Goal: Task Accomplishment & Management: Manage account settings

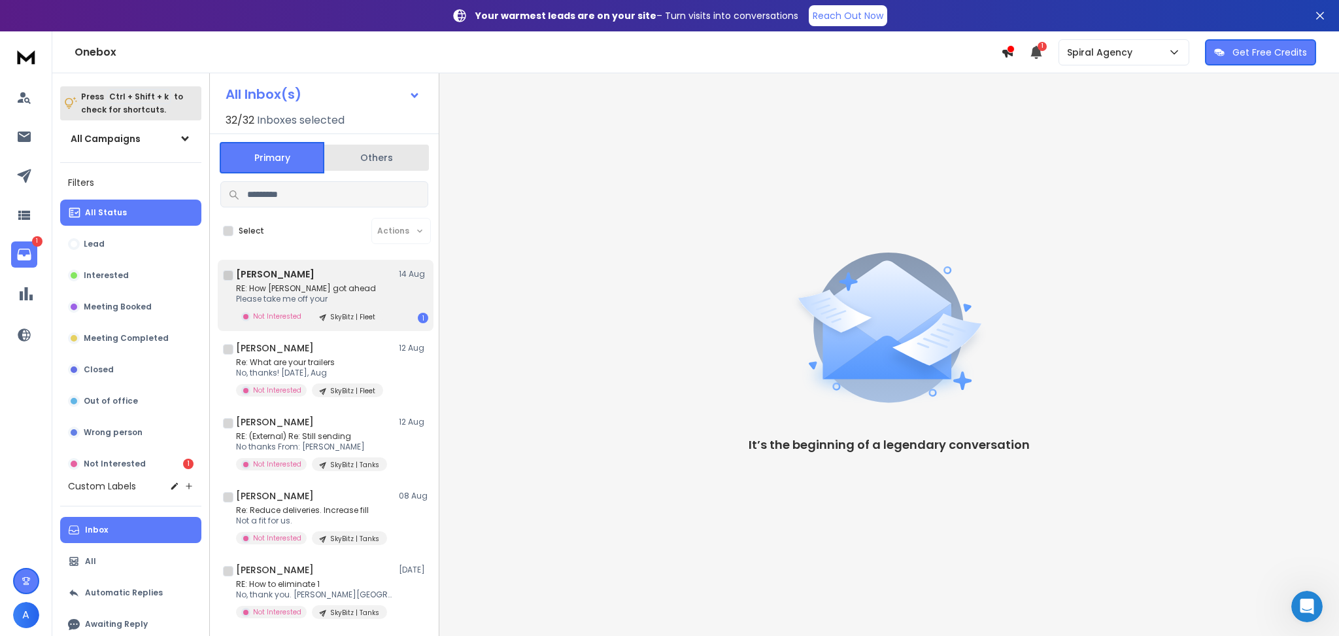
click at [315, 300] on p "Please take me off your" at bounding box center [309, 299] width 147 height 10
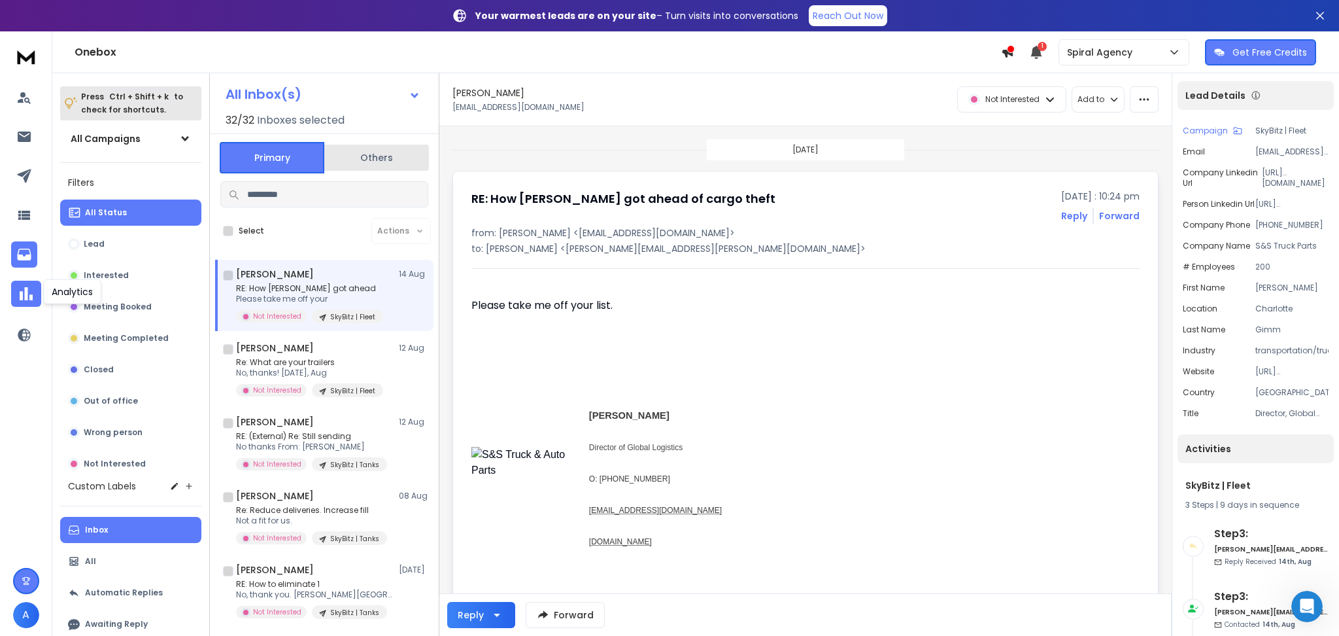
click at [25, 287] on icon at bounding box center [26, 293] width 13 height 13
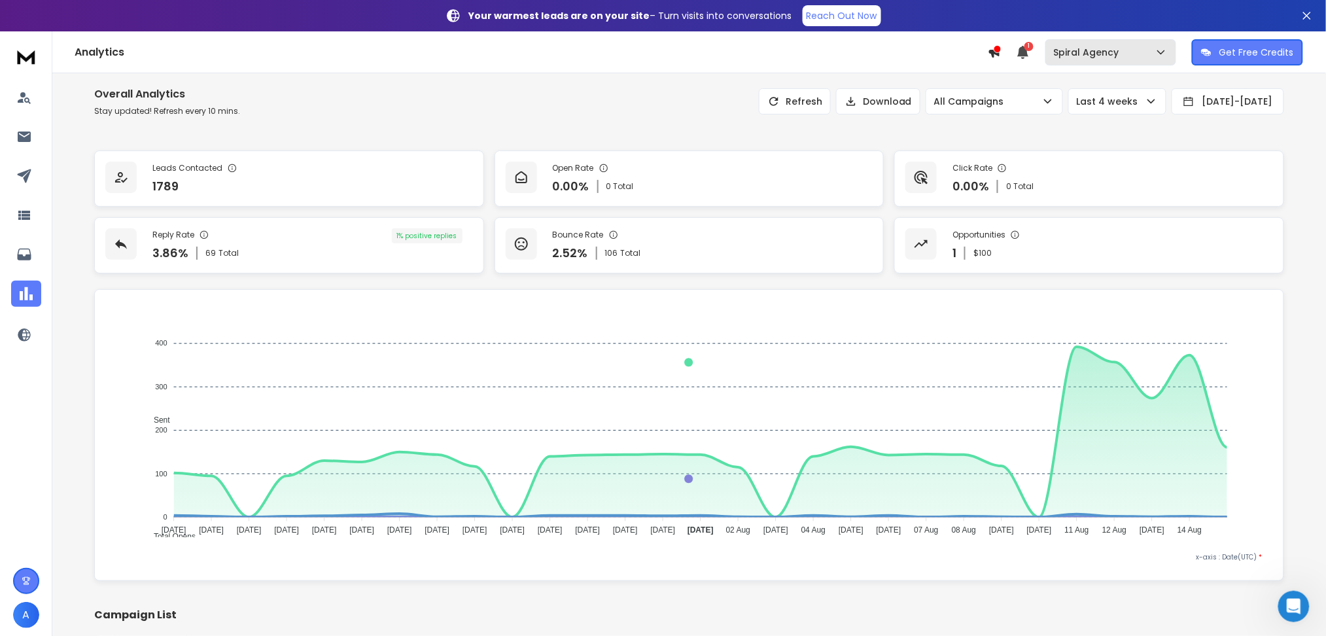
click at [1079, 50] on p "Spiral Agency" at bounding box center [1089, 52] width 71 height 13
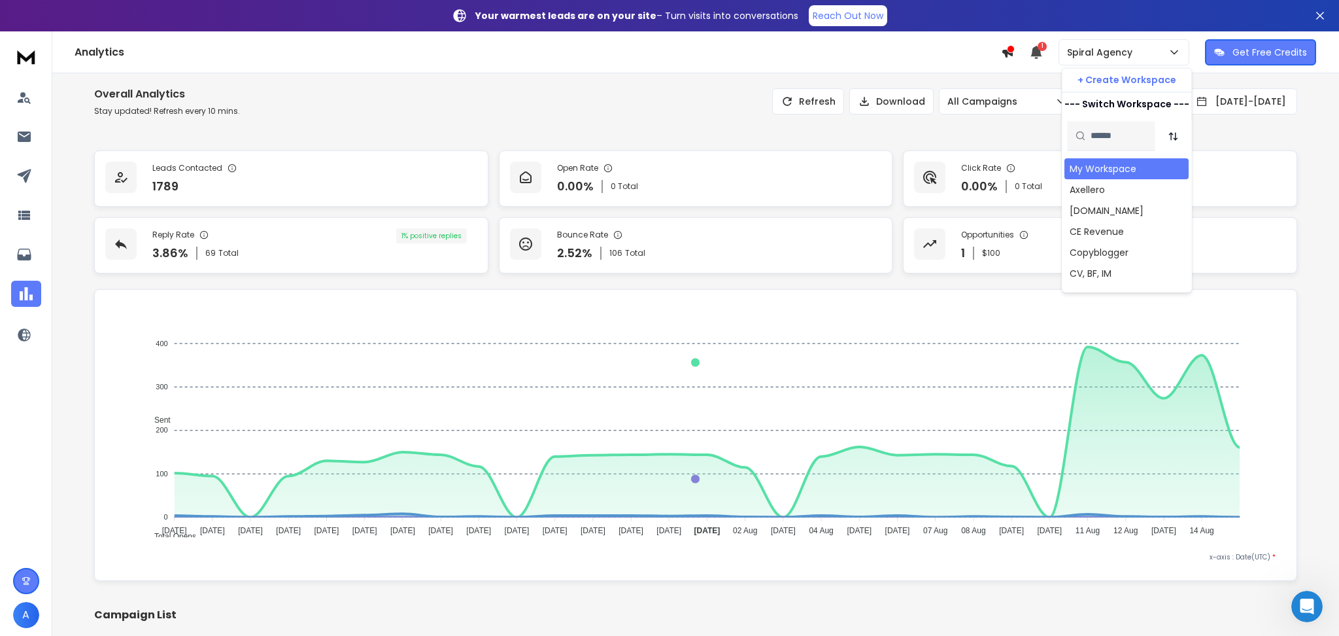
click at [1123, 127] on input "text" at bounding box center [1119, 135] width 56 height 29
type input "*"
type input "****"
click at [1141, 186] on div "Spiral Vol.2" at bounding box center [1127, 189] width 124 height 21
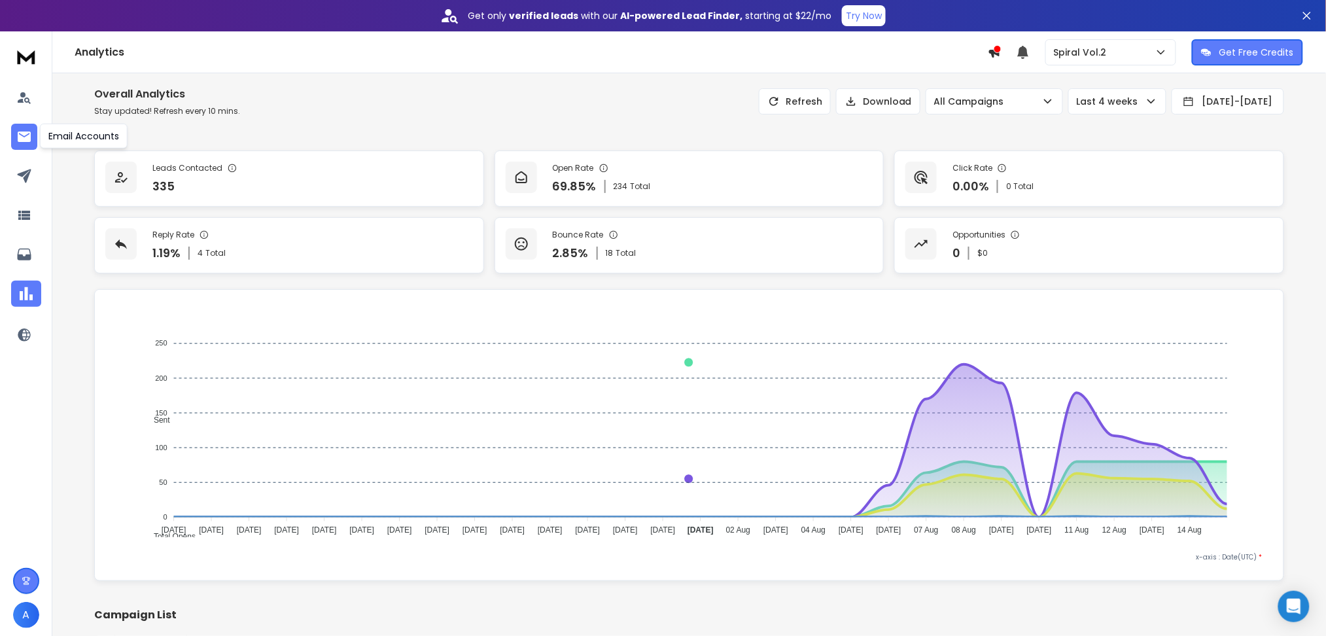
click at [27, 141] on icon at bounding box center [24, 137] width 16 height 16
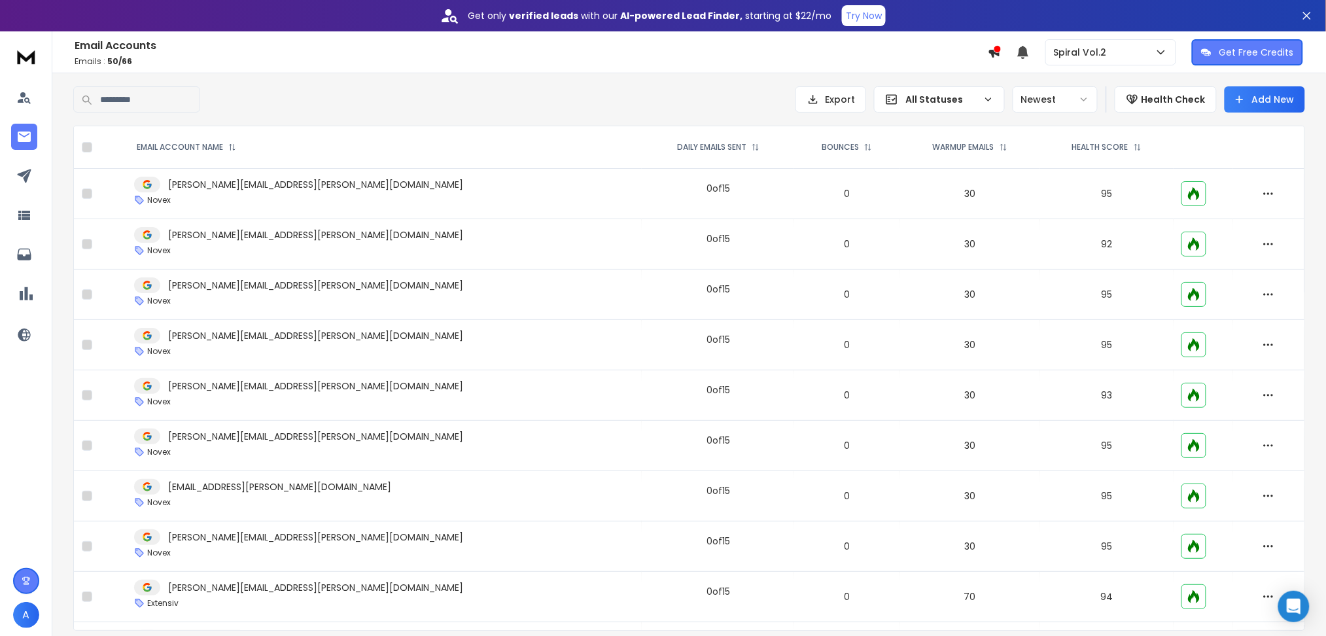
click at [150, 97] on input at bounding box center [136, 99] width 127 height 26
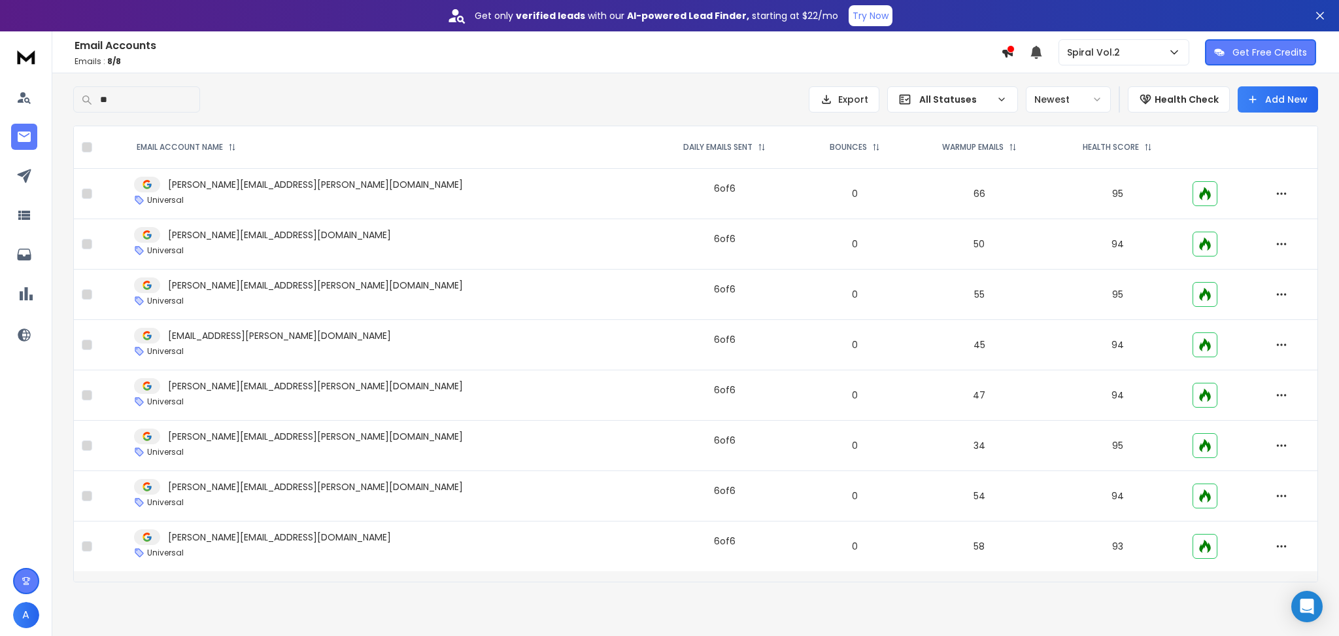
type input "*"
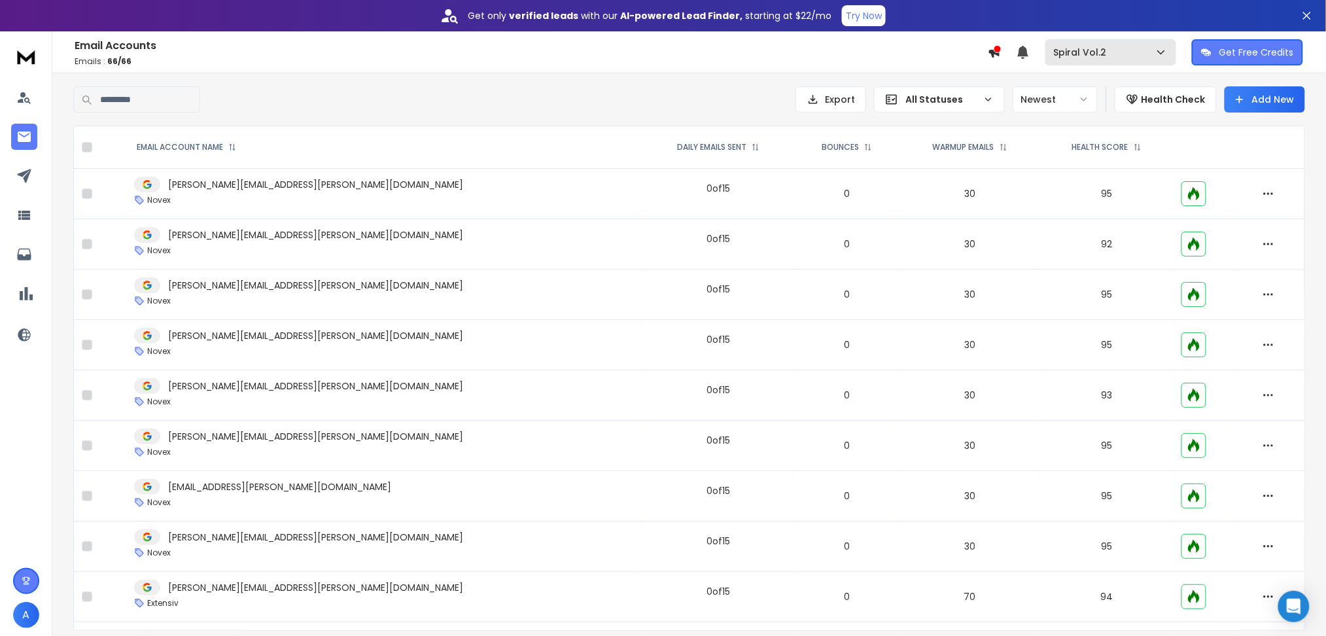
click at [1103, 56] on p "Spiral Vol.2" at bounding box center [1083, 52] width 58 height 13
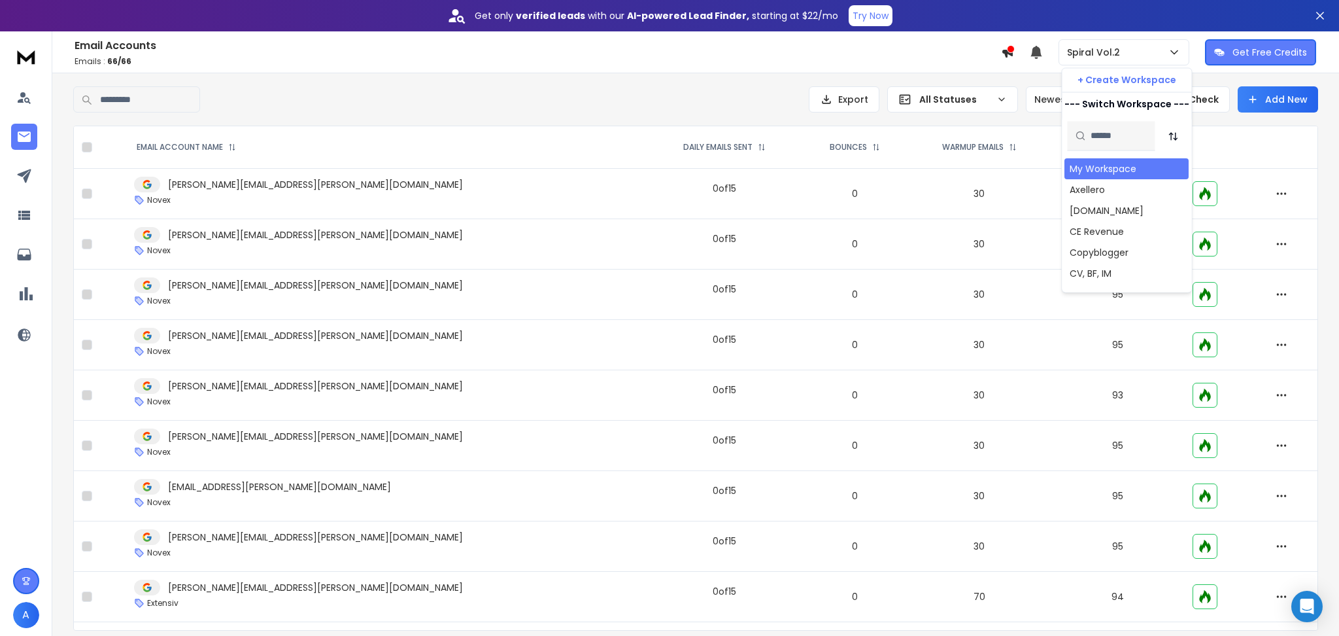
click at [1126, 143] on input "text" at bounding box center [1119, 135] width 56 height 29
type input "*****"
click at [1134, 160] on div "Spiral Agency" at bounding box center [1127, 168] width 124 height 21
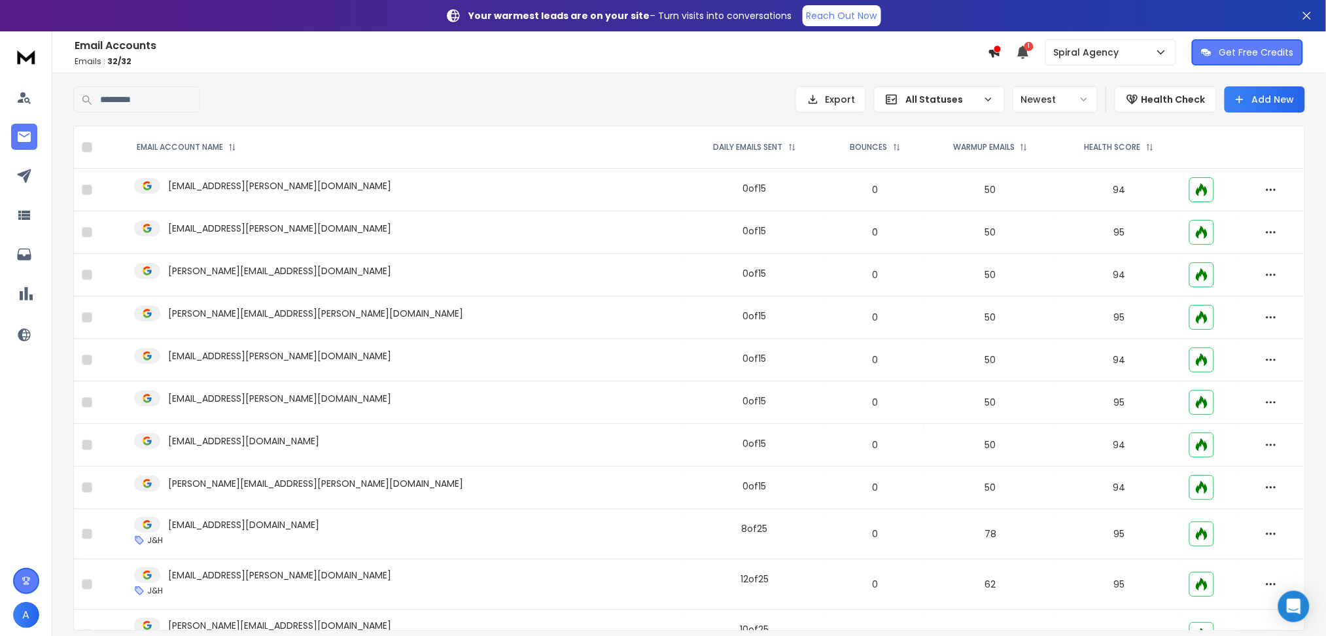
click at [119, 103] on input at bounding box center [136, 99] width 127 height 26
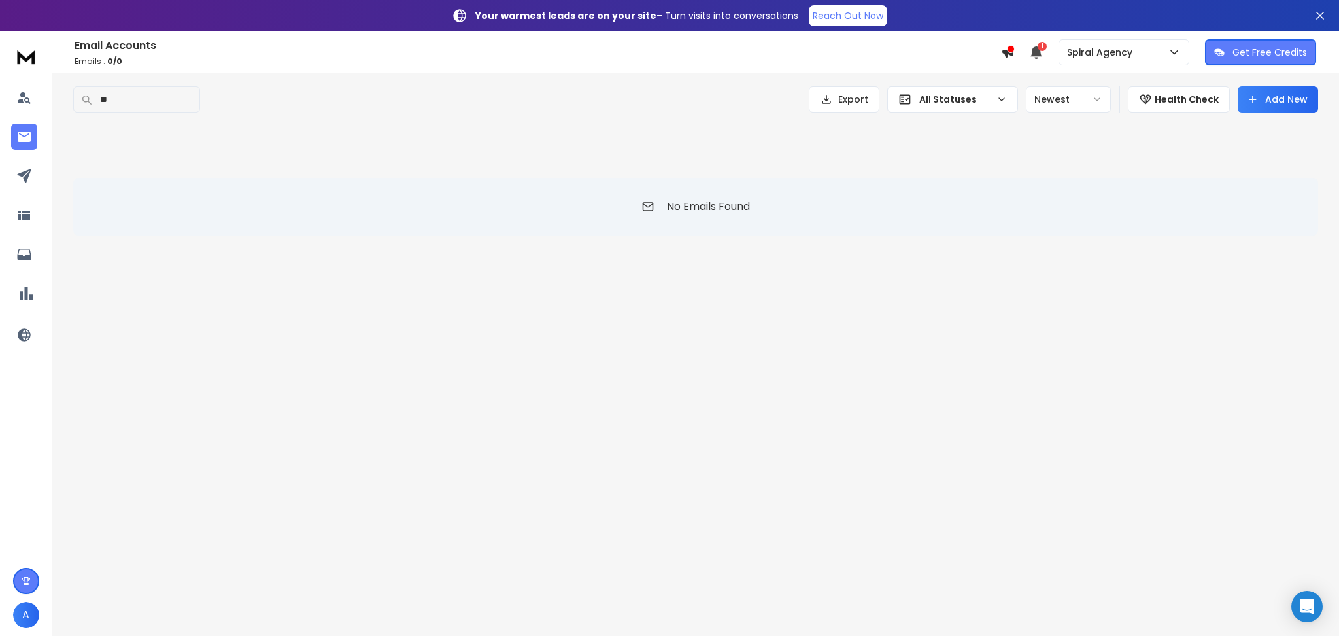
type input "*"
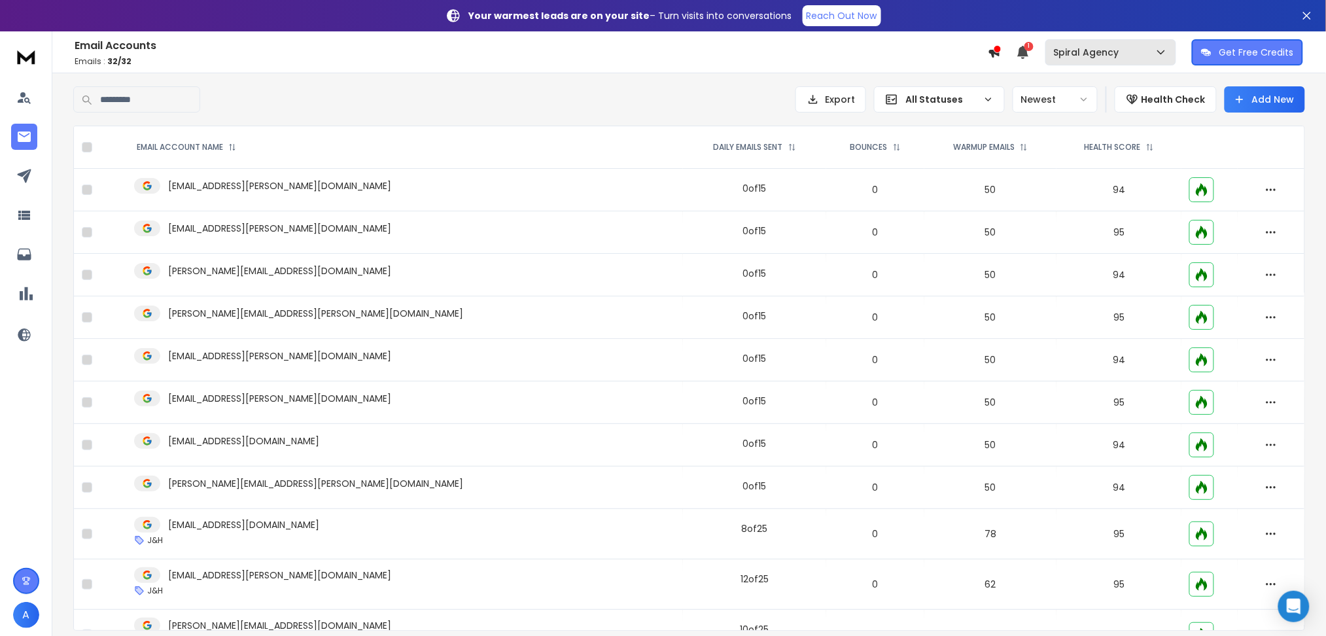
click at [1158, 46] on icon "button" at bounding box center [1160, 52] width 13 height 13
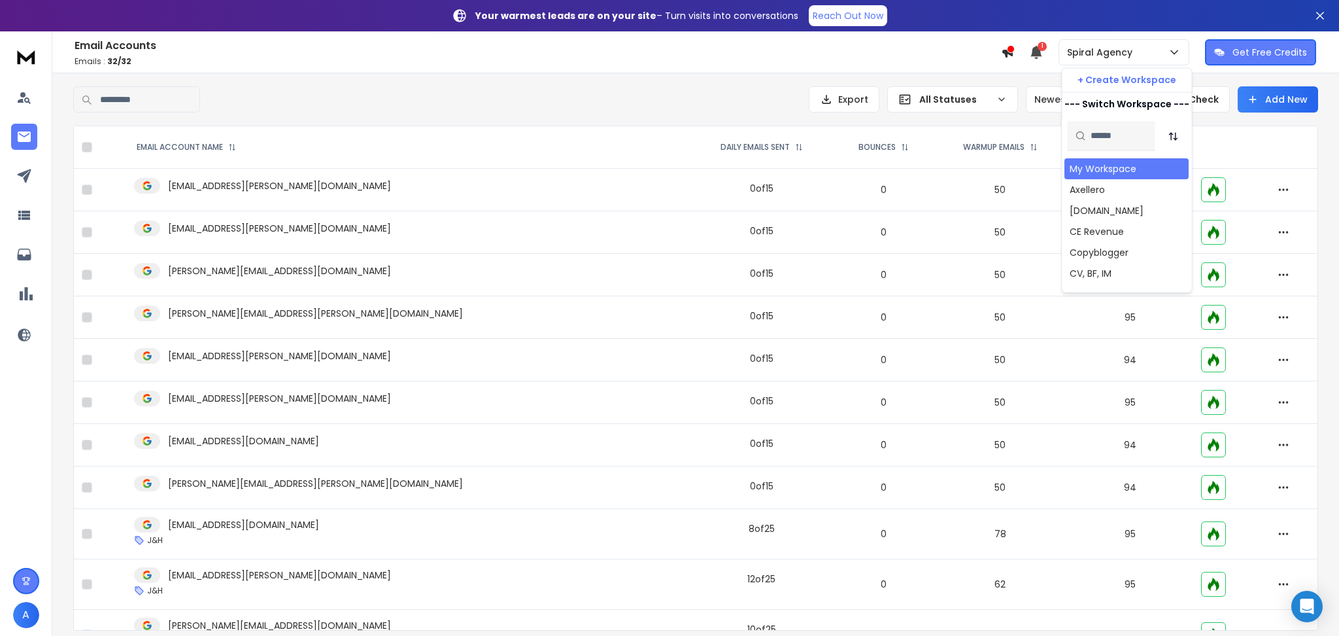
click at [1124, 127] on input "text" at bounding box center [1119, 135] width 56 height 29
type input "******"
click at [1146, 193] on div "Spiral Vol.2" at bounding box center [1127, 189] width 124 height 21
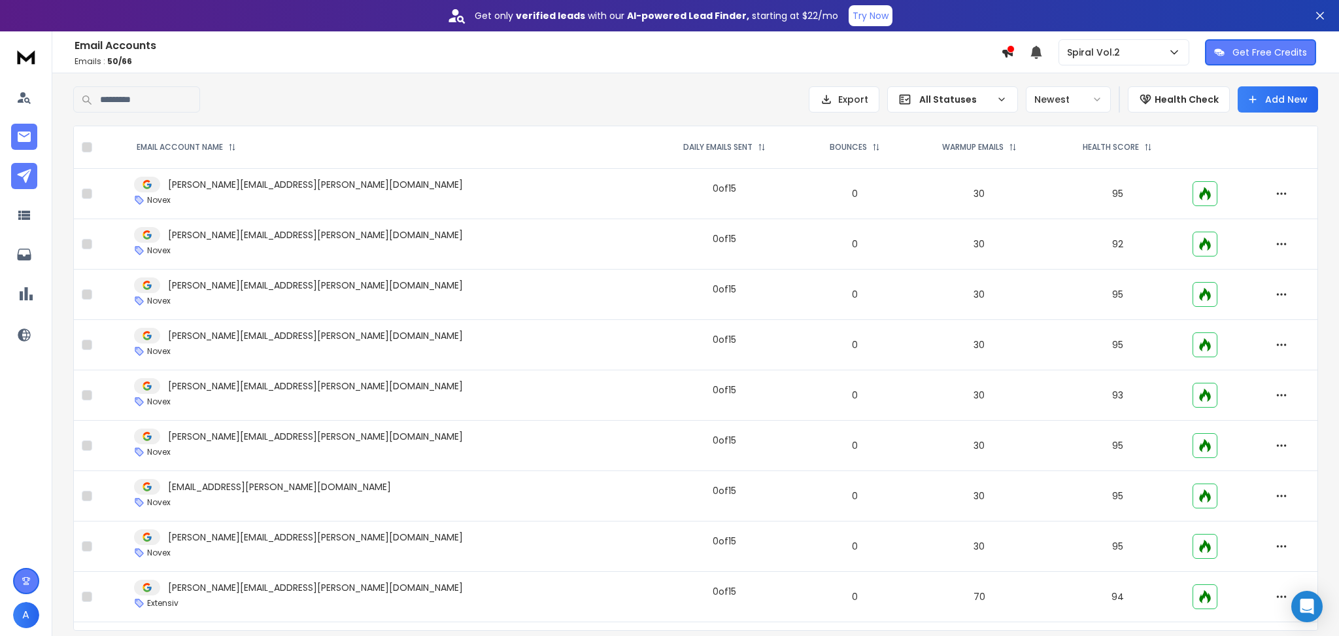
click at [19, 171] on icon at bounding box center [24, 176] width 16 height 16
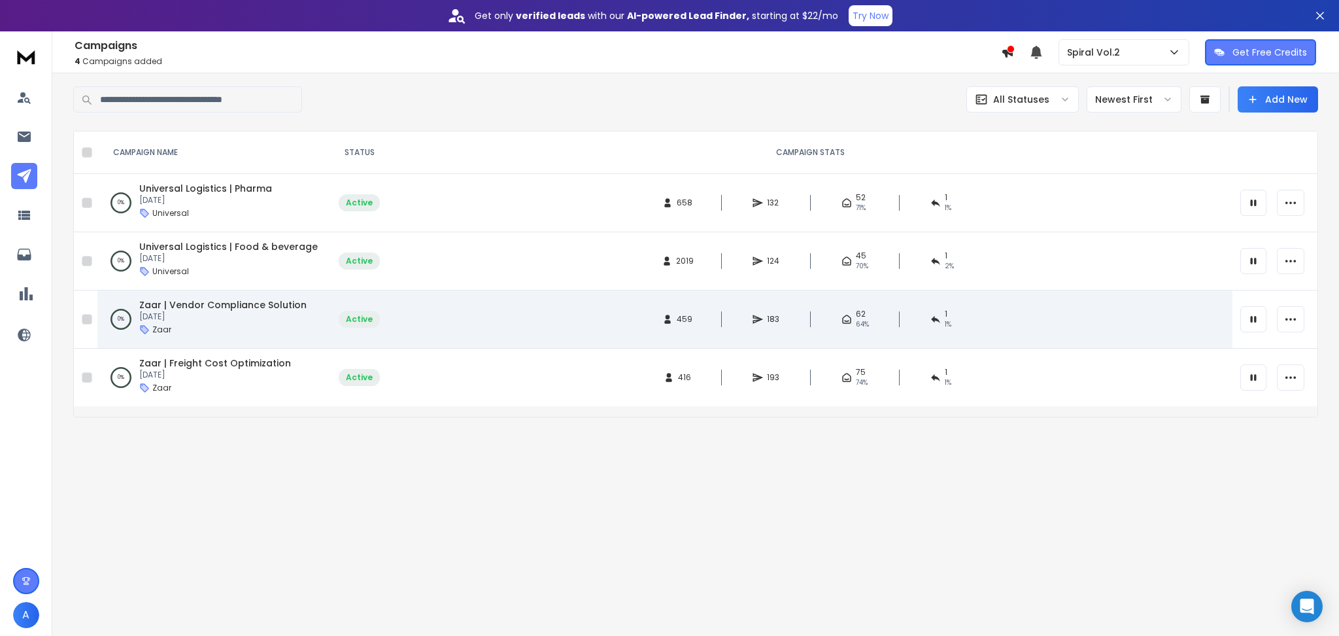
click at [284, 326] on div "Zaar" at bounding box center [222, 329] width 167 height 10
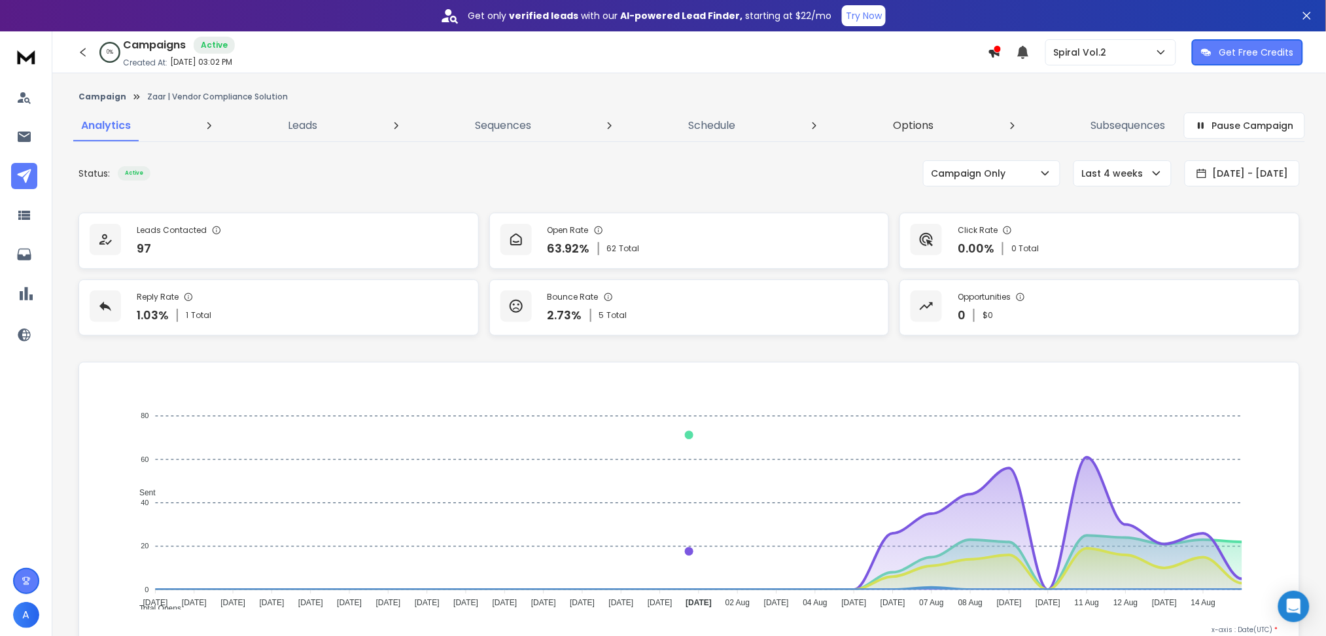
click at [917, 126] on p "Options" at bounding box center [913, 126] width 41 height 16
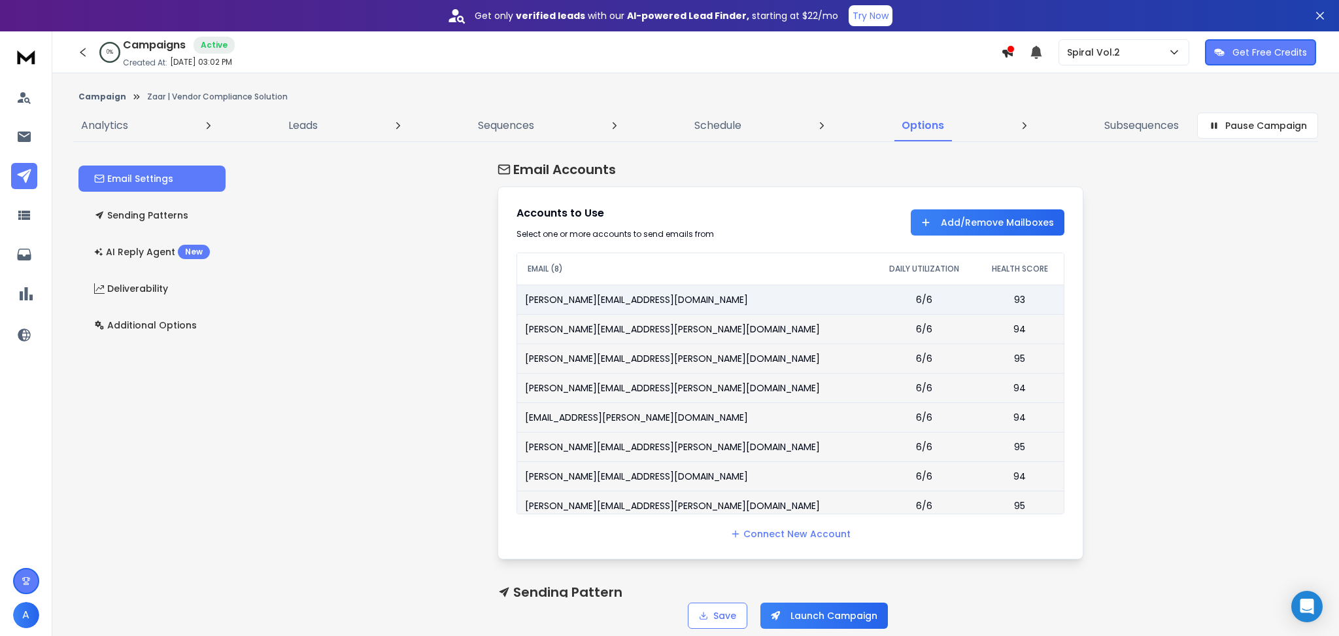
click at [720, 294] on div "jon.miracle@thezaarconsultants.com" at bounding box center [694, 299] width 339 height 13
click at [29, 136] on icon at bounding box center [24, 136] width 13 height 10
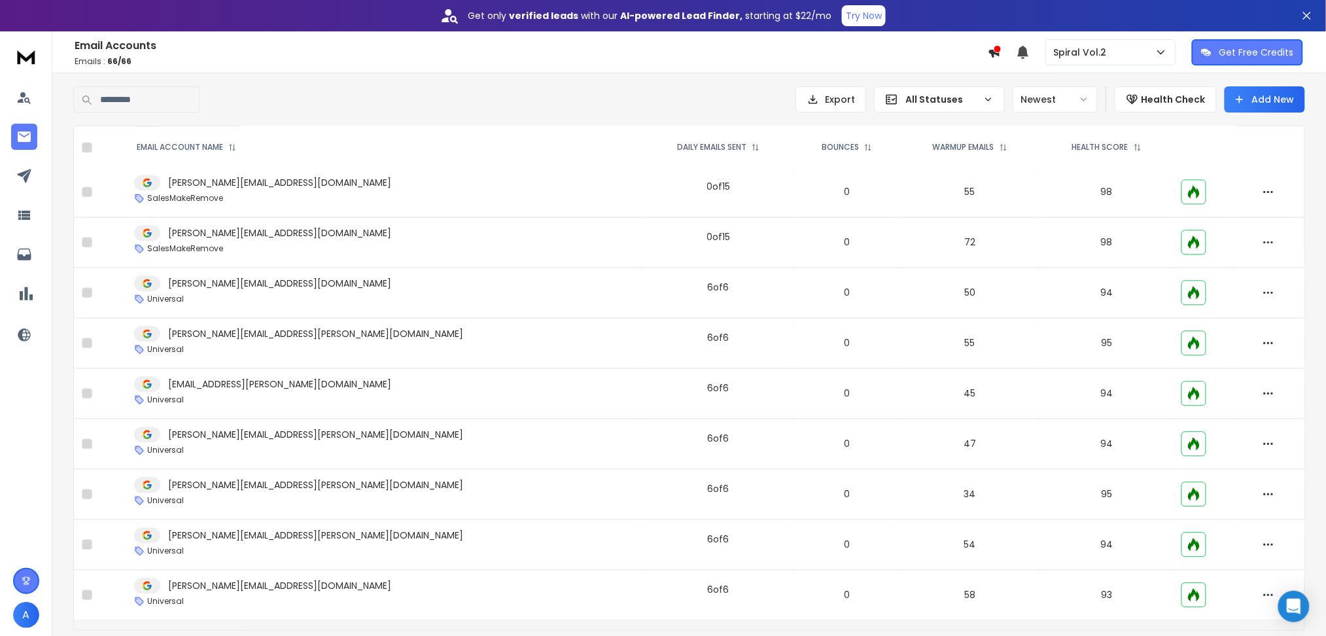
scroll to position [7, 0]
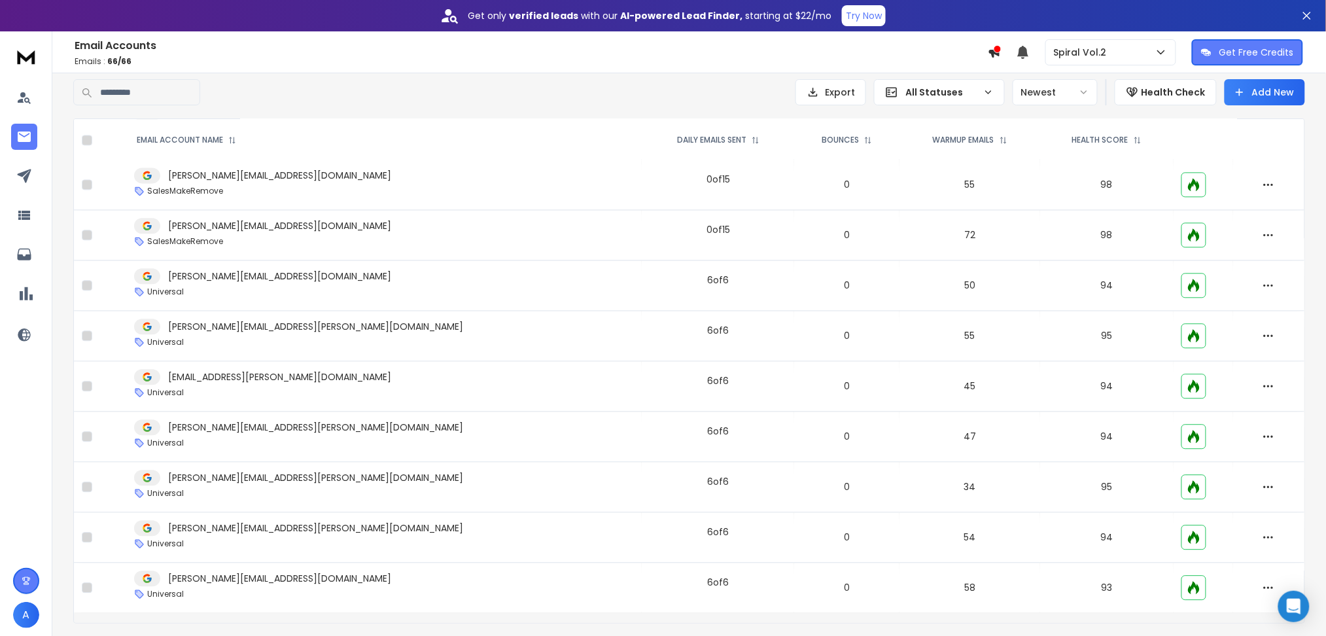
click at [153, 86] on input at bounding box center [136, 92] width 127 height 26
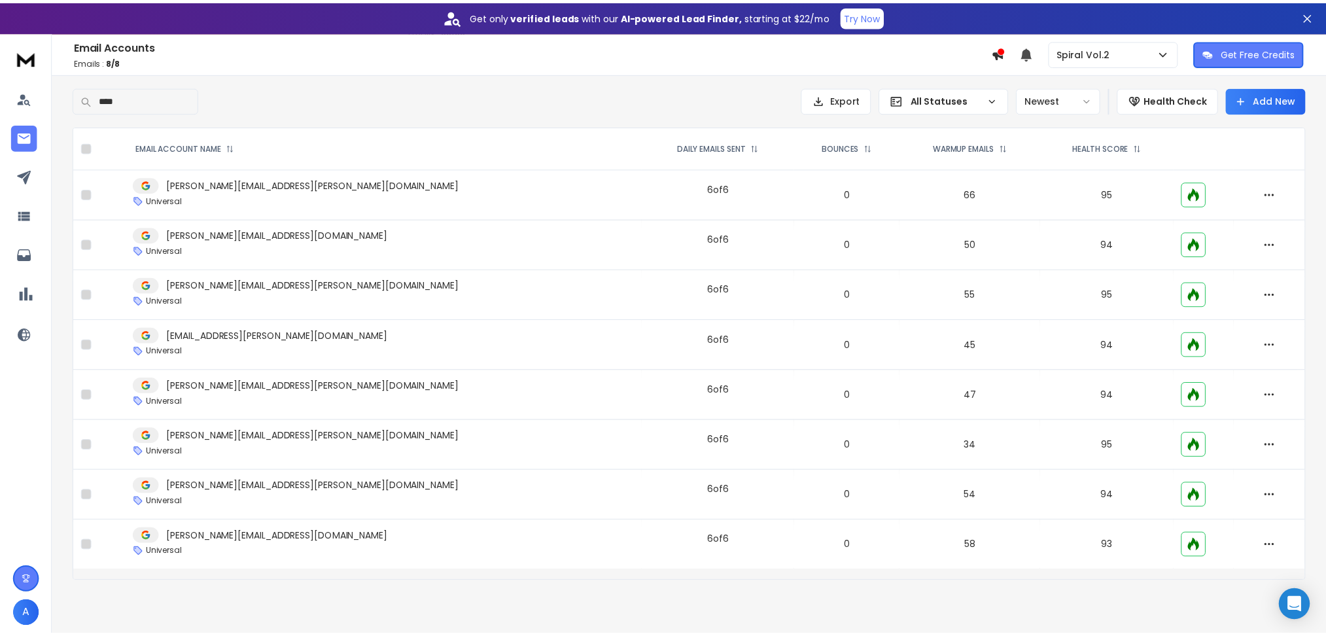
scroll to position [0, 0]
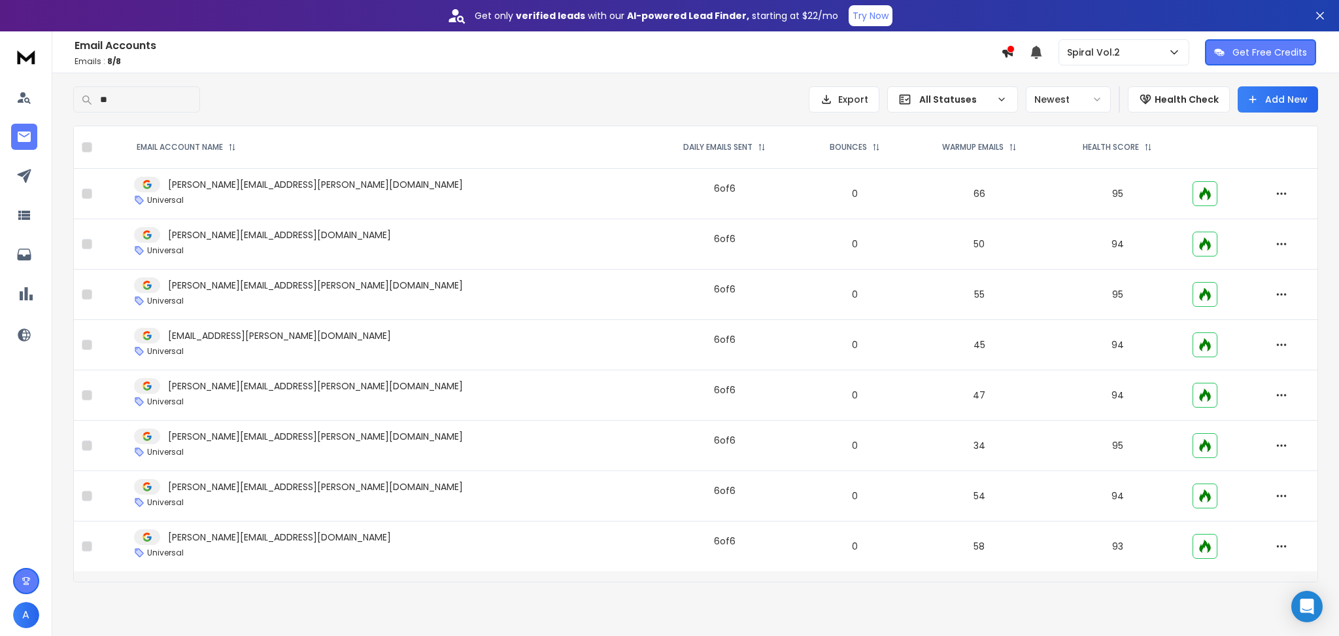
type input "*"
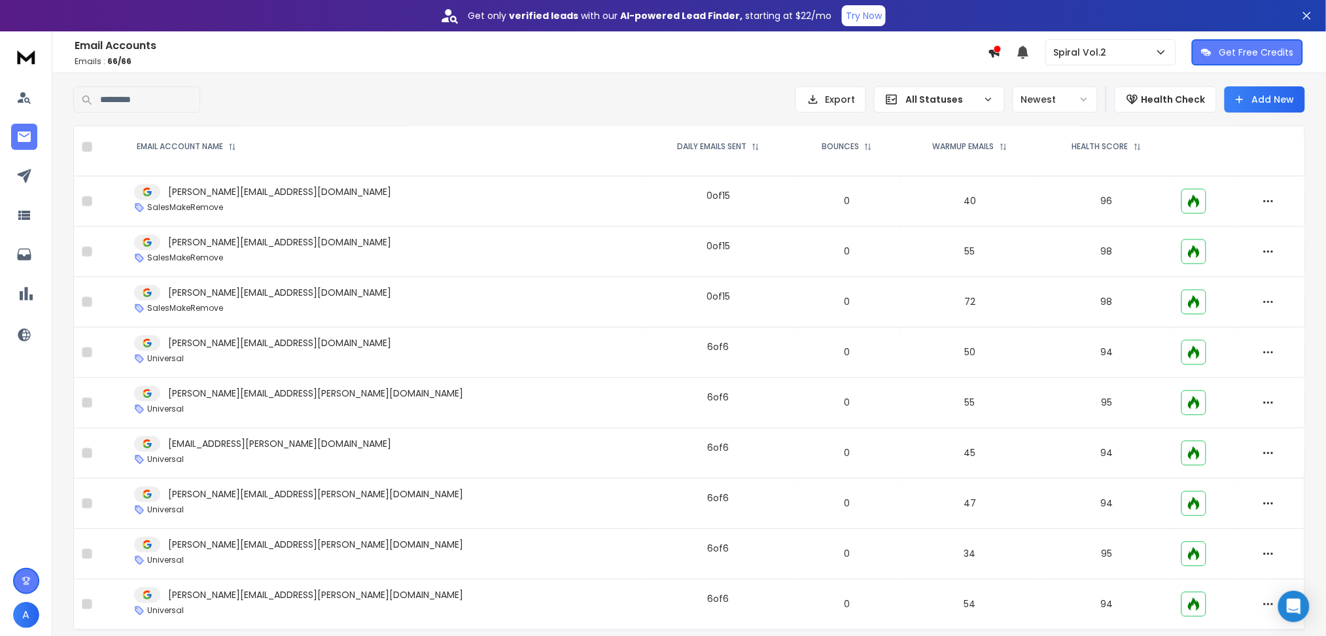
scroll to position [2874, 0]
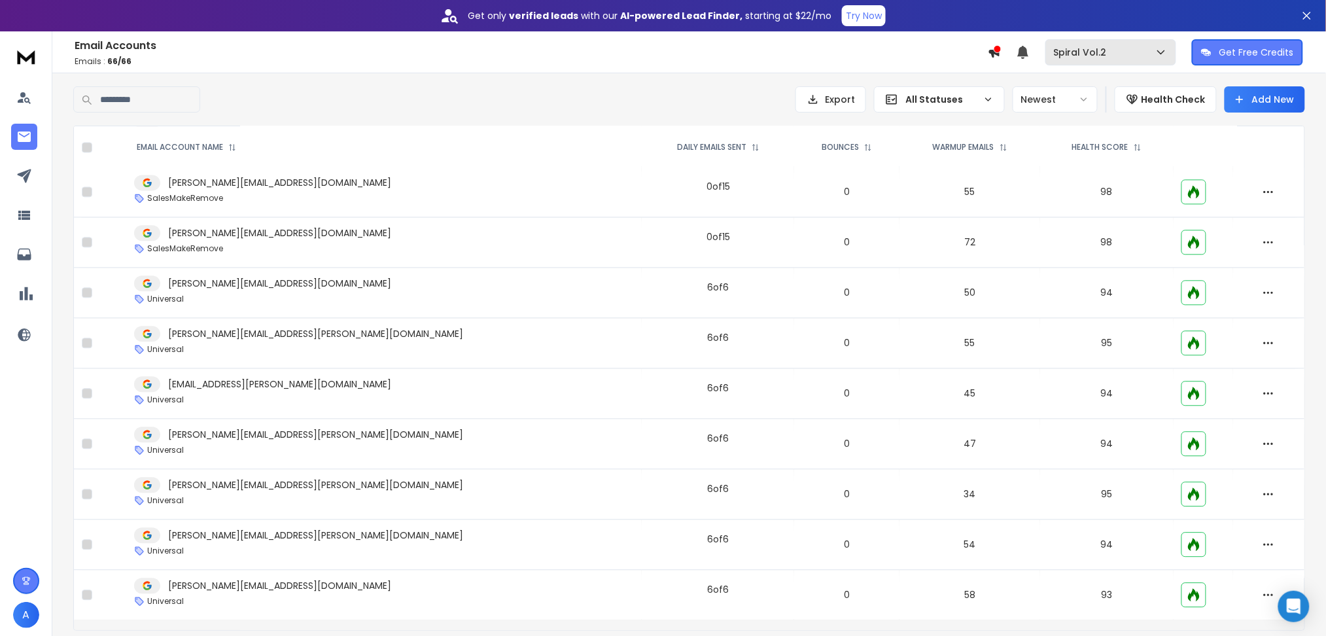
click at [1117, 52] on div "Spiral Vol.2" at bounding box center [1111, 52] width 114 height 13
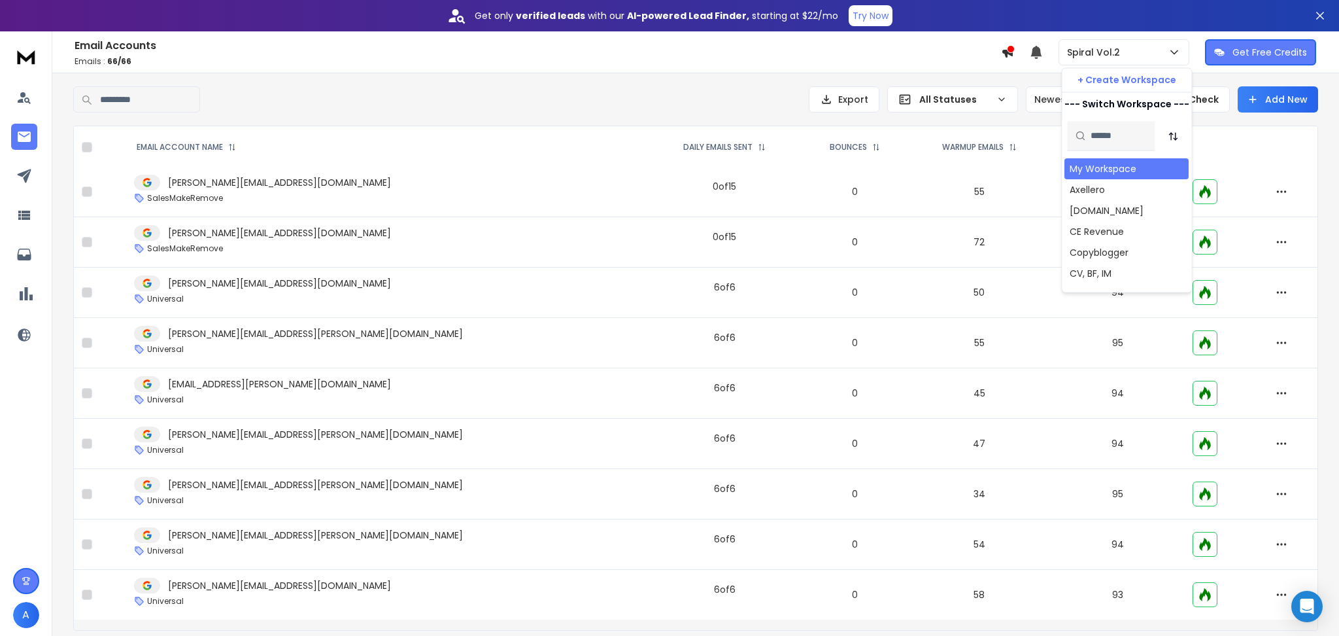
click at [1124, 131] on input "text" at bounding box center [1119, 135] width 56 height 29
type input "******"
click at [1145, 167] on div "Spiral Agency" at bounding box center [1127, 168] width 124 height 21
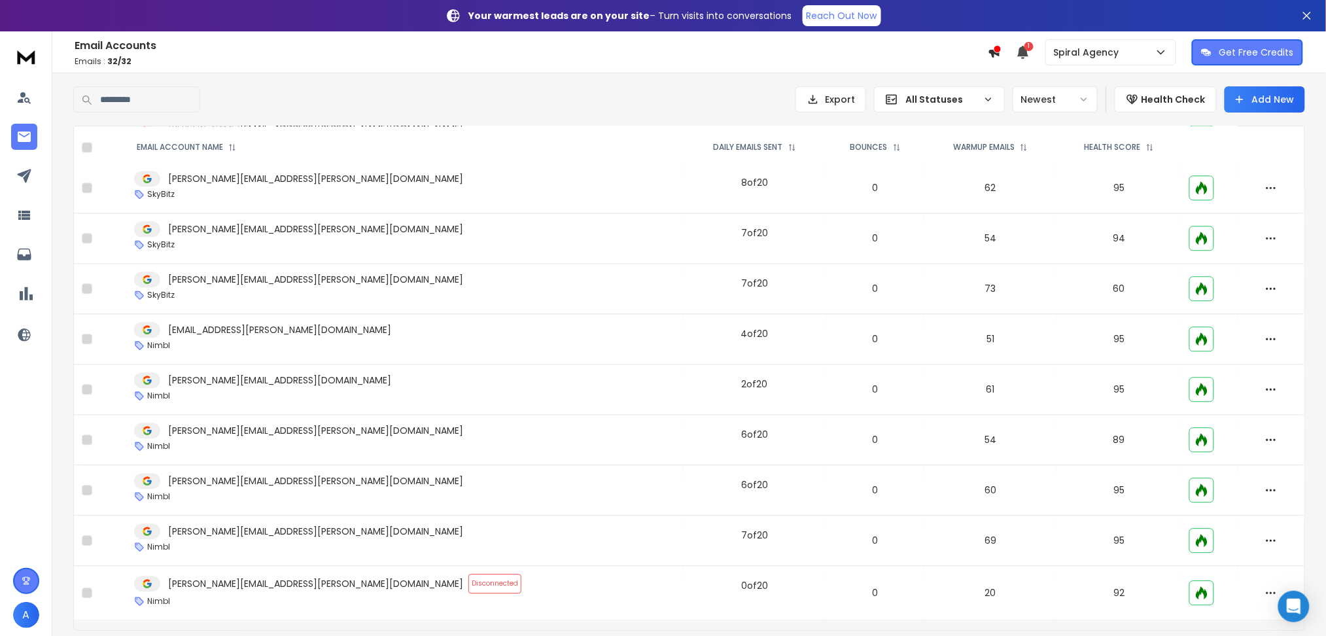
scroll to position [168, 0]
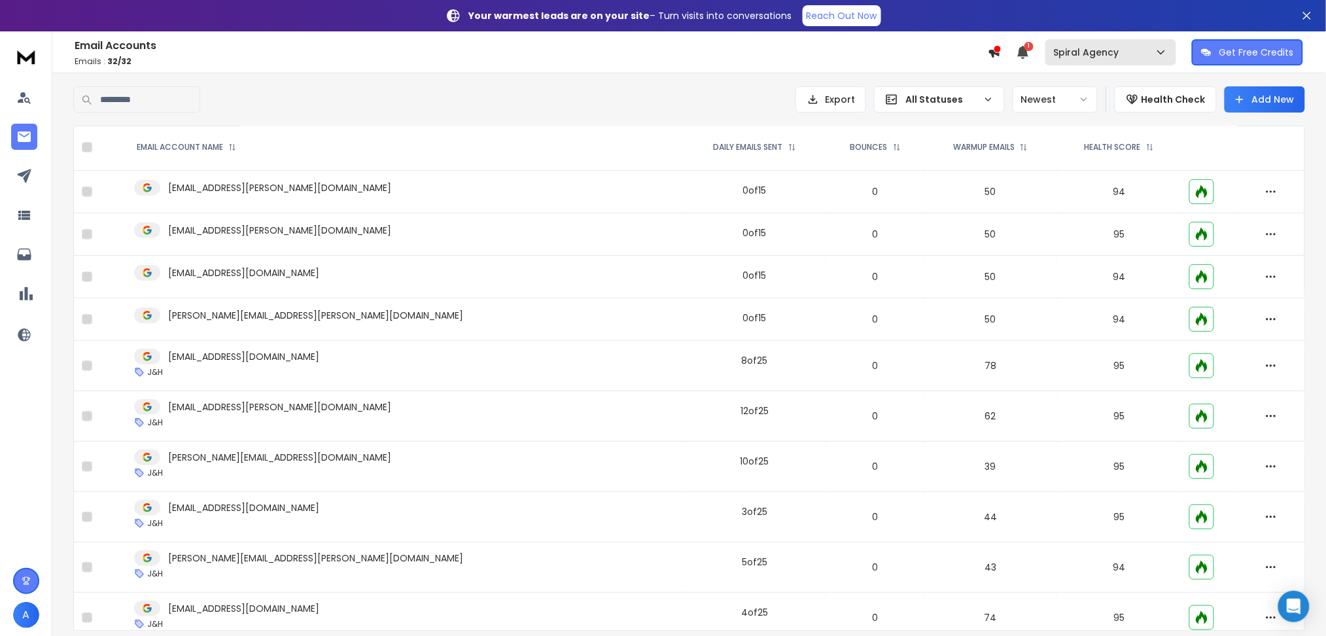
click at [1123, 50] on p "Spiral Agency" at bounding box center [1089, 52] width 71 height 13
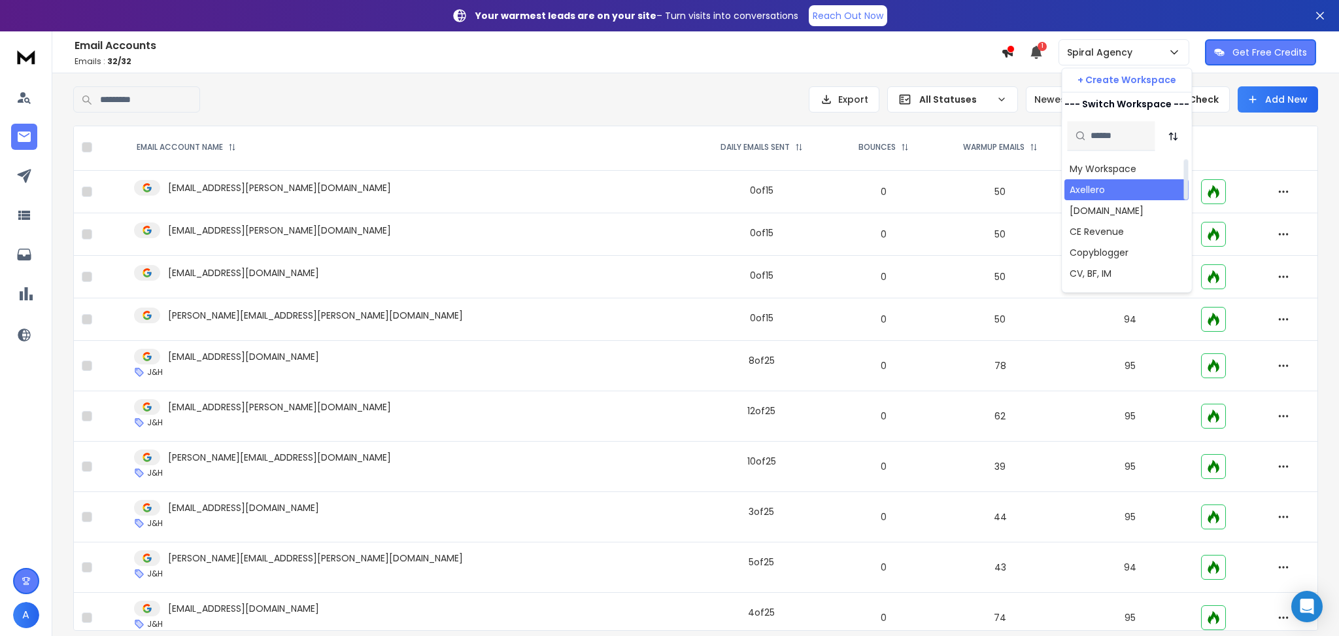
click at [1129, 138] on input "text" at bounding box center [1119, 135] width 56 height 29
type input "******"
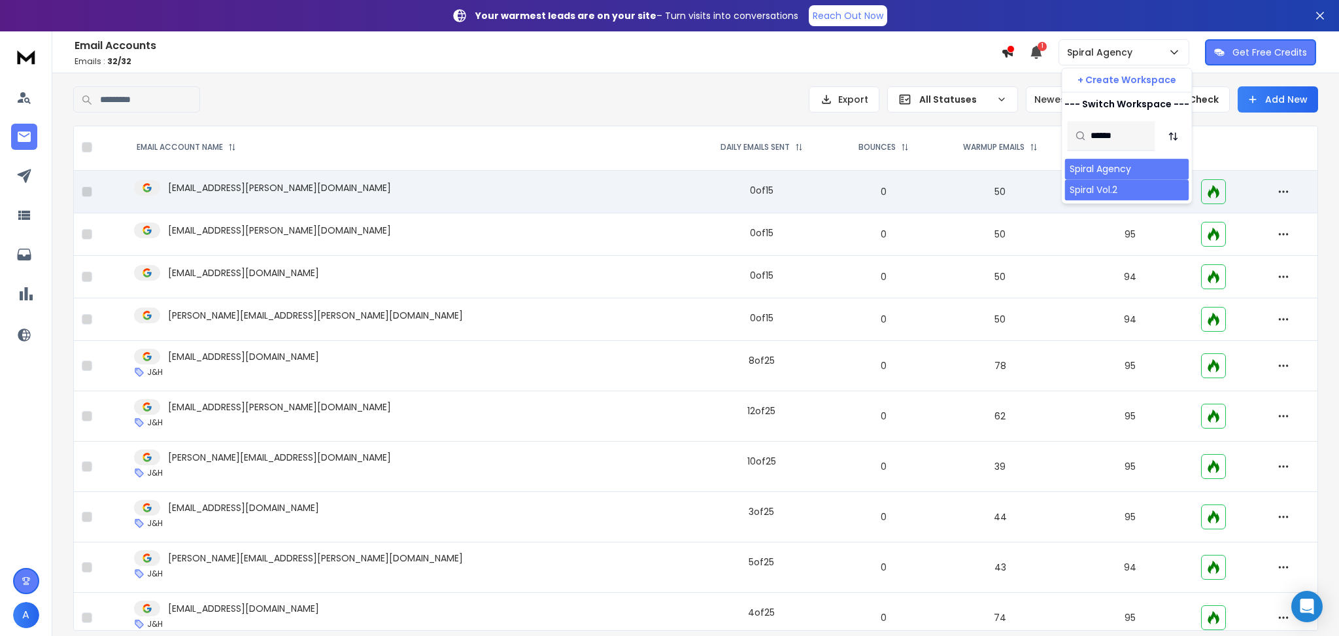
drag, startPoint x: 1154, startPoint y: 195, endPoint x: 1136, endPoint y: 208, distance: 22.5
click at [1136, 208] on body "Your warmest leads are on your site – Turn visits into conversations Reach Out …" at bounding box center [669, 318] width 1339 height 636
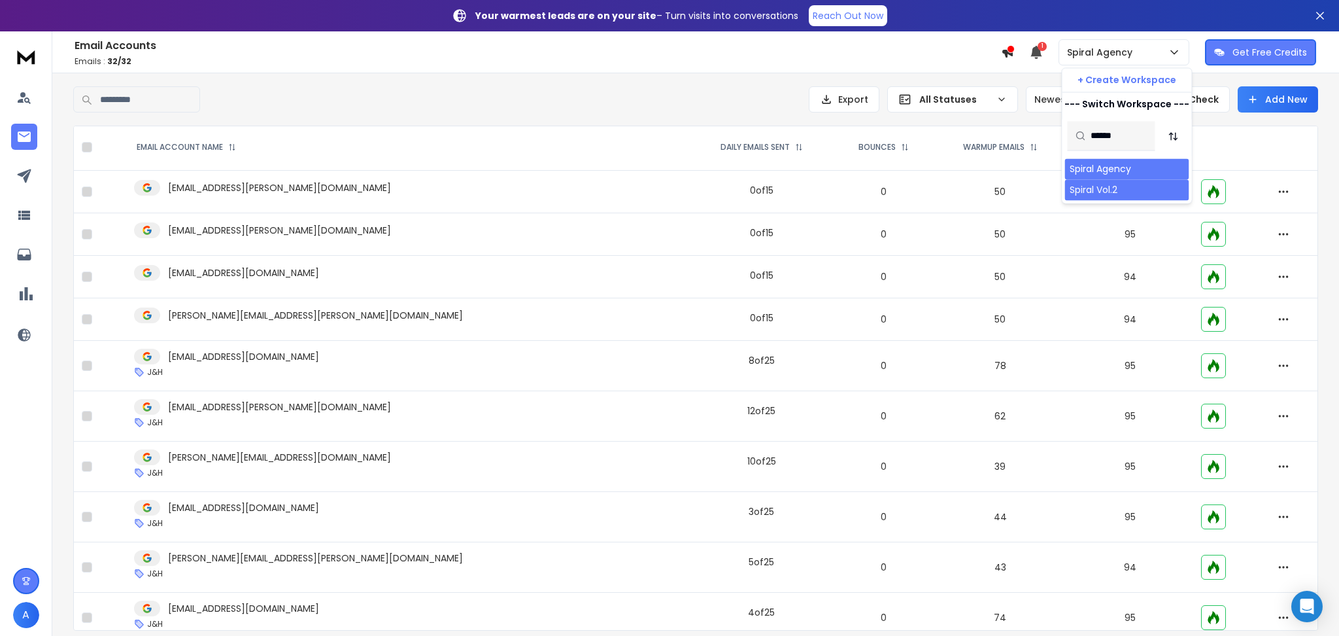
click at [1117, 184] on div "Spiral Vol.2" at bounding box center [1094, 189] width 48 height 13
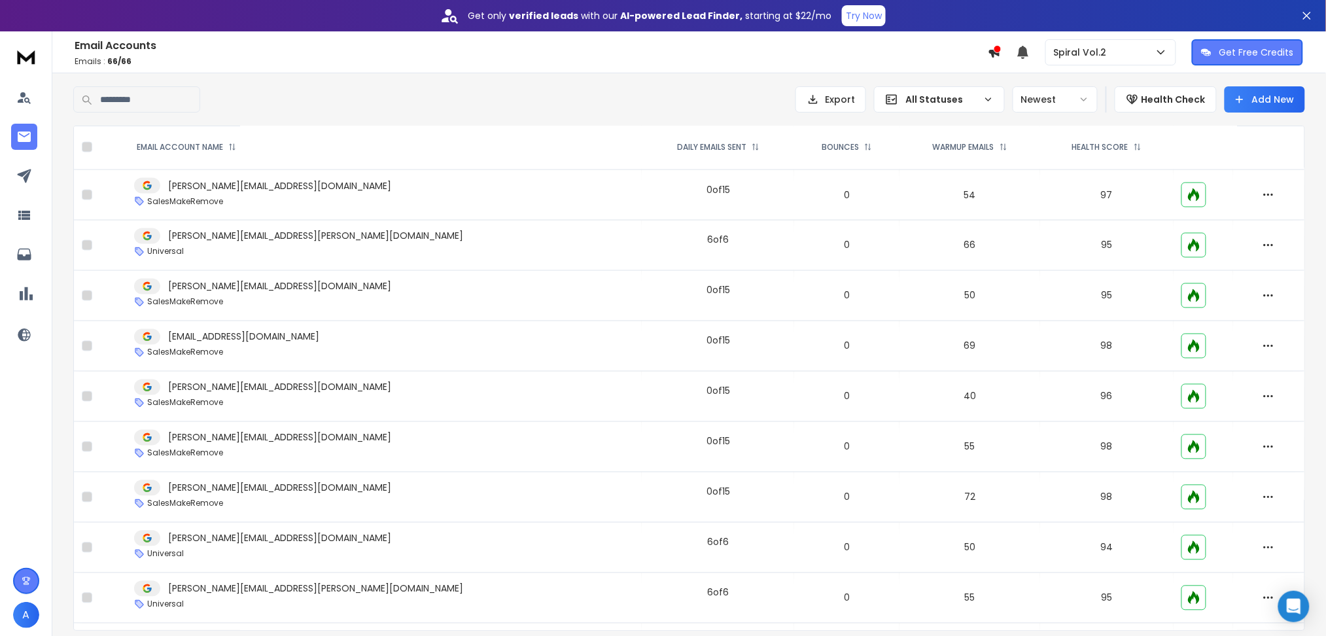
scroll to position [2622, 0]
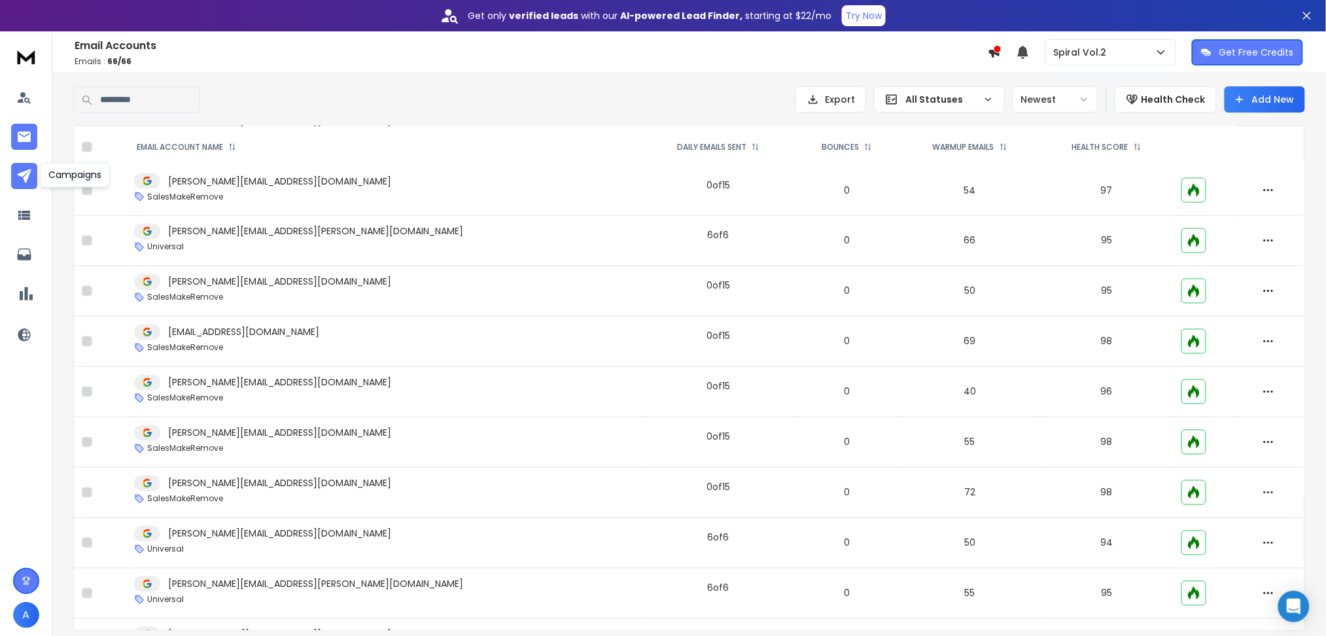
click at [29, 173] on icon at bounding box center [24, 176] width 16 height 16
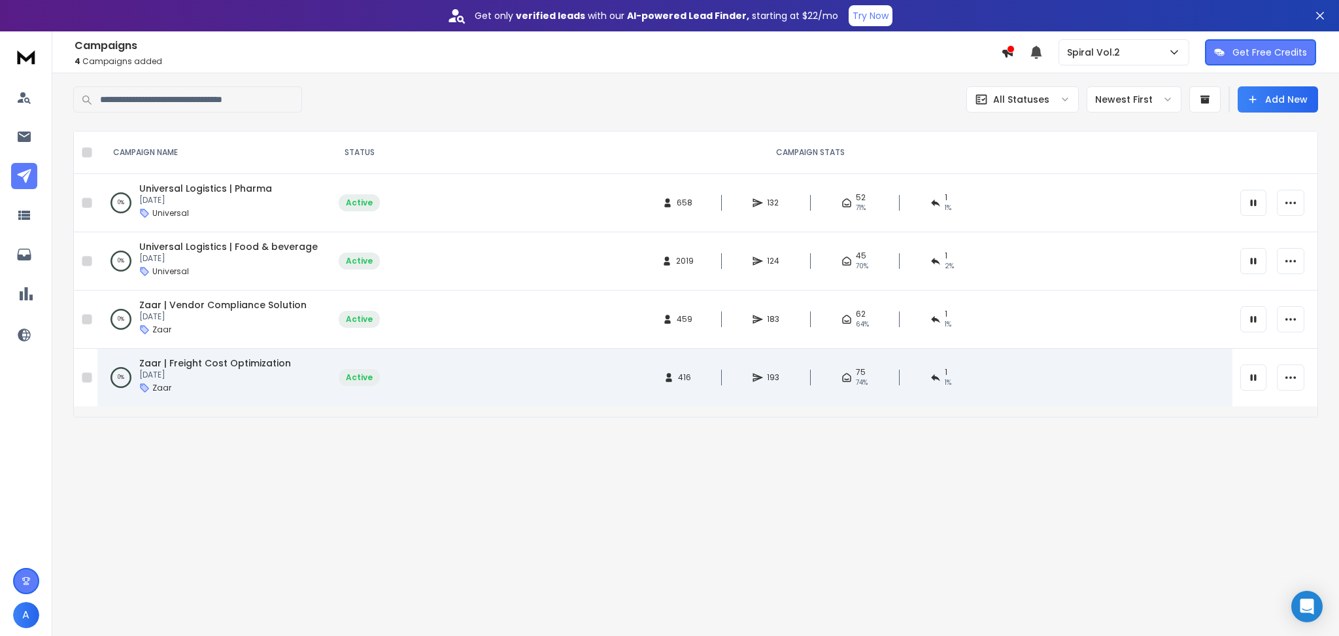
click at [249, 370] on p "[DATE]" at bounding box center [215, 375] width 152 height 10
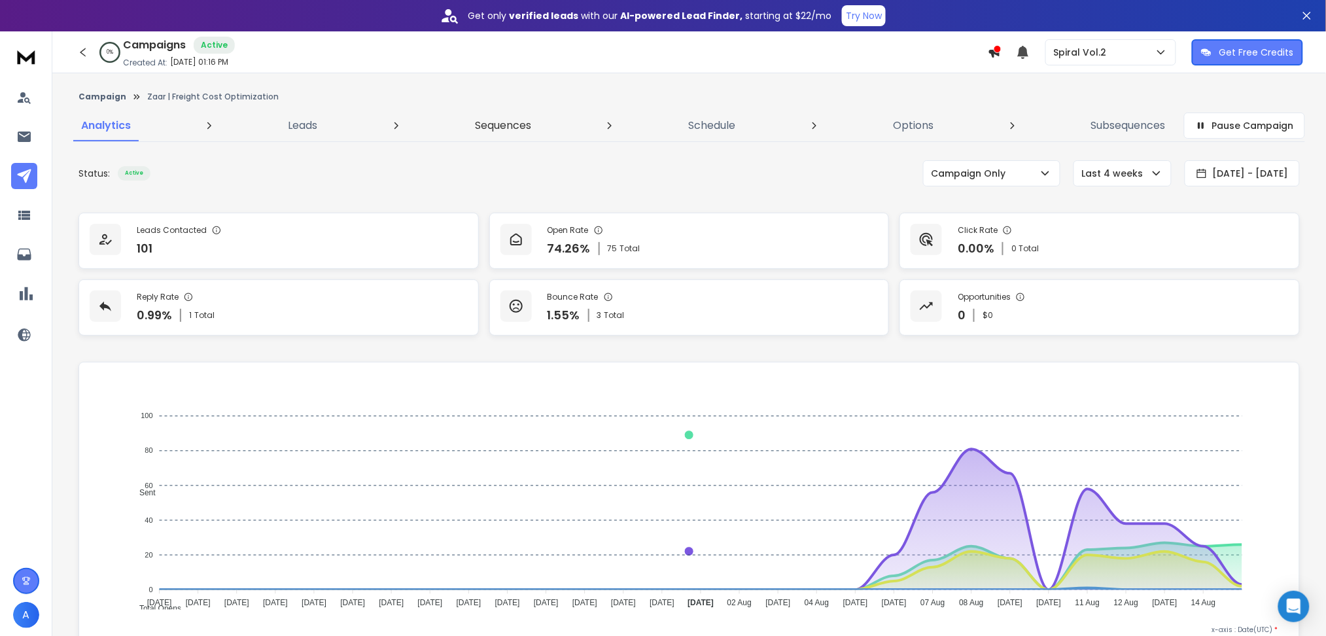
click at [494, 126] on p "Sequences" at bounding box center [503, 126] width 56 height 16
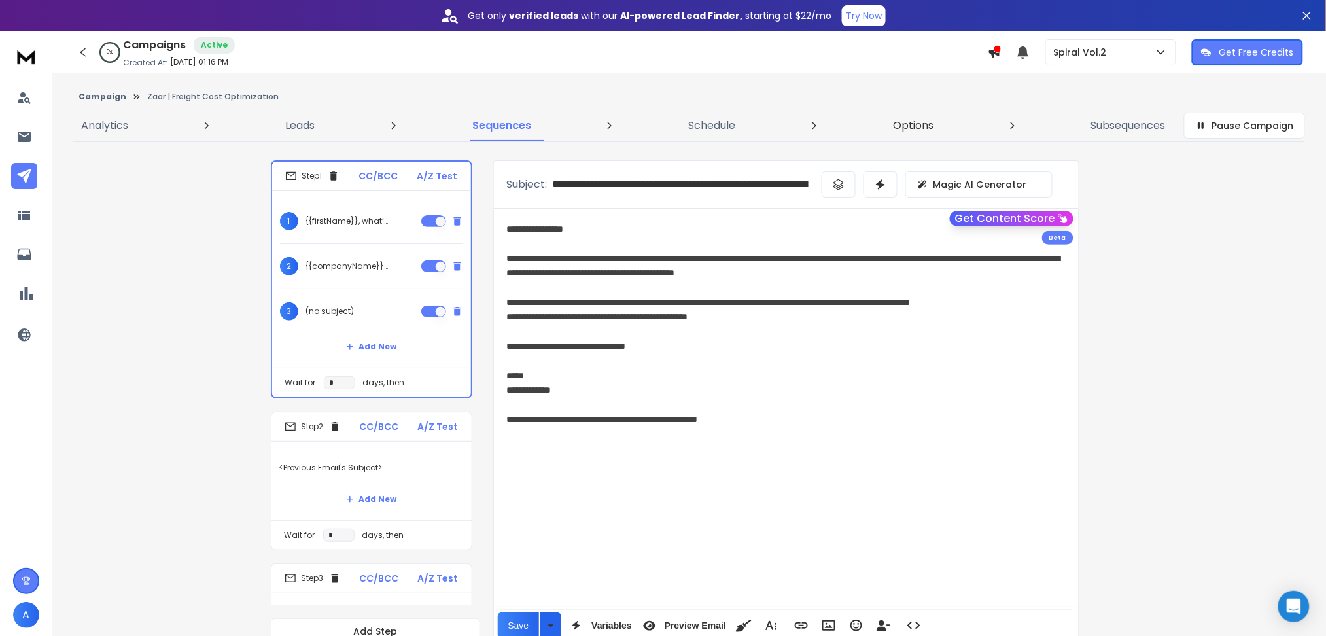
click at [901, 126] on p "Options" at bounding box center [913, 126] width 41 height 16
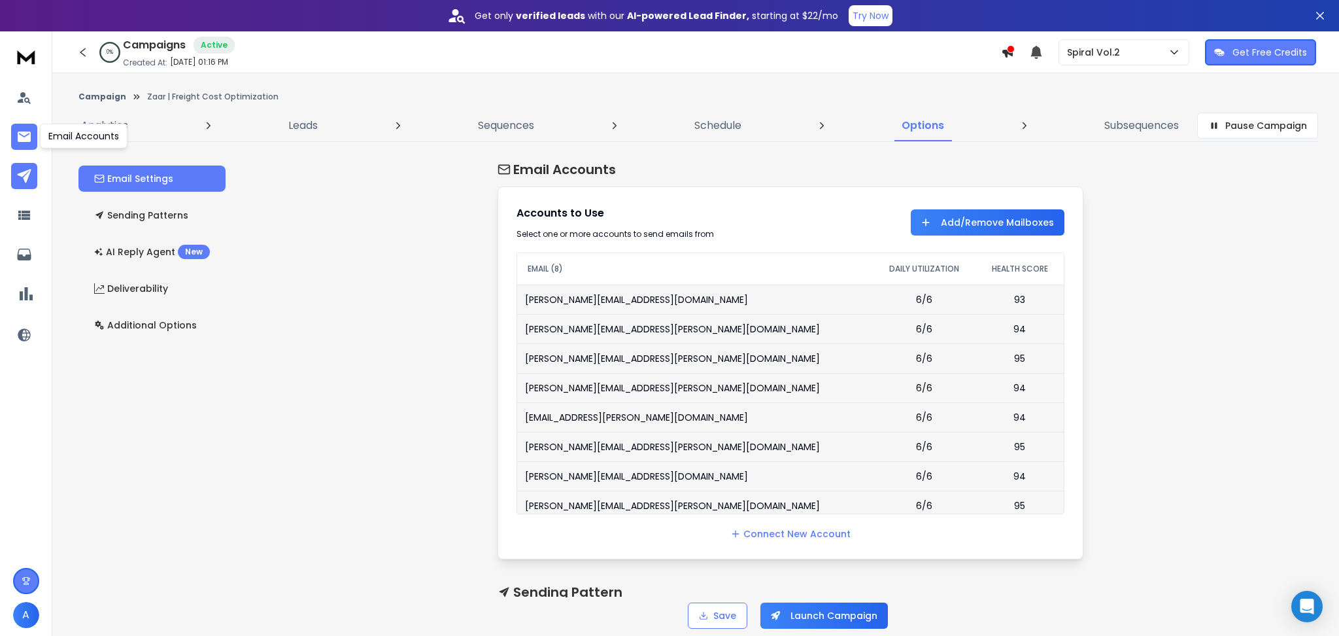
click at [24, 131] on icon at bounding box center [24, 136] width 13 height 10
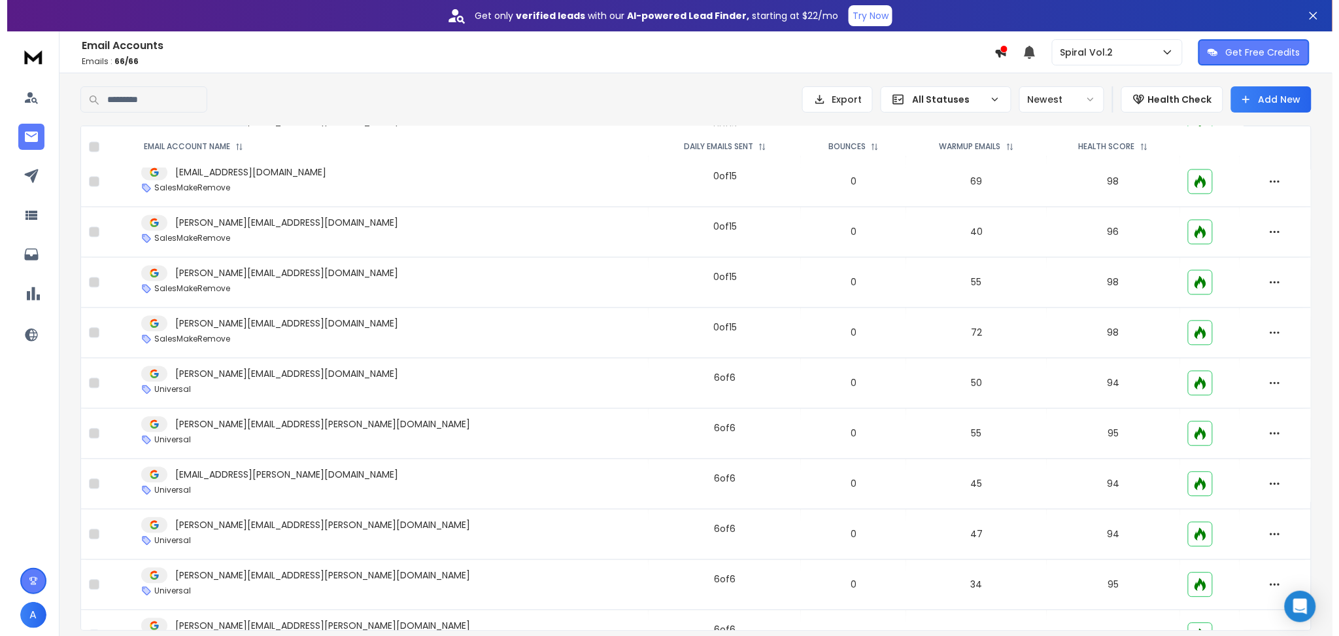
scroll to position [2874, 0]
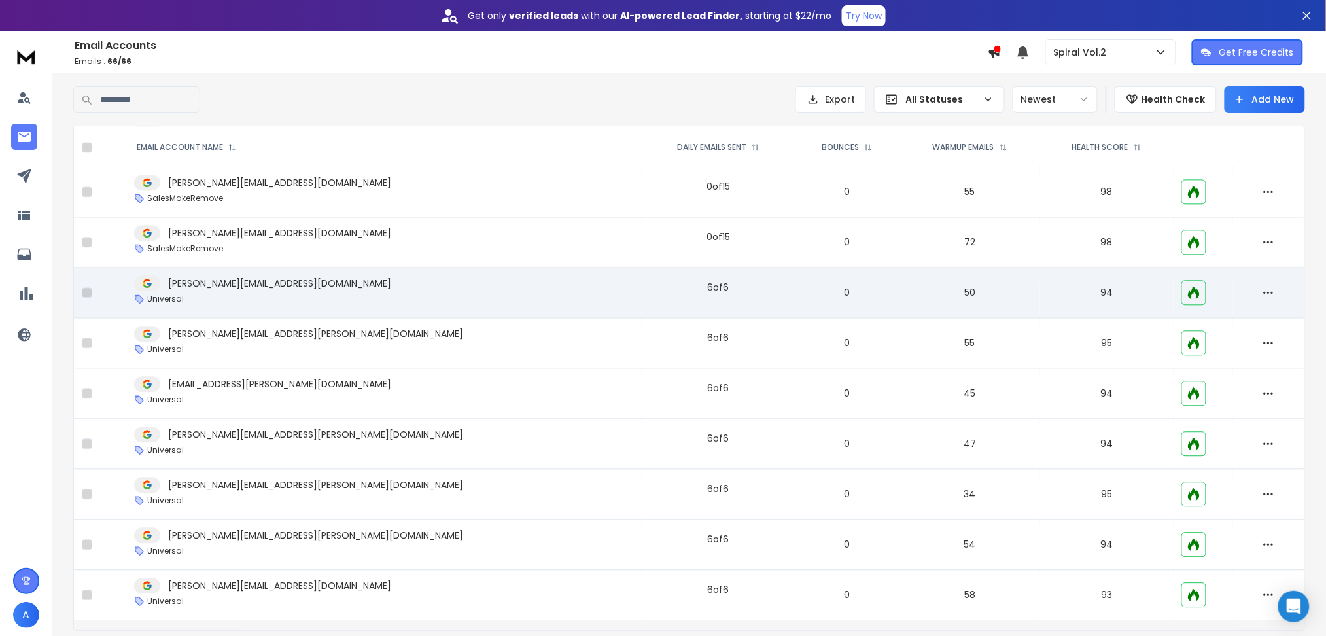
click at [84, 295] on button "button" at bounding box center [87, 292] width 10 height 10
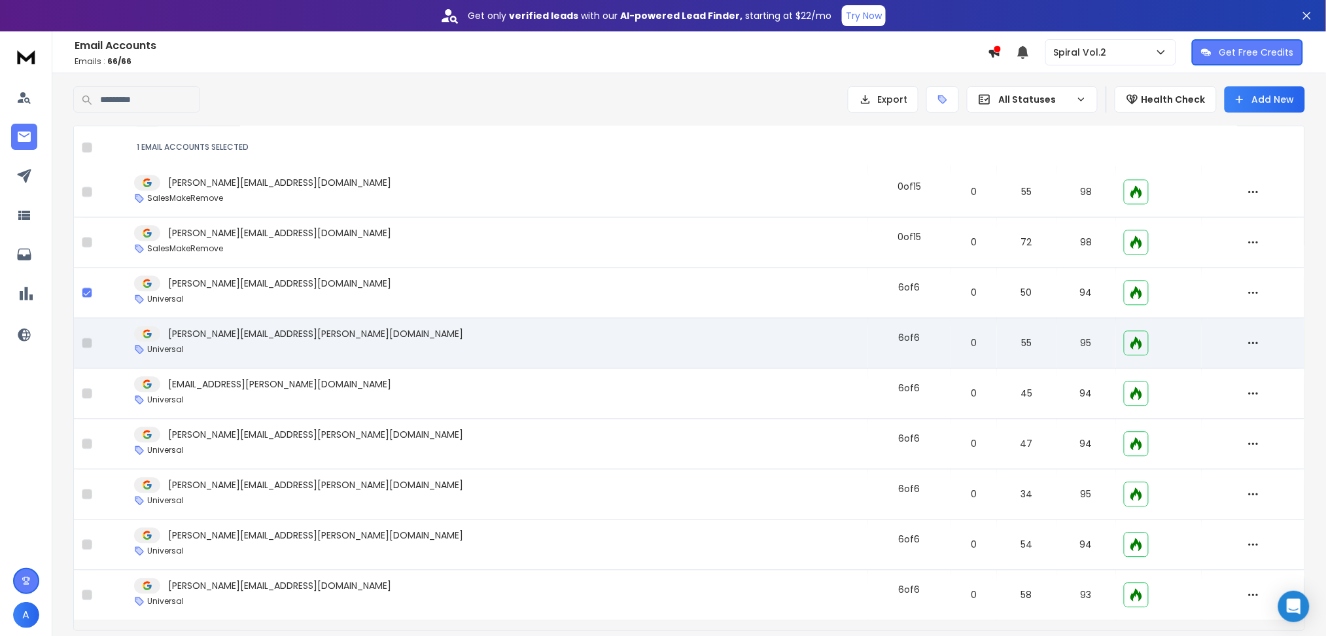
click at [88, 340] on button "button" at bounding box center [87, 342] width 10 height 10
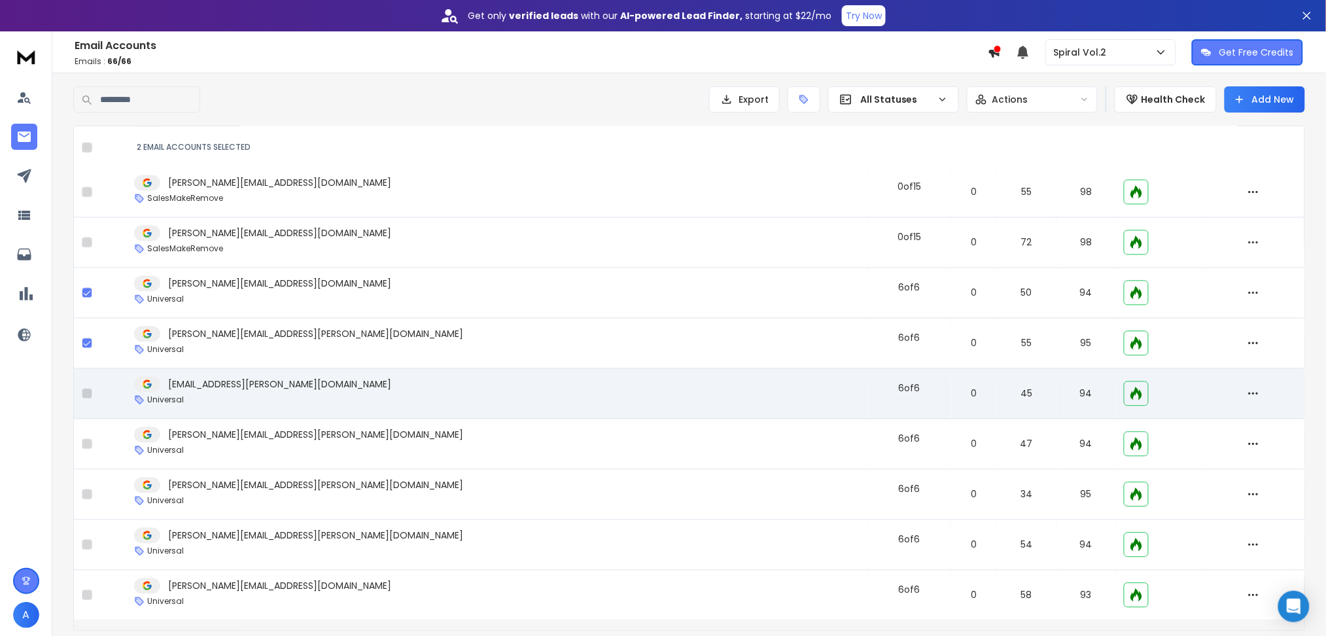
click at [88, 390] on button "button" at bounding box center [87, 393] width 10 height 10
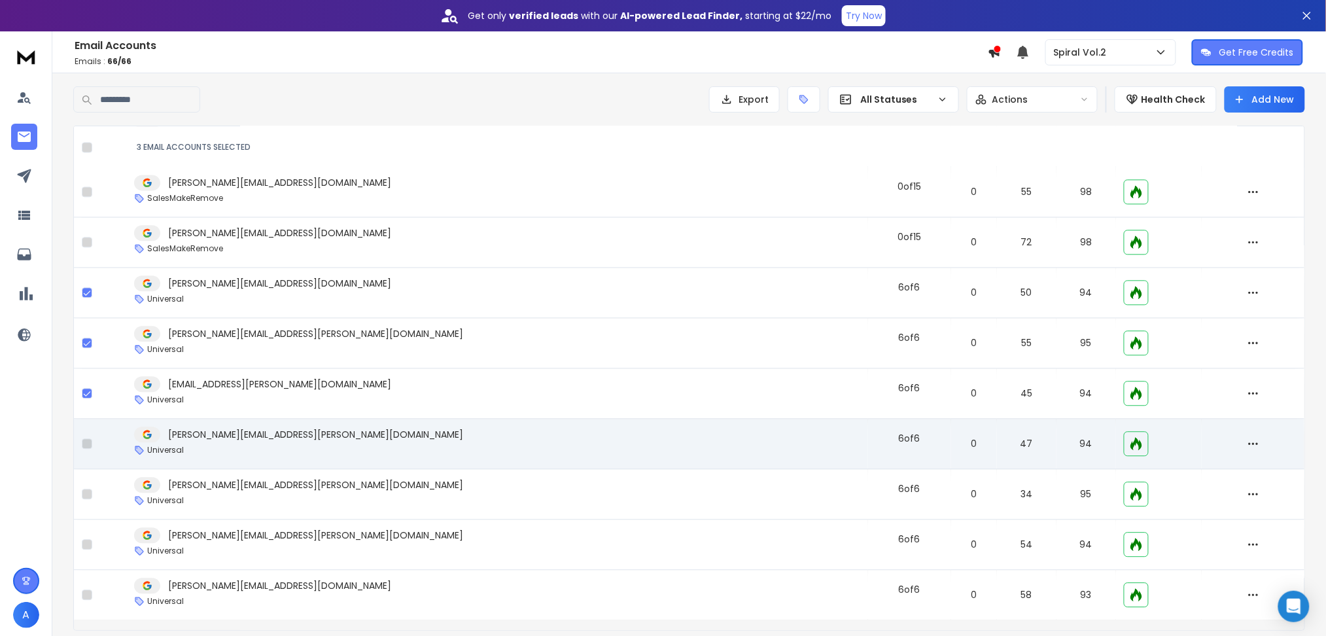
click at [88, 445] on button "button" at bounding box center [87, 443] width 10 height 10
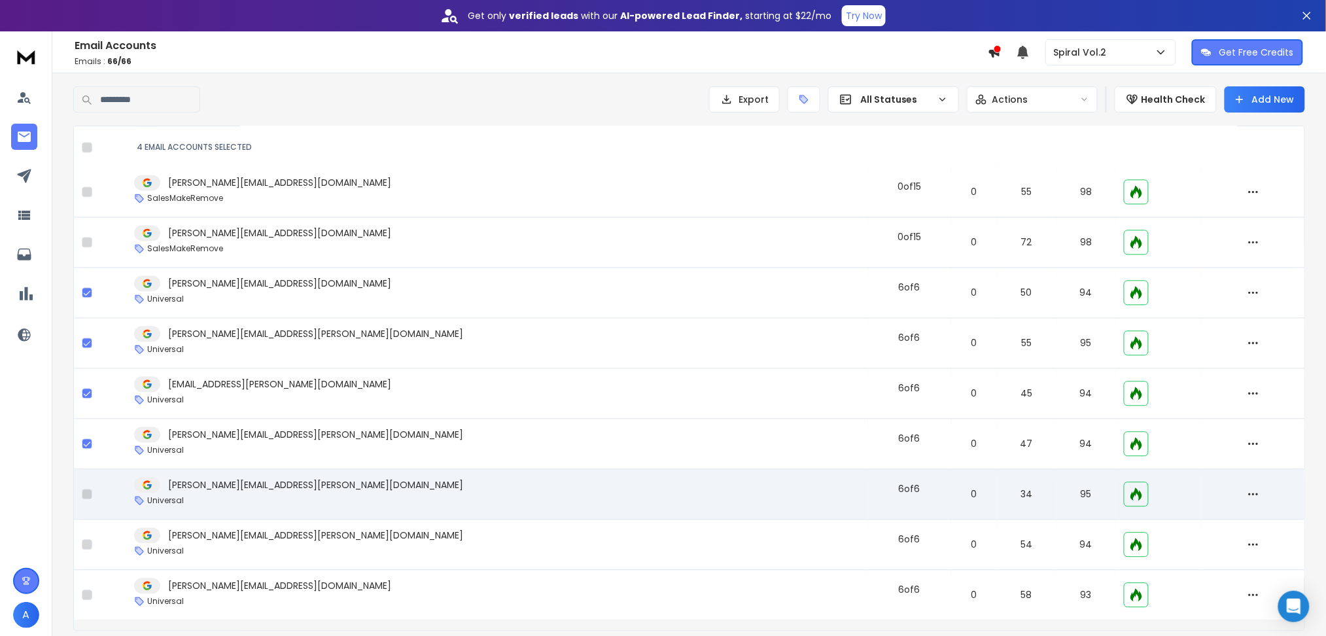
click at [88, 500] on td at bounding box center [100, 494] width 52 height 50
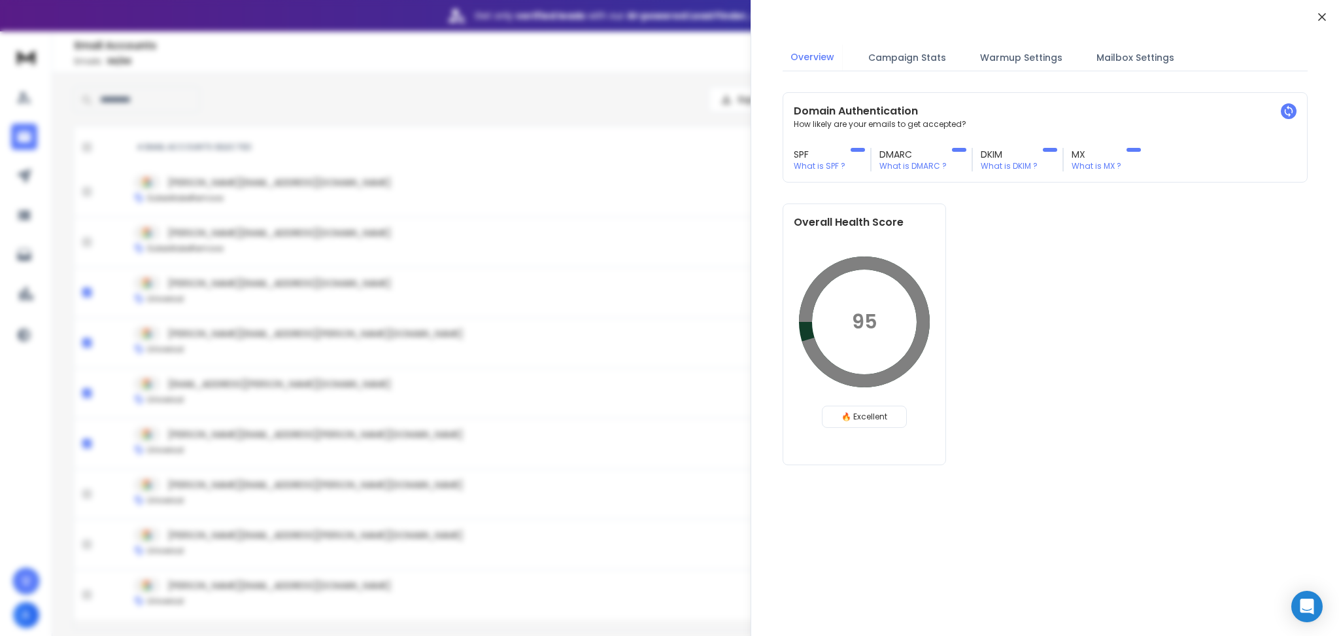
click at [1321, 16] on icon "button" at bounding box center [1322, 16] width 13 height 13
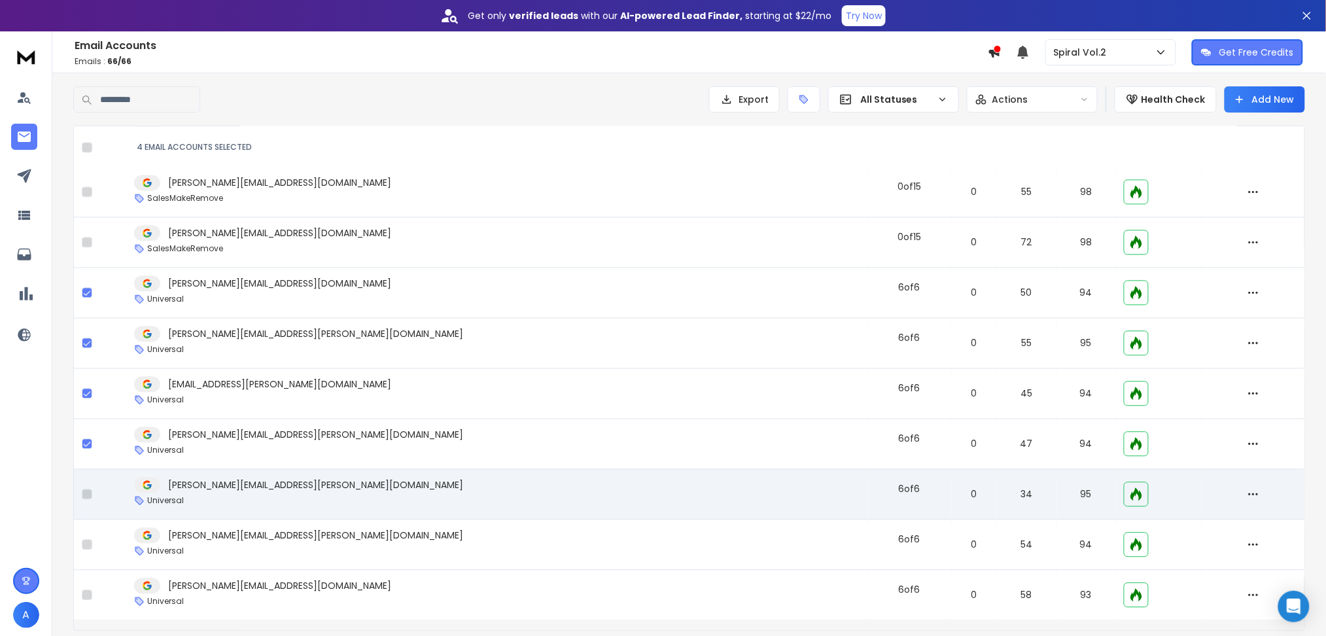
click at [90, 494] on button "button" at bounding box center [87, 494] width 10 height 10
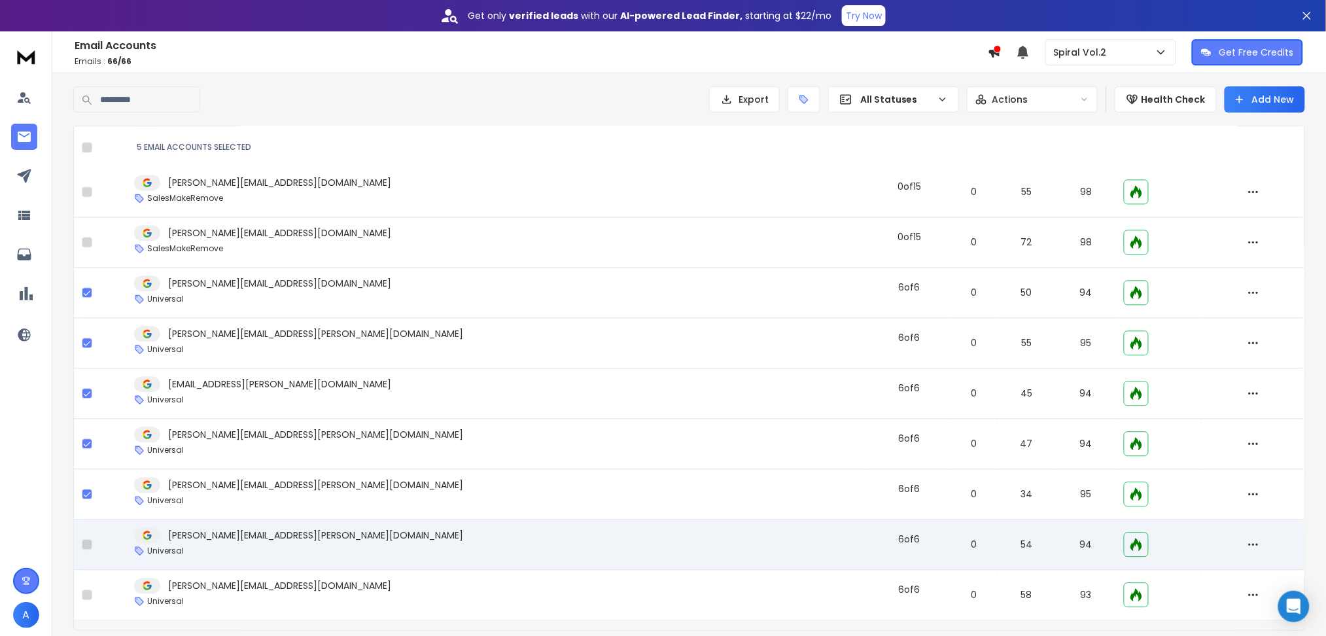
click at [88, 544] on button "button" at bounding box center [87, 544] width 10 height 10
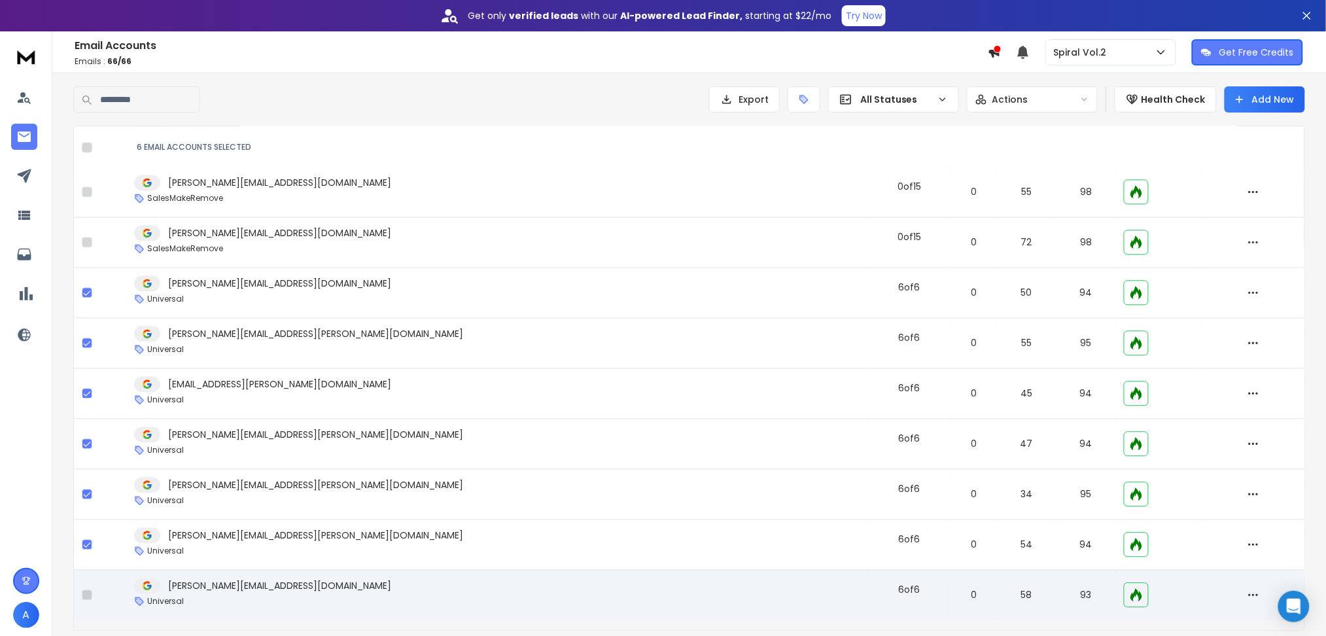
click at [87, 592] on button "button" at bounding box center [87, 594] width 10 height 10
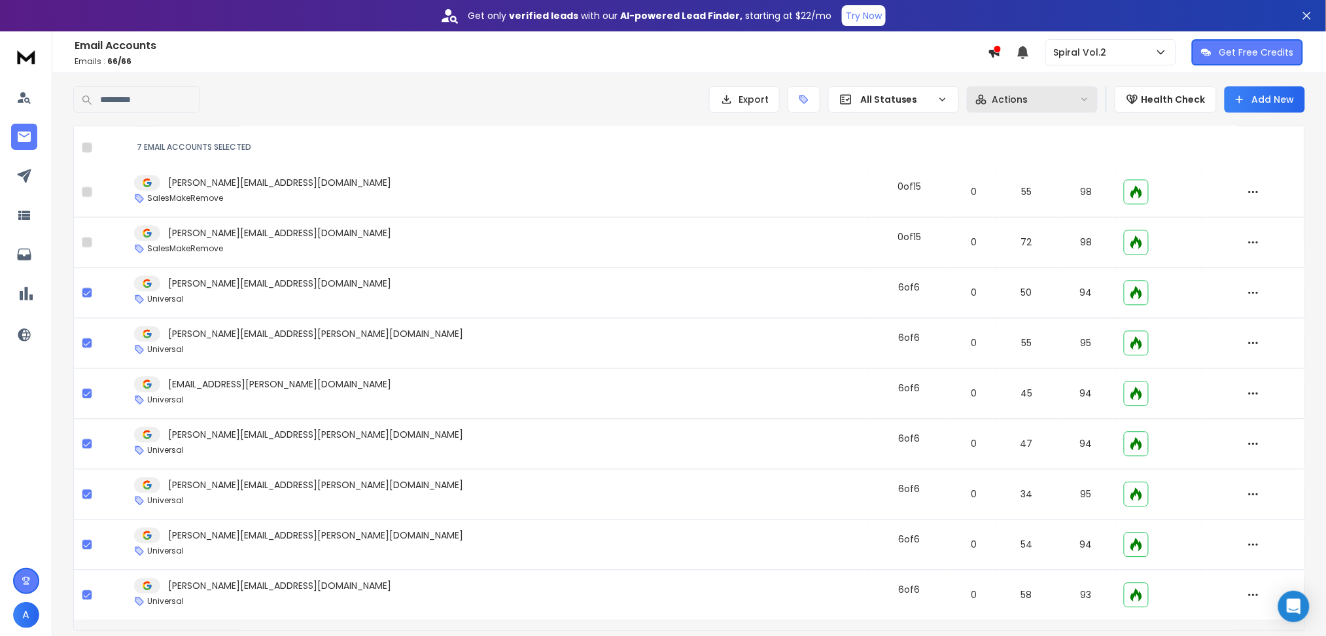
click at [1054, 110] on button "Actions" at bounding box center [1032, 99] width 131 height 26
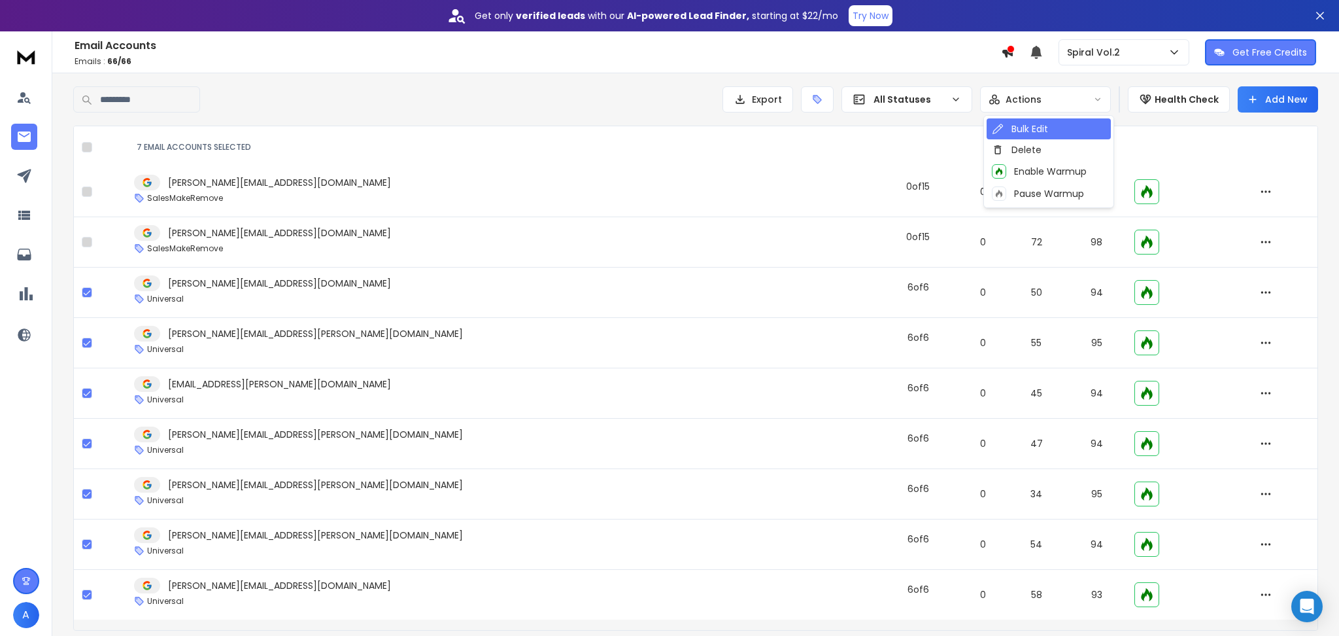
click at [1054, 129] on div "Bulk Edit" at bounding box center [1049, 128] width 124 height 21
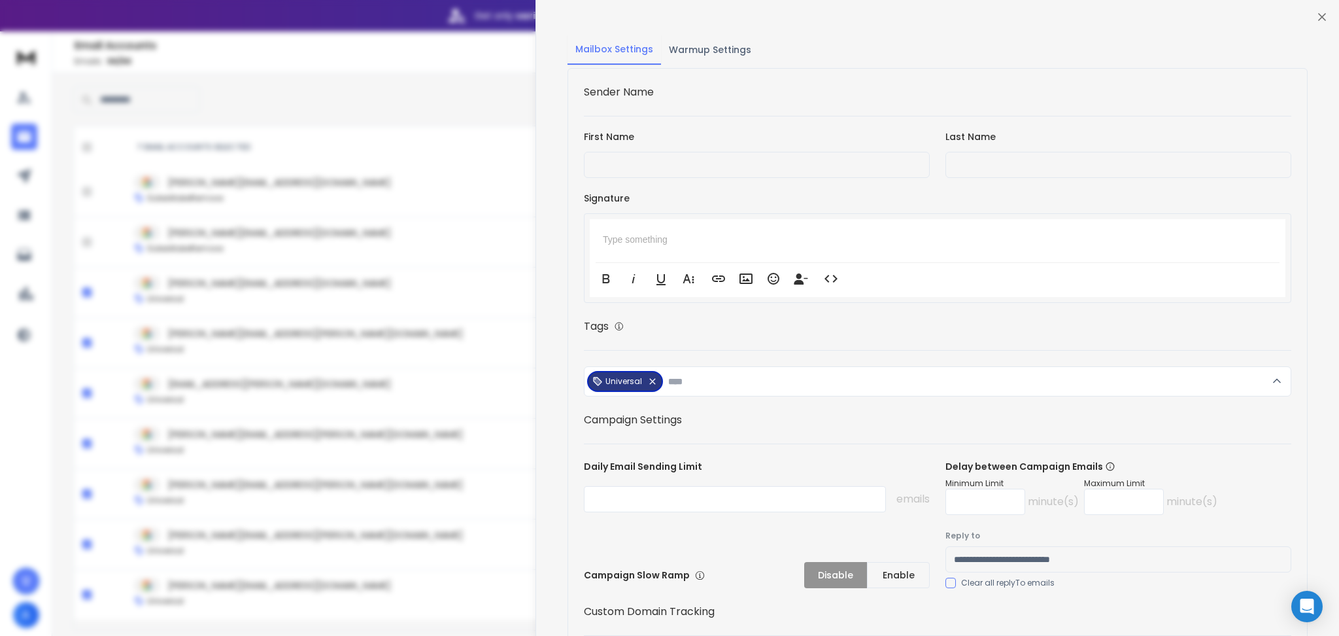
click at [647, 381] on icon at bounding box center [652, 381] width 10 height 10
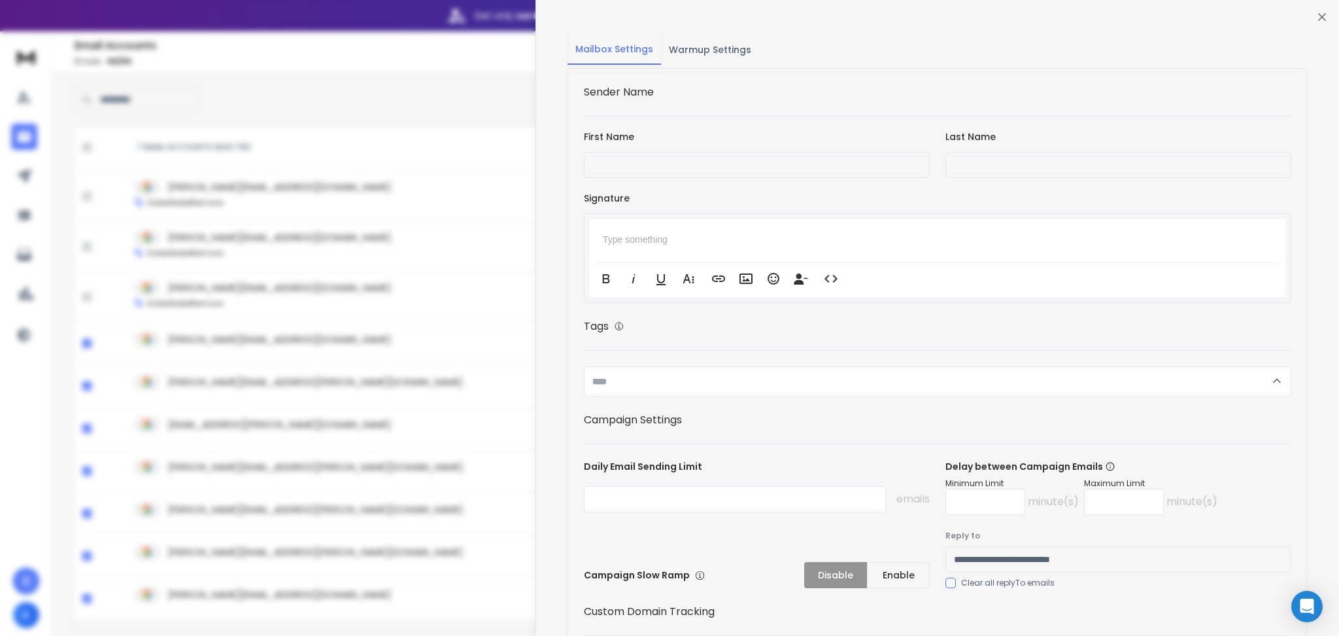
scroll to position [2820, 0]
click at [657, 388] on input at bounding box center [638, 382] width 102 height 24
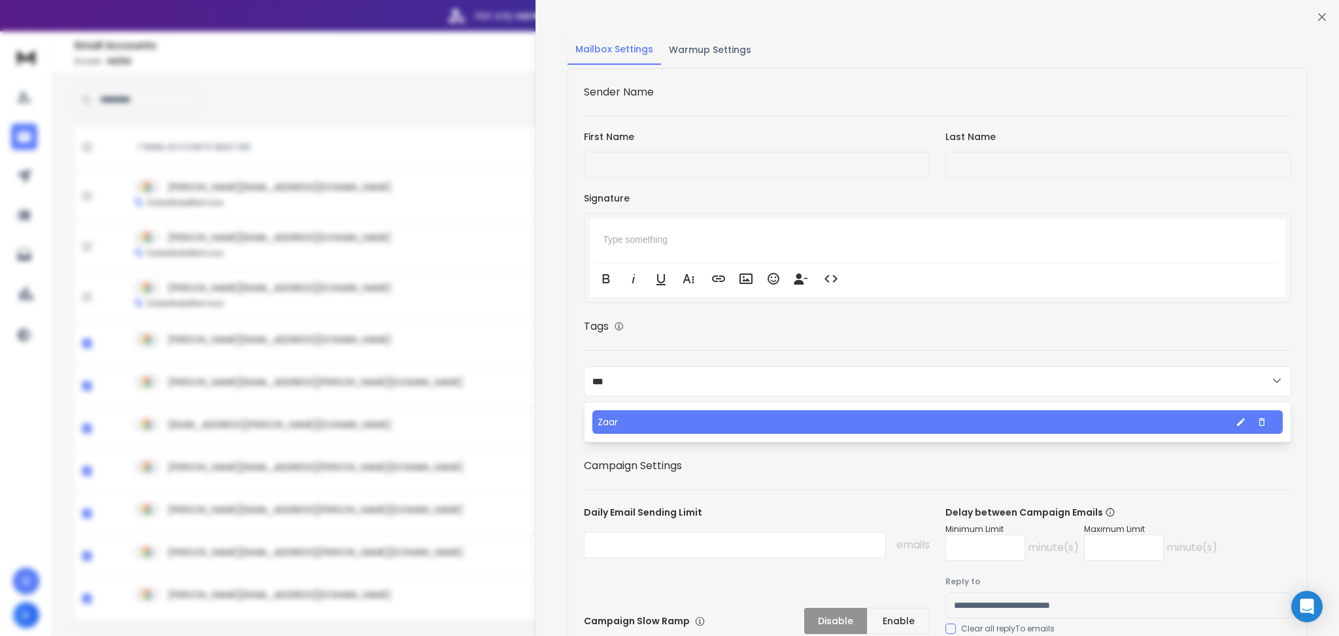
type input "***"
click at [663, 423] on div "Zaar" at bounding box center [938, 422] width 691 height 24
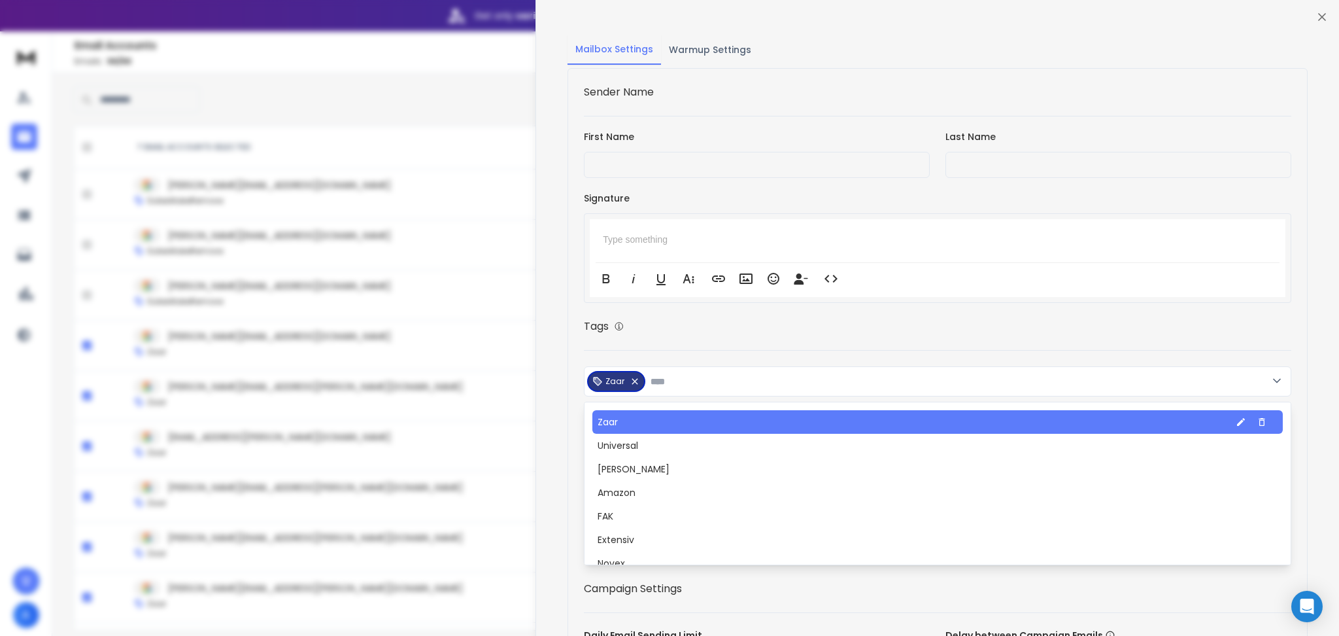
scroll to position [2874, 0]
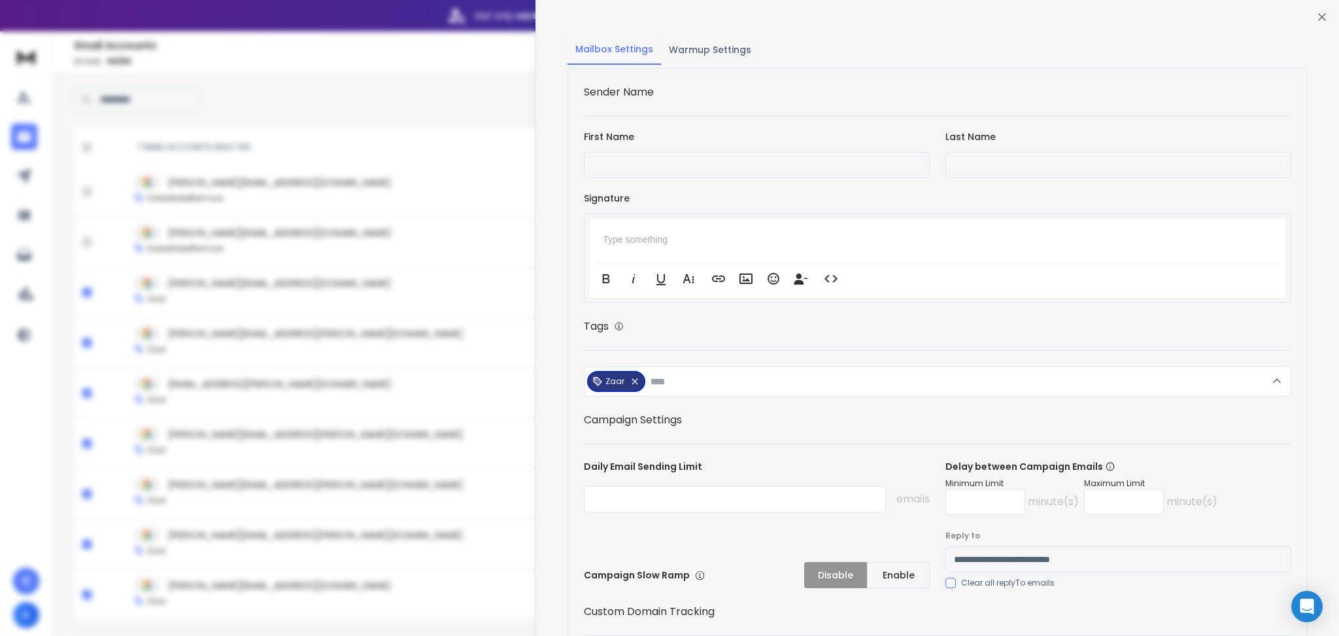
click at [1305, 370] on div "Mailbox Settings Warmup Settings Sender Name First Name Last Name Signature Typ…" at bounding box center [938, 386] width 772 height 741
click at [793, 504] on input "number" at bounding box center [735, 499] width 302 height 26
type input "*"
drag, startPoint x: 1333, startPoint y: 195, endPoint x: 1338, endPoint y: 428, distance: 232.9
click at [1338, 428] on div "Shared Sheet Component Mailbox Settings Warmup Settings Sender Name First Name …" at bounding box center [938, 318] width 804 height 636
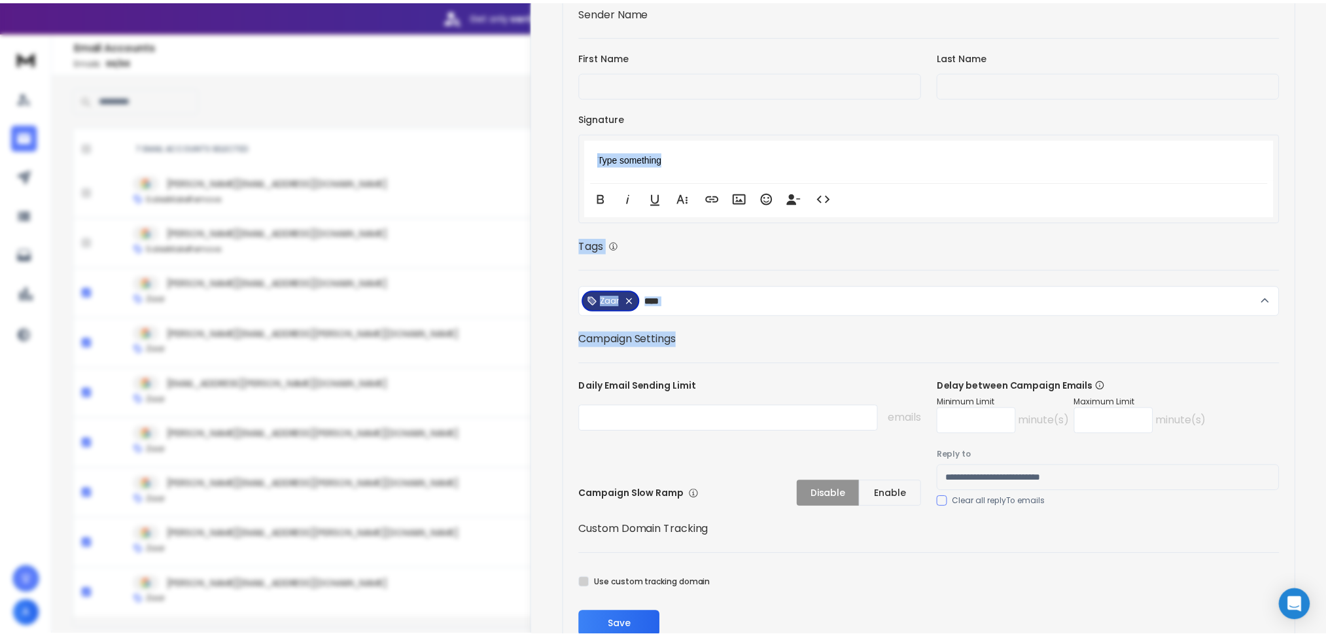
scroll to position [137, 0]
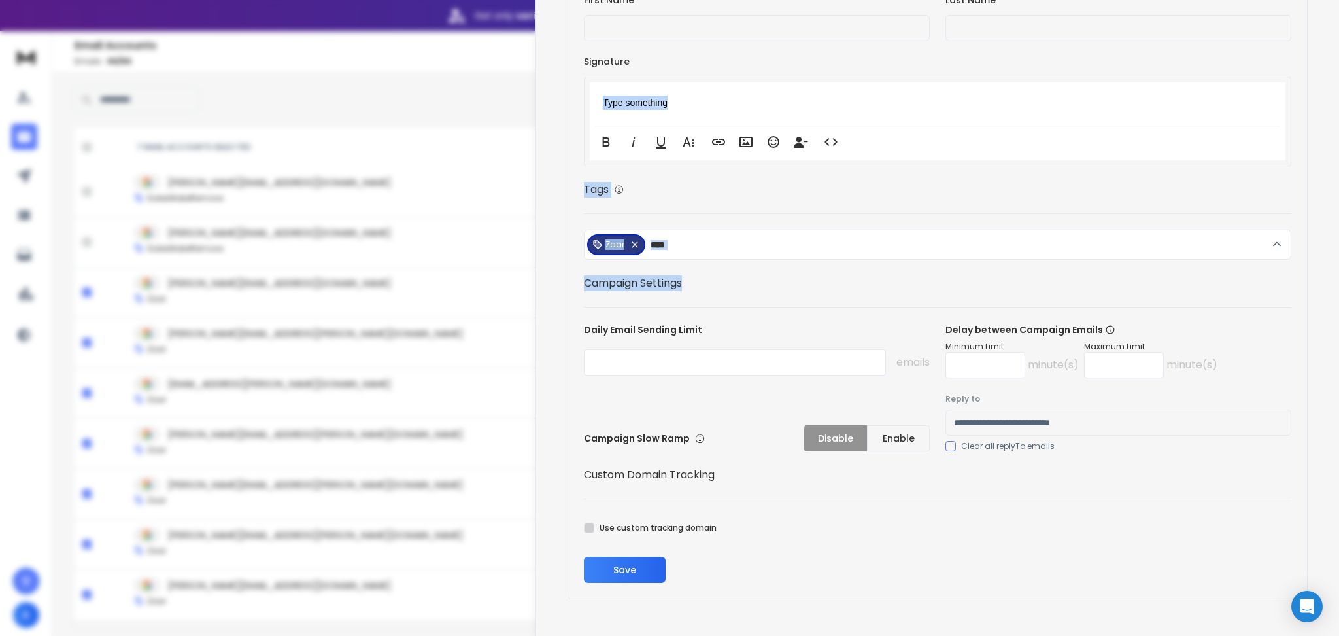
click at [632, 573] on button "Save" at bounding box center [625, 570] width 82 height 26
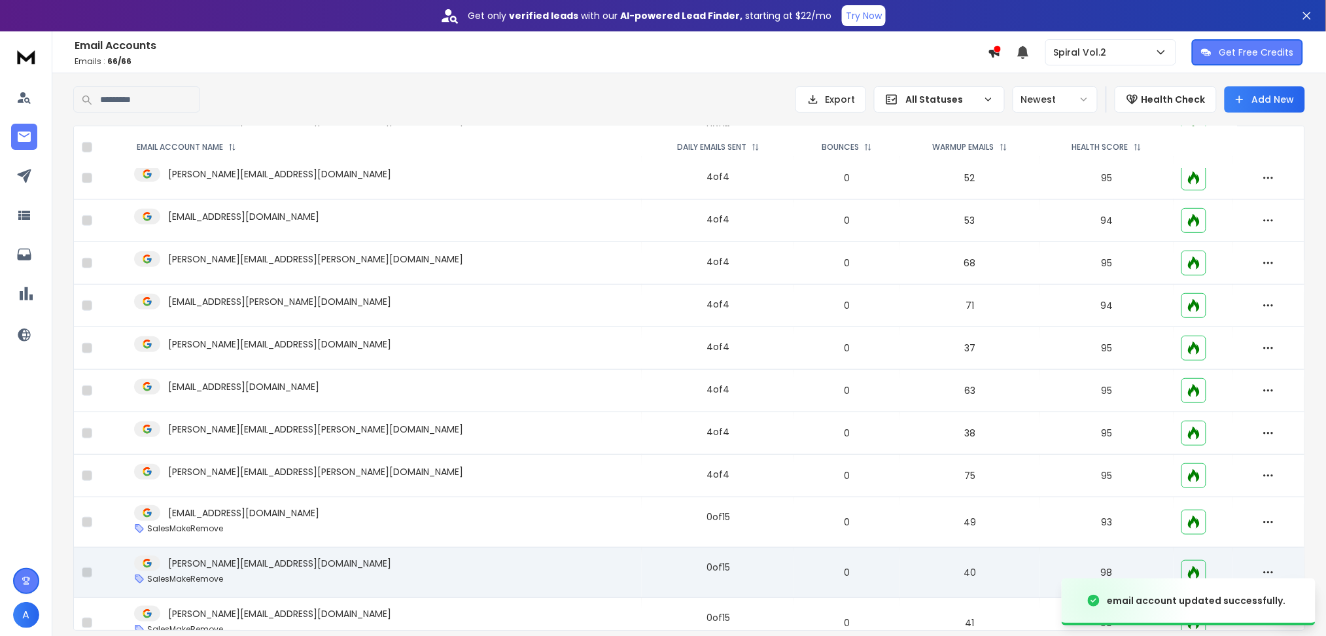
scroll to position [2803, 0]
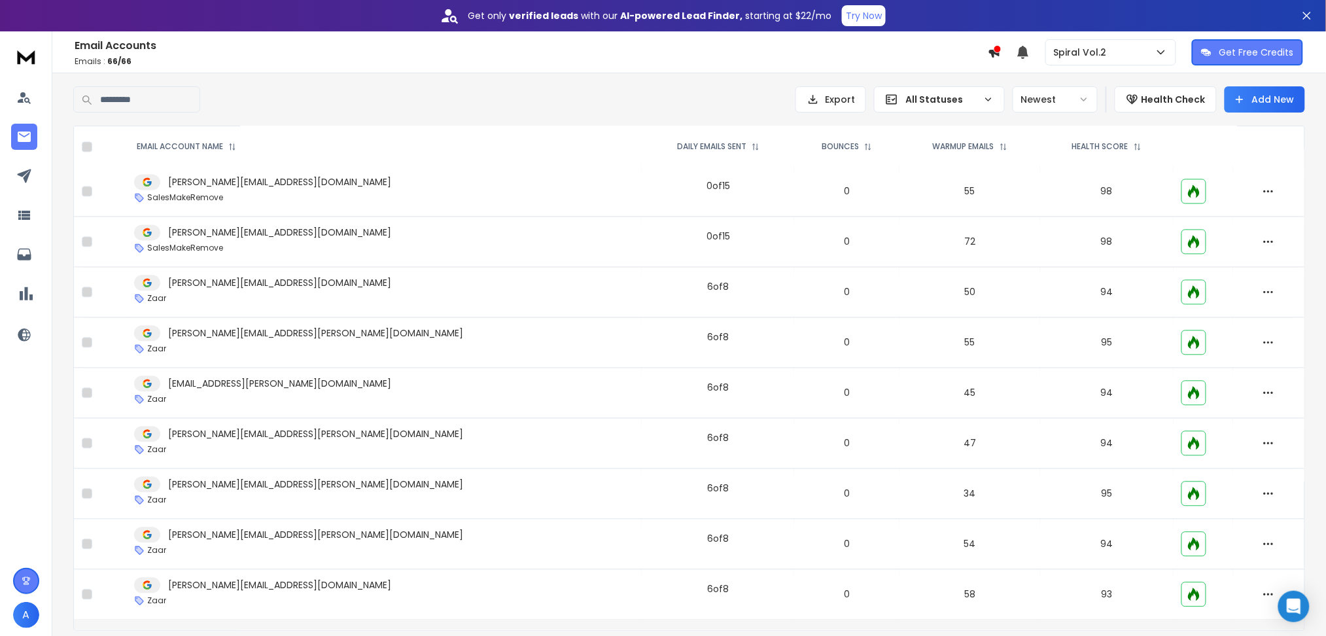
click at [117, 104] on input at bounding box center [136, 99] width 127 height 26
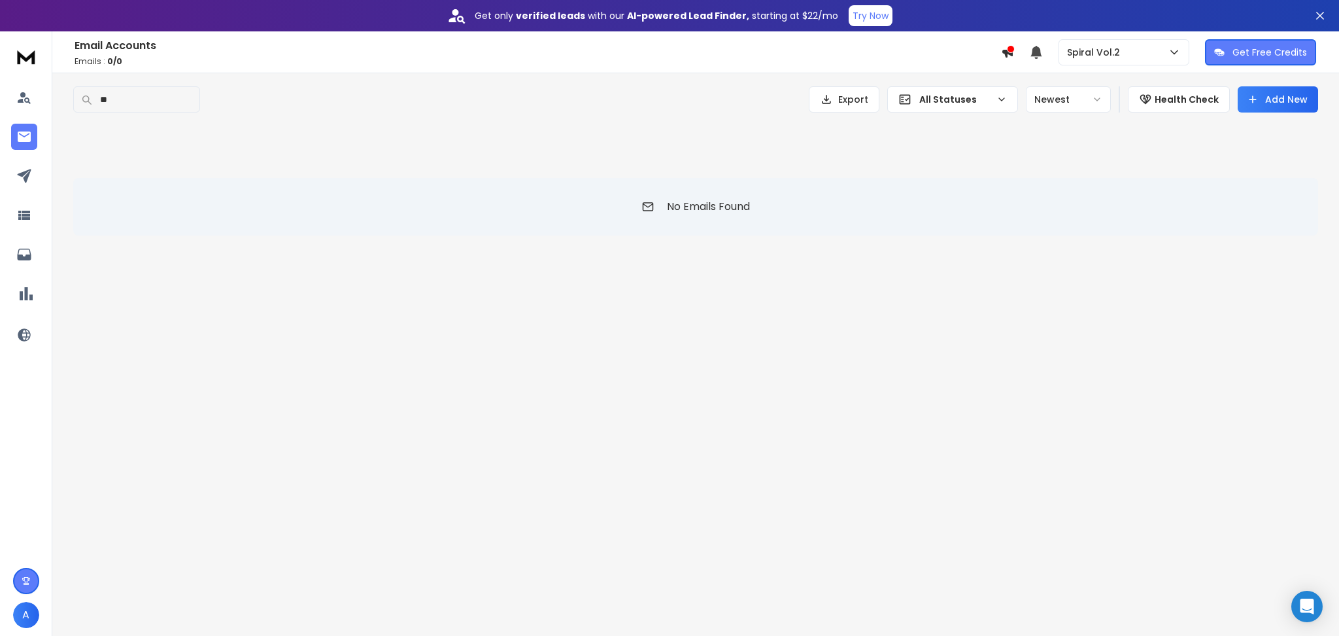
type input "*"
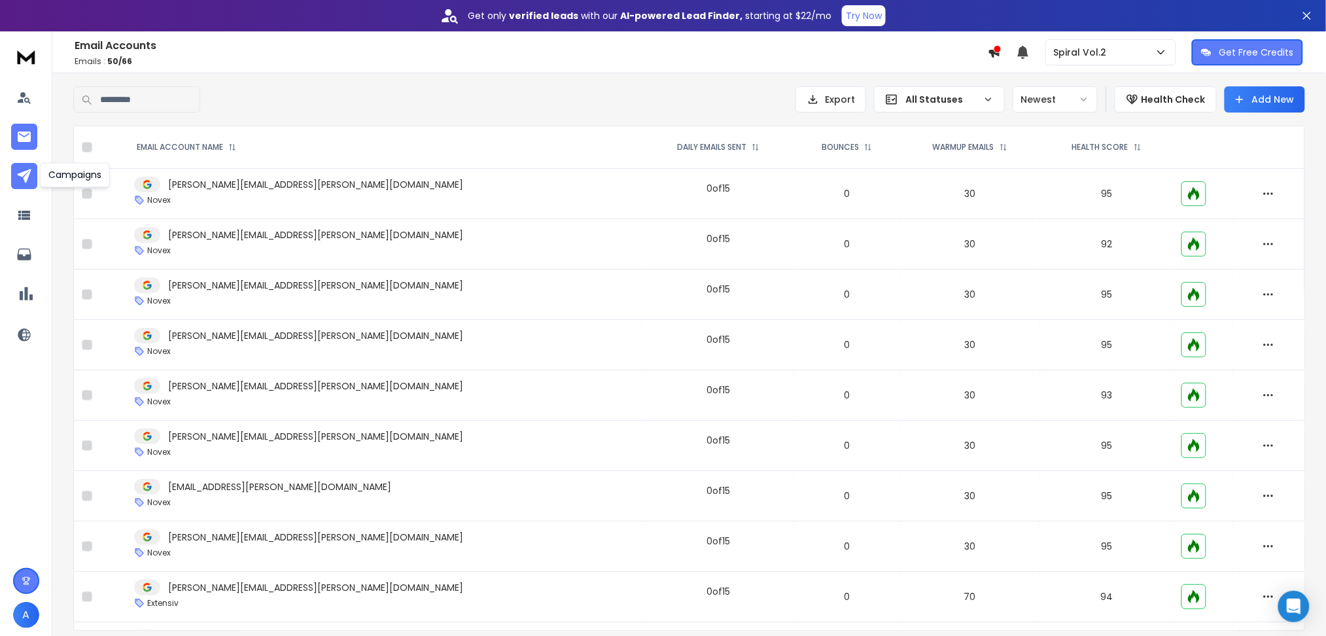
click at [34, 176] on link at bounding box center [24, 176] width 26 height 26
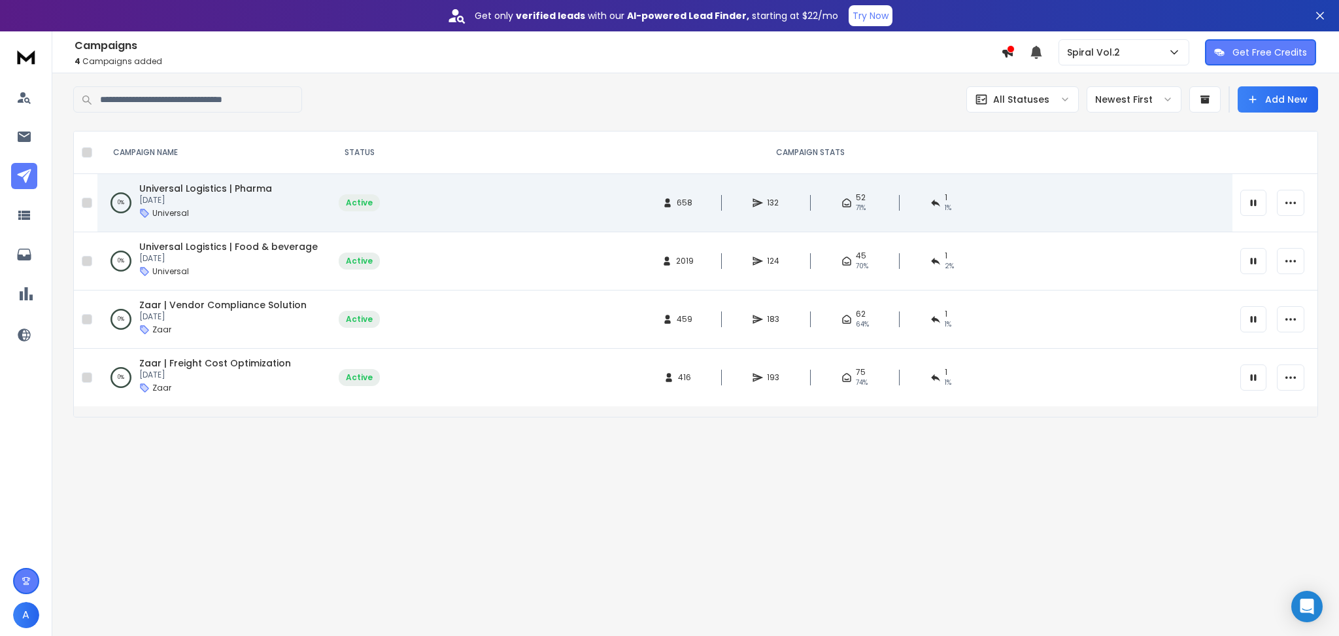
click at [178, 205] on div "Universal Logistics | Pharma 8 days ago Universal" at bounding box center [205, 203] width 133 height 42
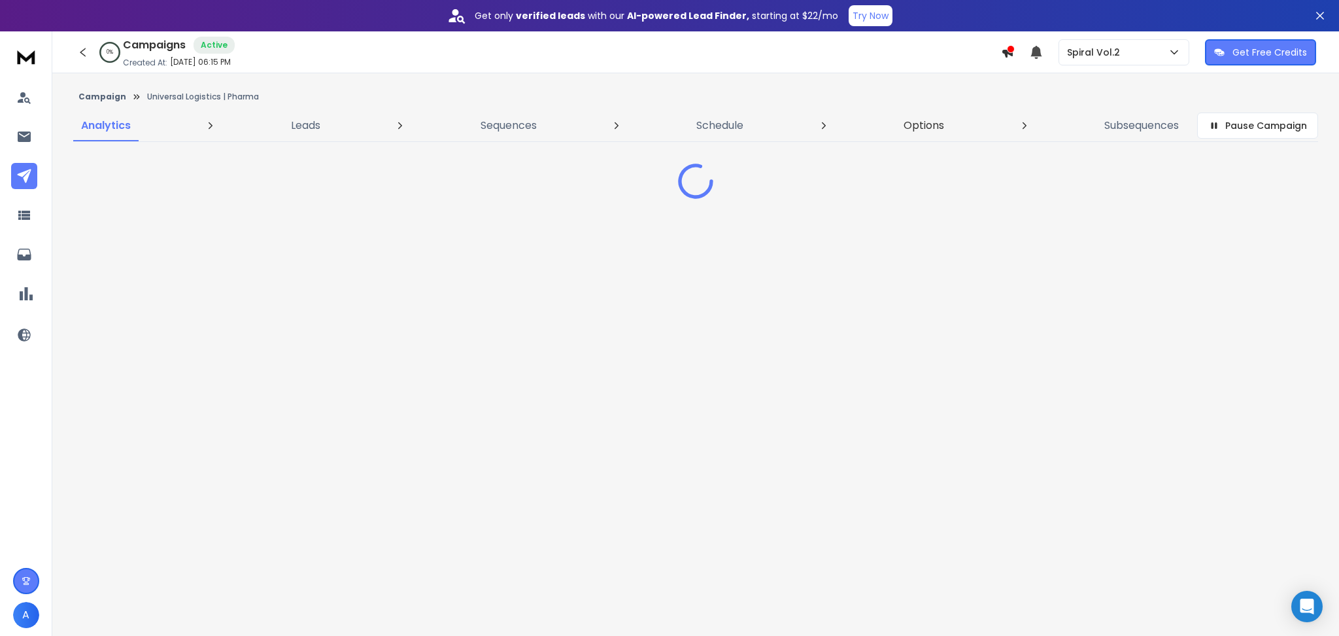
click at [948, 126] on link "Options" at bounding box center [924, 125] width 56 height 31
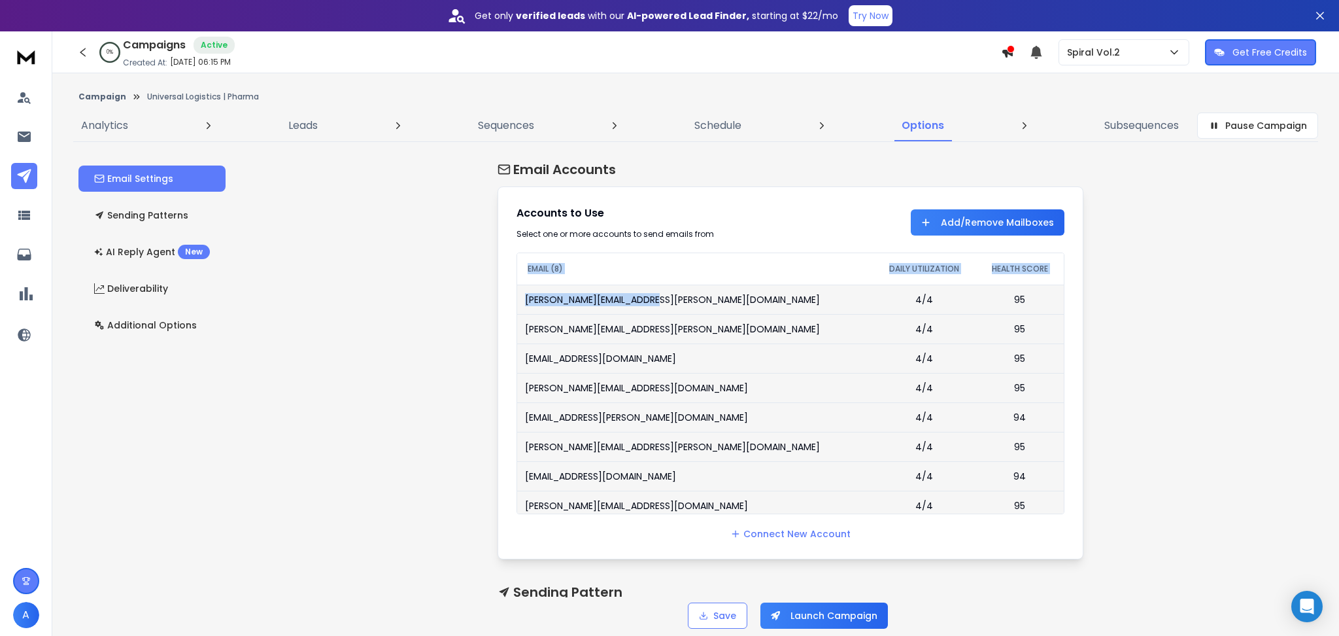
drag, startPoint x: 676, startPoint y: 303, endPoint x: 499, endPoint y: 298, distance: 177.3
click at [499, 298] on div "Accounts to Use Select one or more accounts to send emails from Add/Remove Mail…" at bounding box center [791, 372] width 586 height 373
click at [593, 306] on td "[PERSON_NAME][EMAIL_ADDRESS][PERSON_NAME][DOMAIN_NAME]" at bounding box center [694, 299] width 354 height 29
drag, startPoint x: 664, startPoint y: 295, endPoint x: 517, endPoint y: 303, distance: 147.4
click at [525, 303] on div "[PERSON_NAME][EMAIL_ADDRESS][PERSON_NAME][DOMAIN_NAME]" at bounding box center [694, 299] width 339 height 13
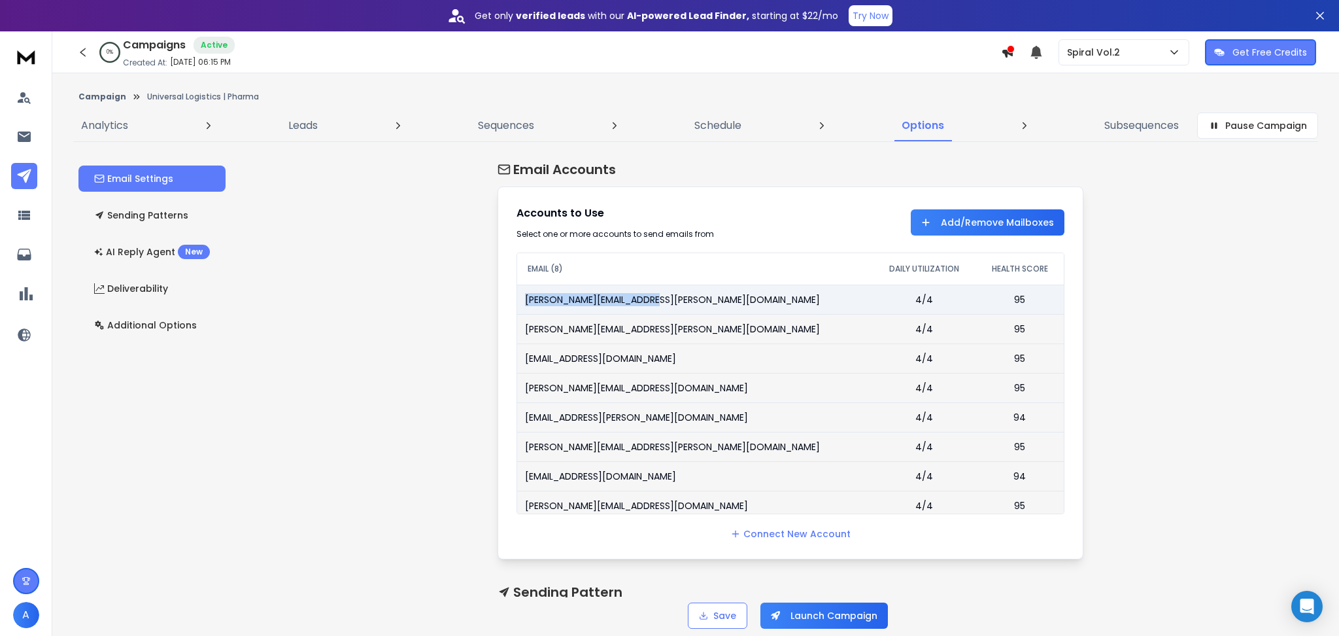
copy p "[PERSON_NAME][EMAIL_ADDRESS][PERSON_NAME][DOMAIN_NAME]"
click at [14, 125] on link at bounding box center [24, 137] width 26 height 26
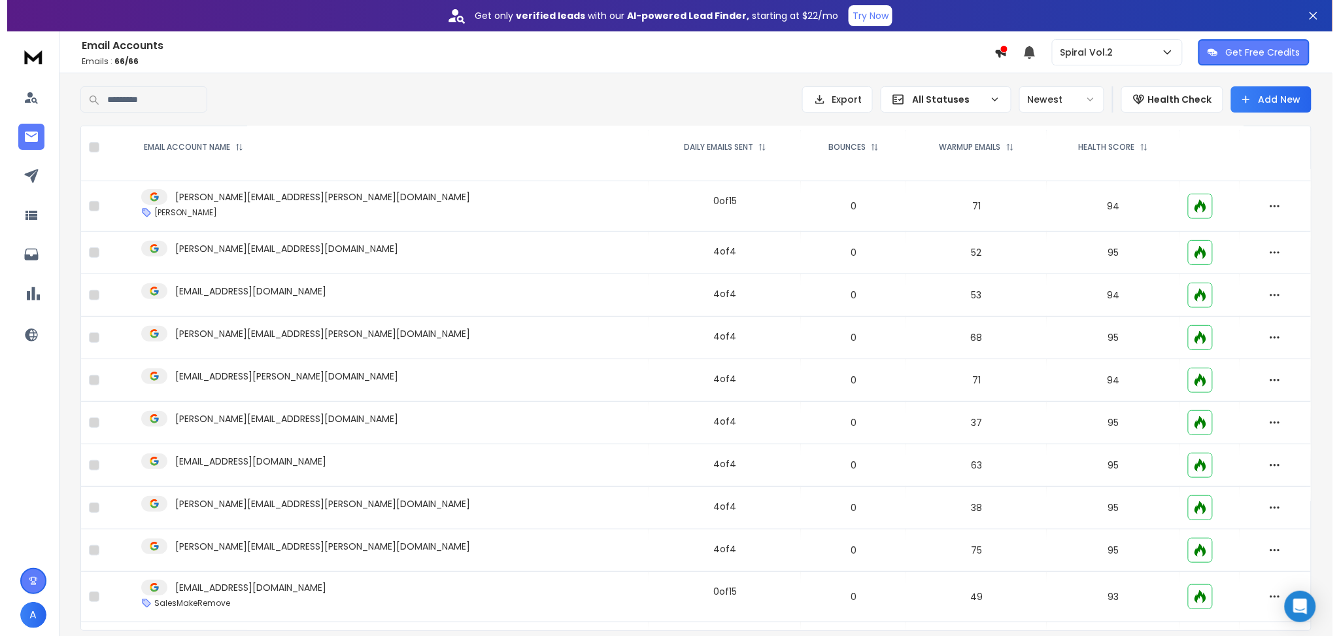
scroll to position [1947, 0]
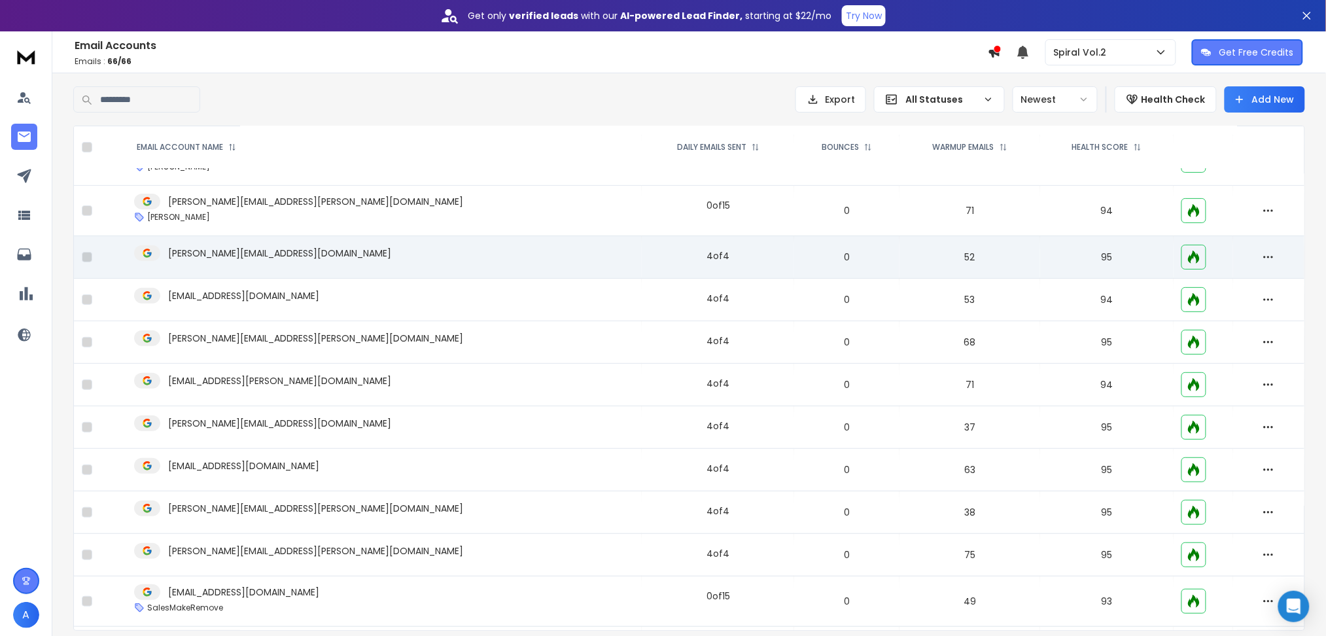
click at [88, 256] on button "button" at bounding box center [87, 257] width 10 height 10
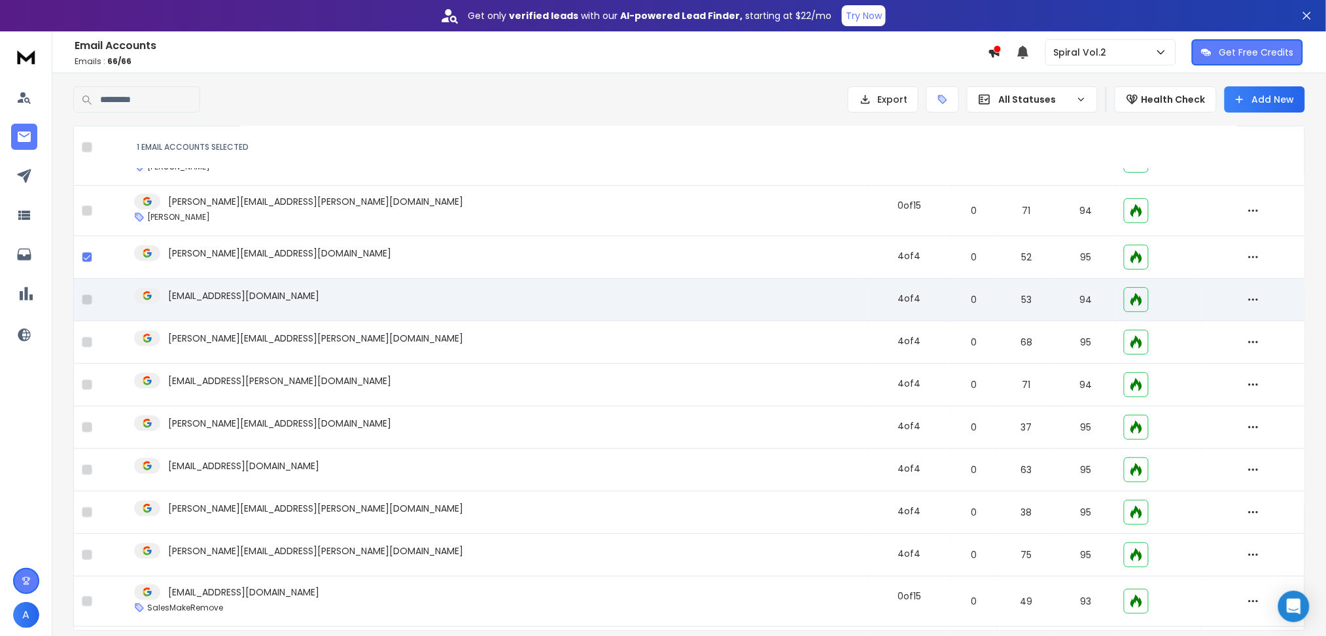
click at [86, 300] on button "button" at bounding box center [87, 299] width 10 height 10
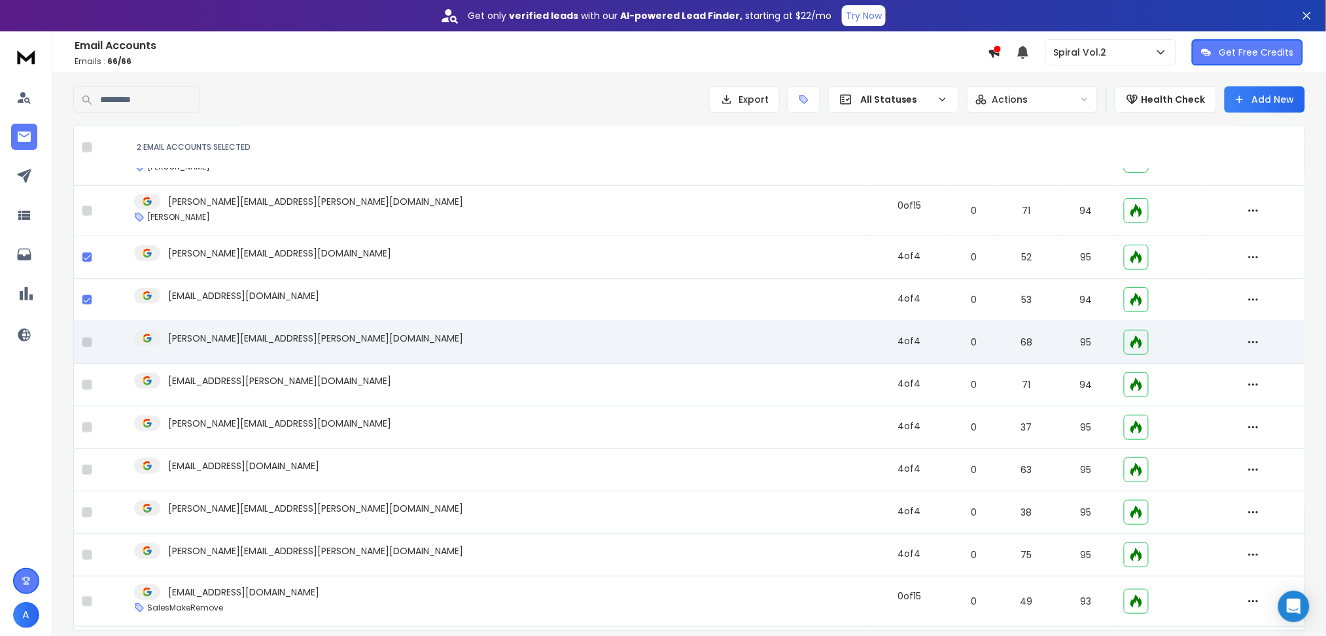
click at [89, 351] on td at bounding box center [100, 342] width 52 height 43
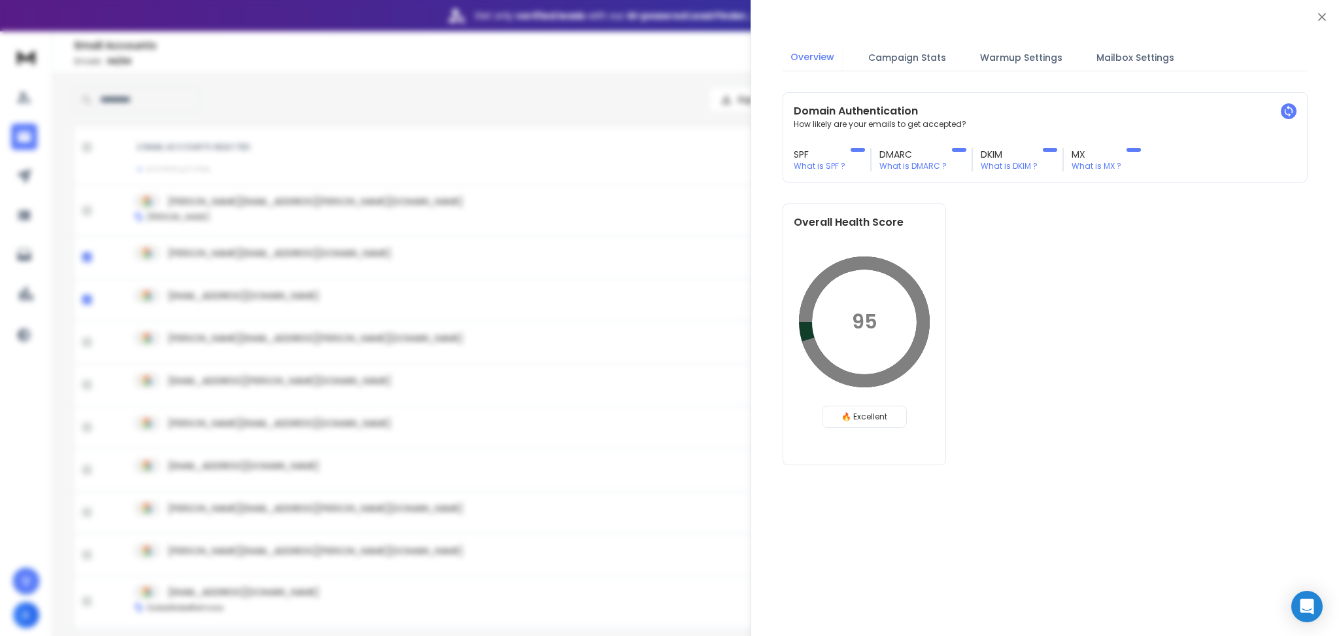
click at [109, 343] on div at bounding box center [669, 318] width 1339 height 636
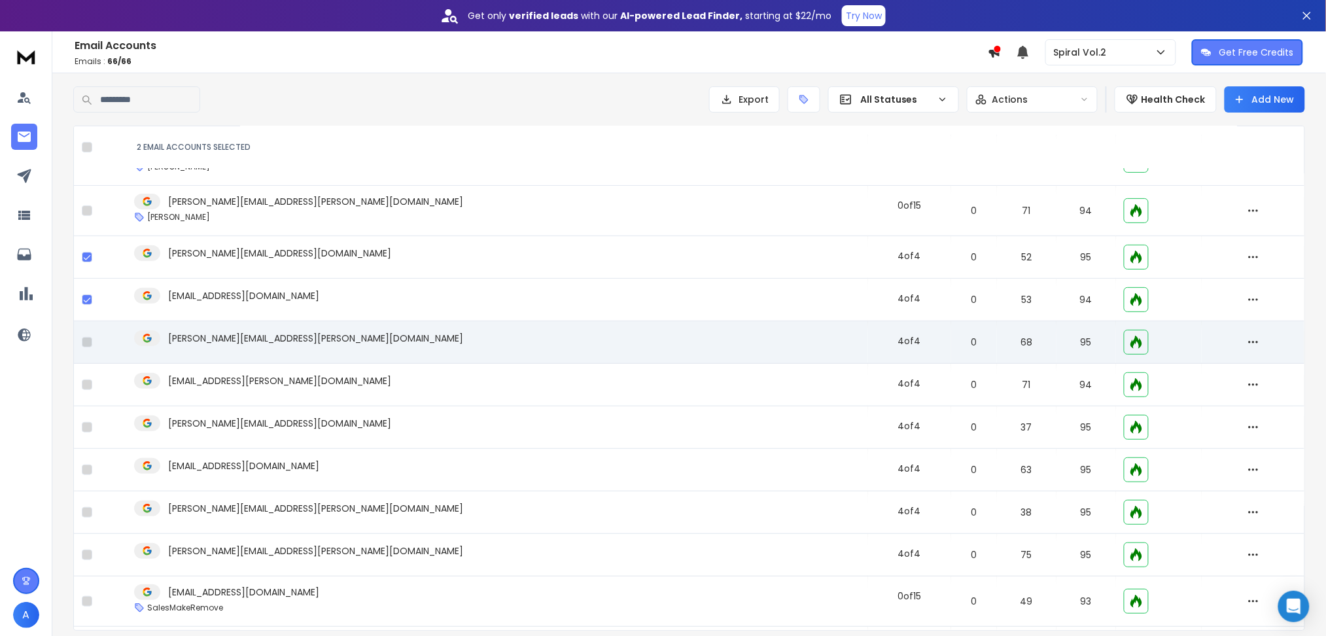
click at [88, 343] on button "button" at bounding box center [87, 342] width 10 height 10
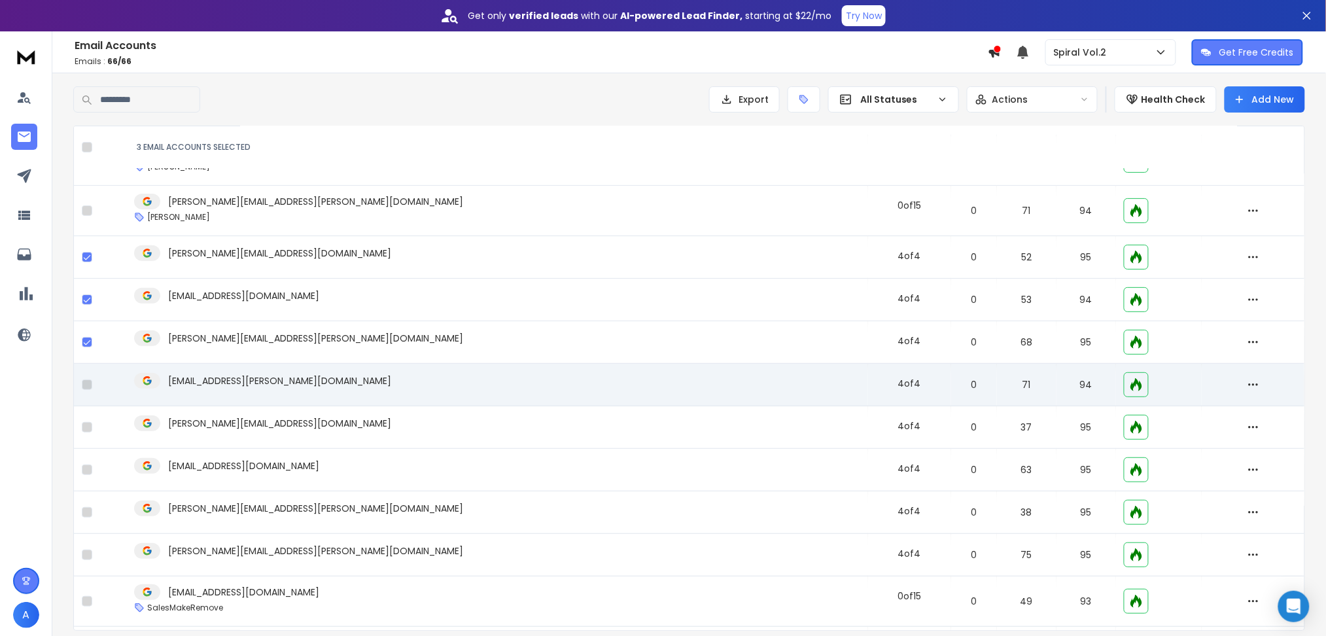
click at [87, 385] on button "button" at bounding box center [87, 384] width 10 height 10
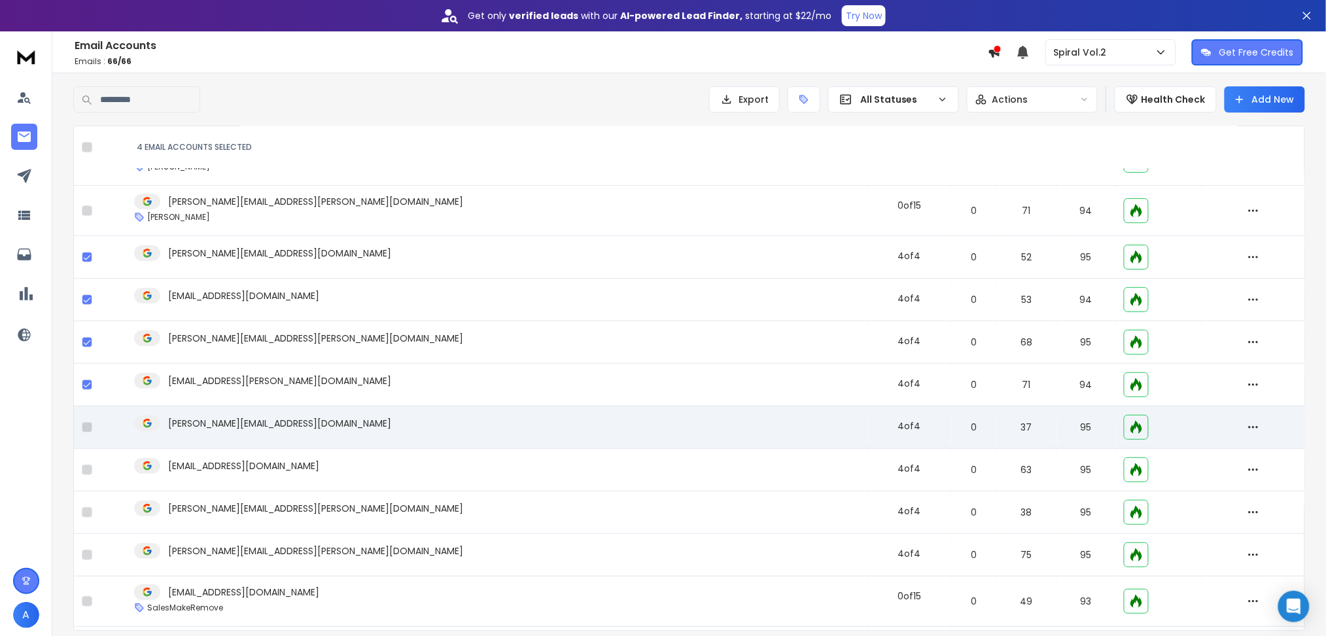
click at [87, 431] on button "button" at bounding box center [87, 427] width 10 height 10
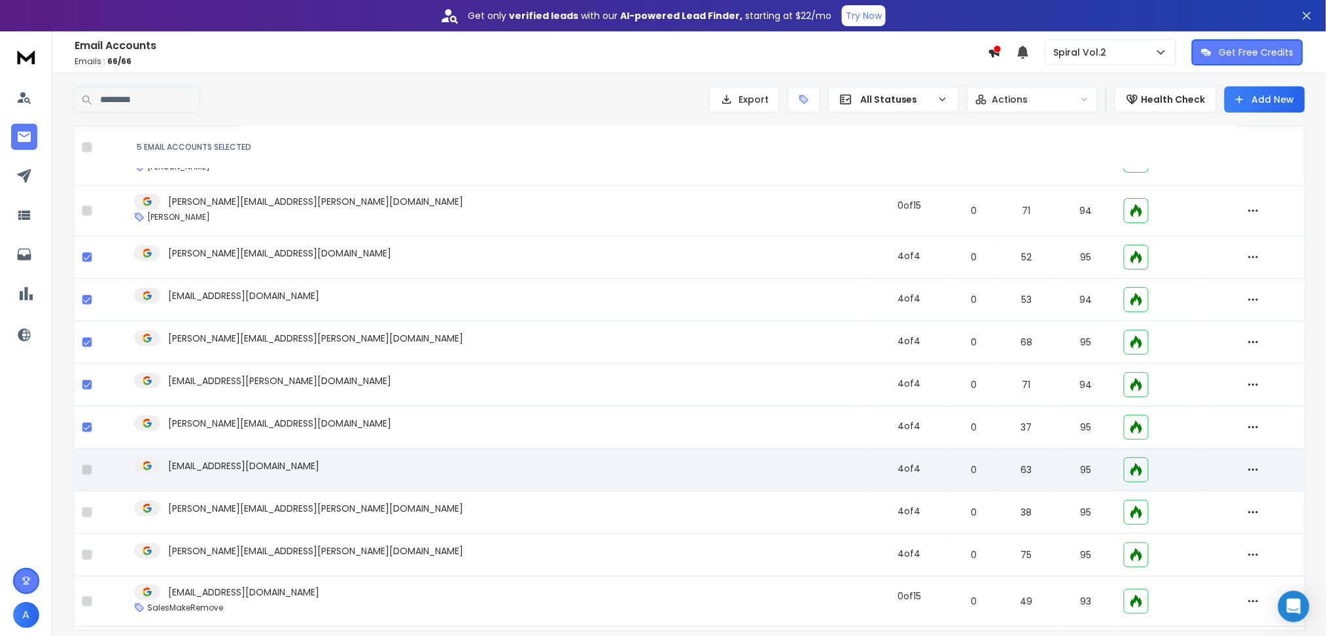
click at [86, 472] on button "button" at bounding box center [87, 469] width 10 height 10
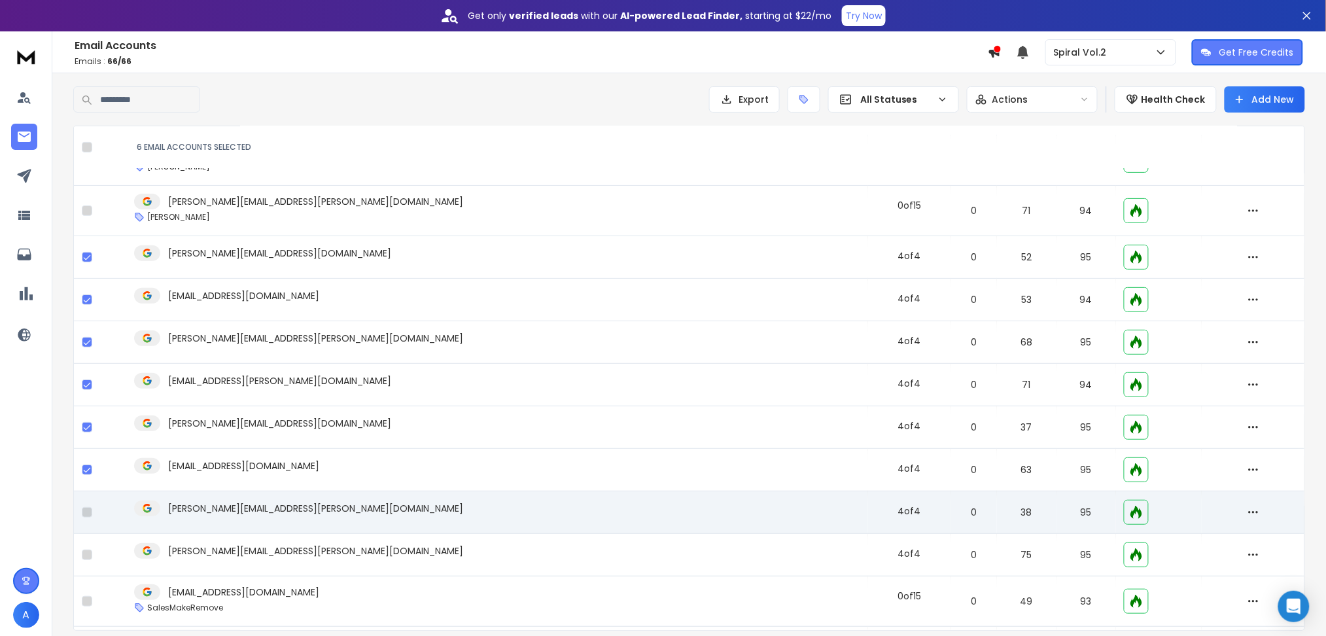
click at [84, 515] on button "button" at bounding box center [87, 512] width 10 height 10
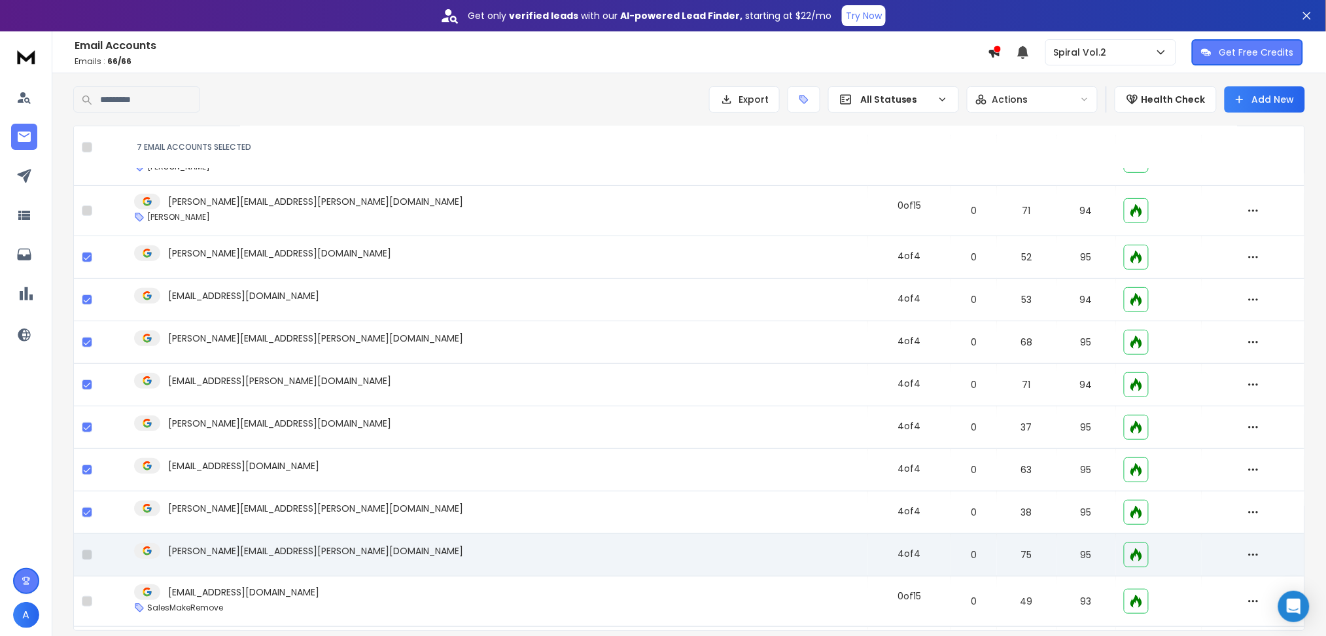
click at [88, 558] on button "button" at bounding box center [87, 554] width 10 height 10
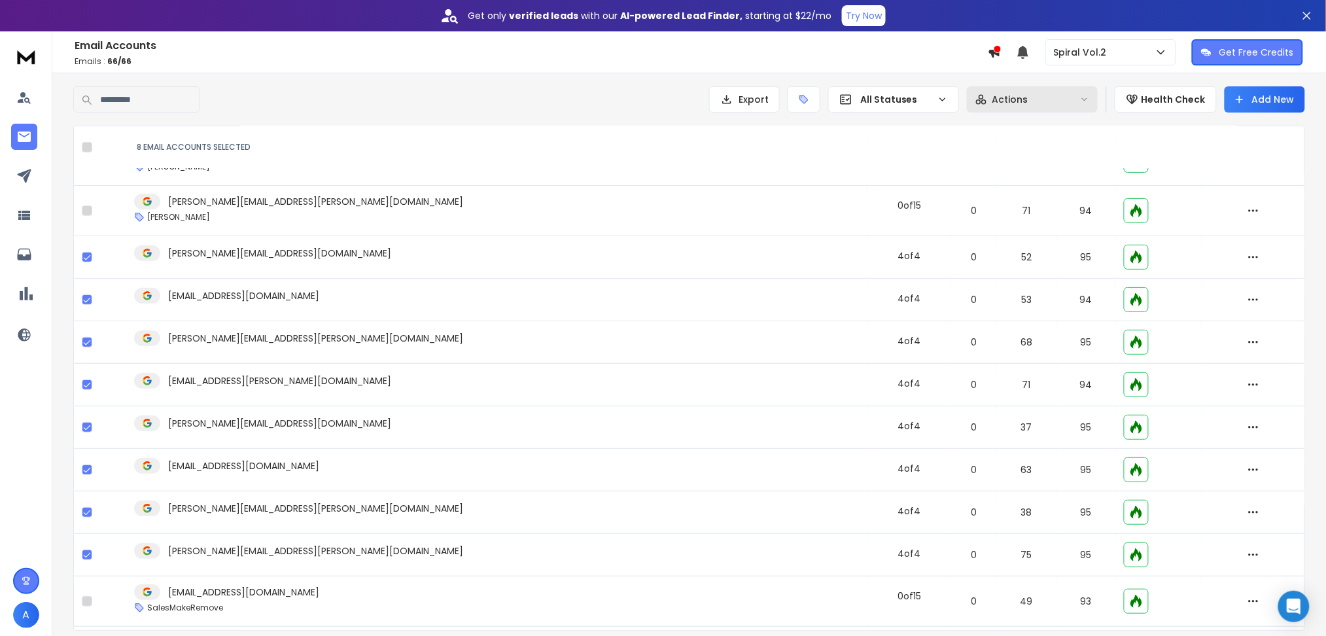
click at [1040, 96] on div "Actions" at bounding box center [1024, 99] width 99 height 13
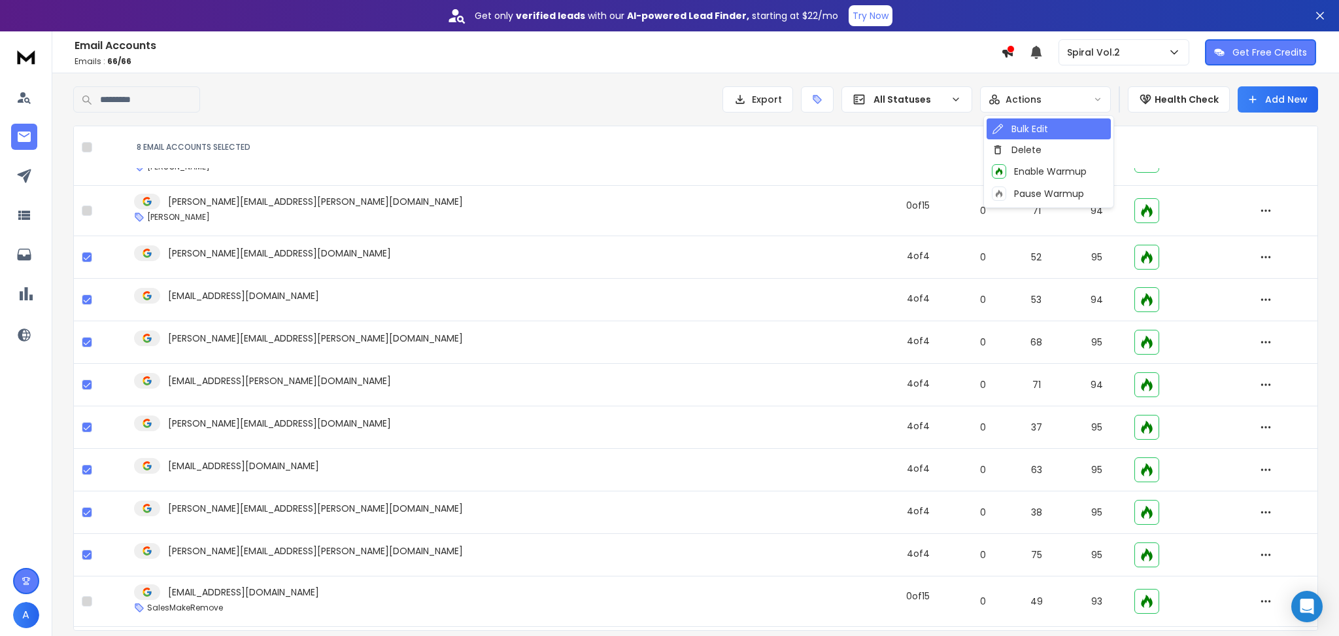
click at [1032, 129] on div "Bulk Edit" at bounding box center [1020, 128] width 56 height 13
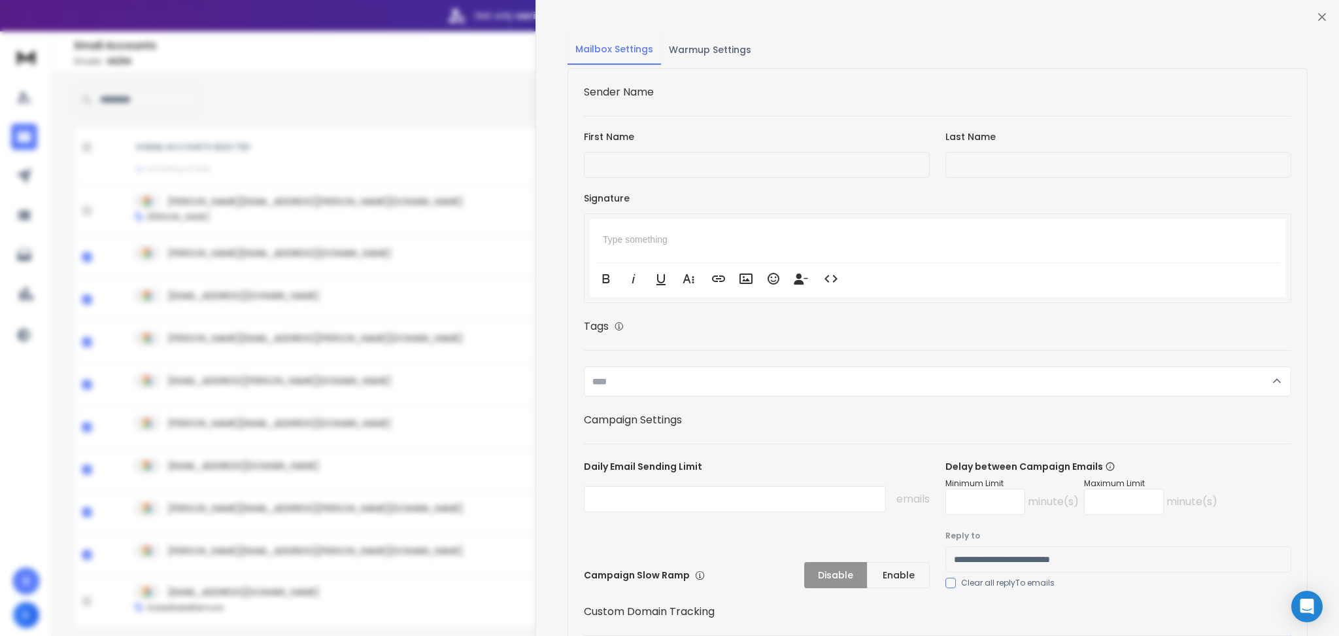
click at [689, 385] on input at bounding box center [638, 382] width 102 height 24
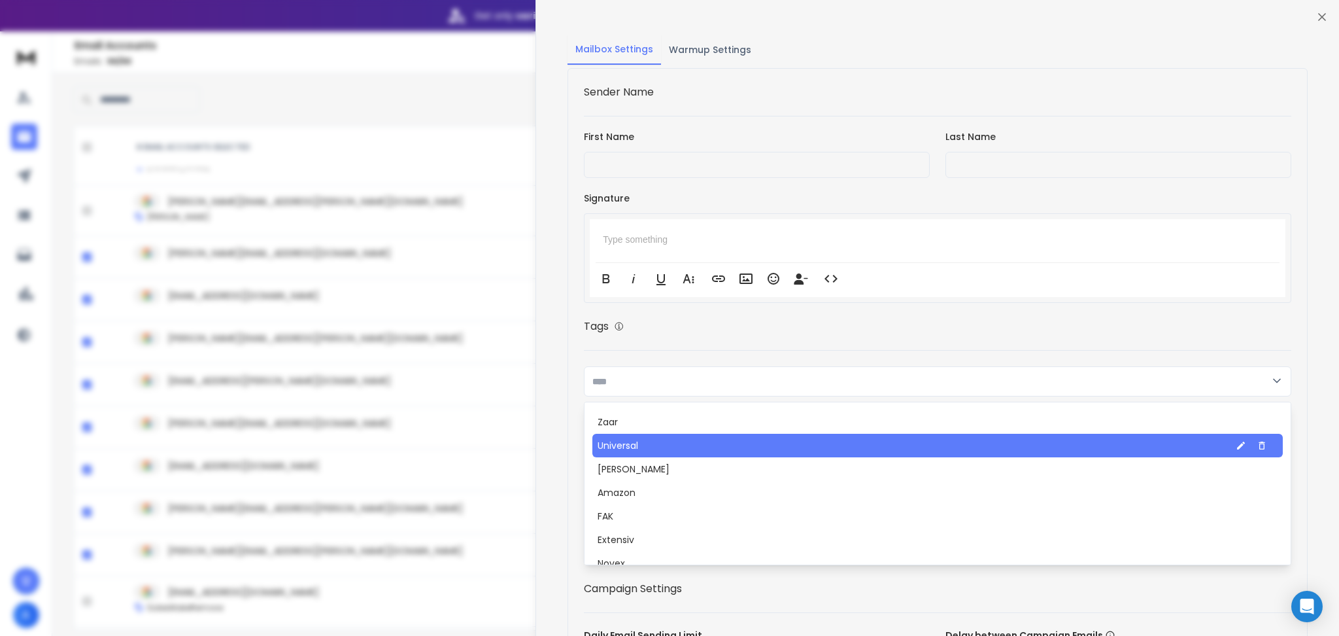
click at [676, 445] on div "Universal" at bounding box center [938, 446] width 691 height 24
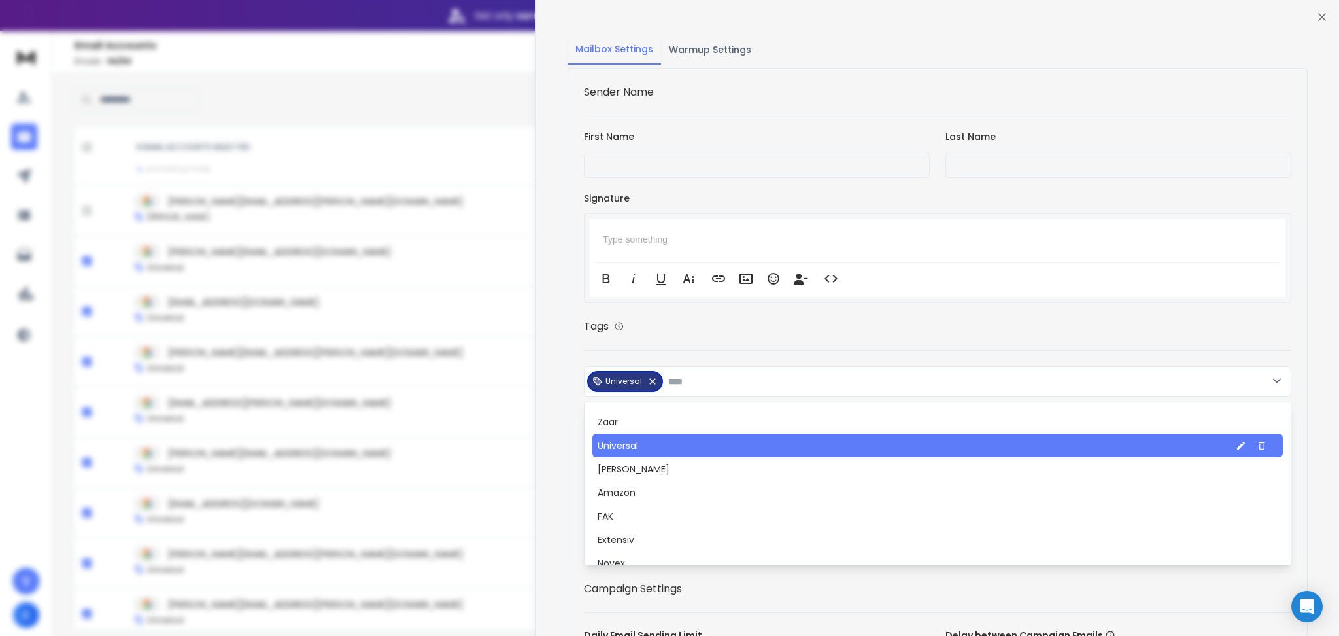
scroll to position [2001, 0]
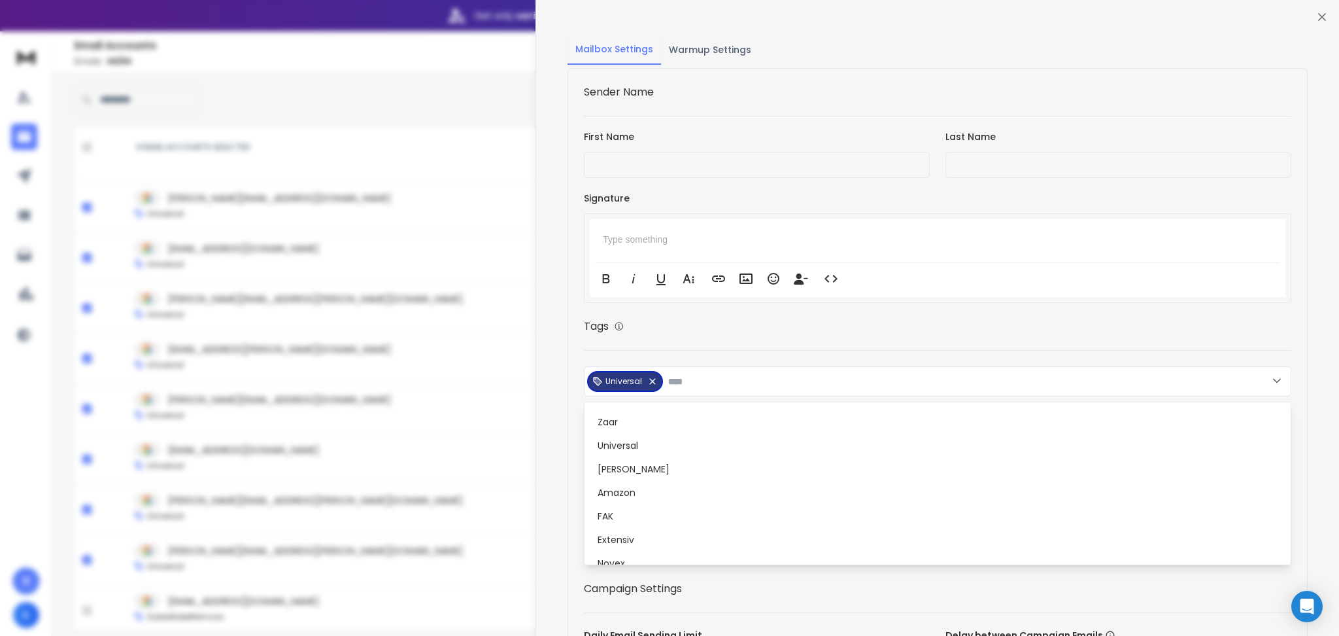
click at [552, 468] on div "Mailbox Settings Warmup Settings Sender Name First Name Last Name Signature Typ…" at bounding box center [938, 471] width 772 height 910
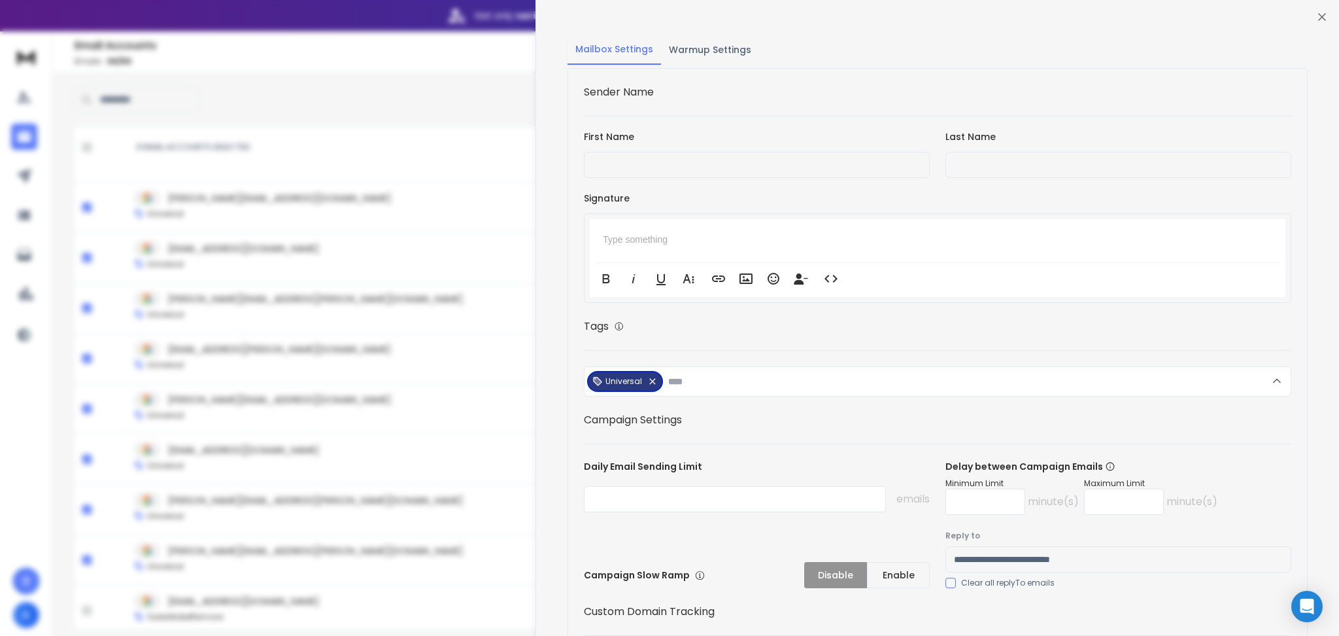
click at [719, 503] on input "number" at bounding box center [735, 499] width 302 height 26
type input "*"
click at [1335, 473] on div "Shared Sheet Component Mailbox Settings Warmup Settings Sender Name First Name …" at bounding box center [938, 318] width 804 height 636
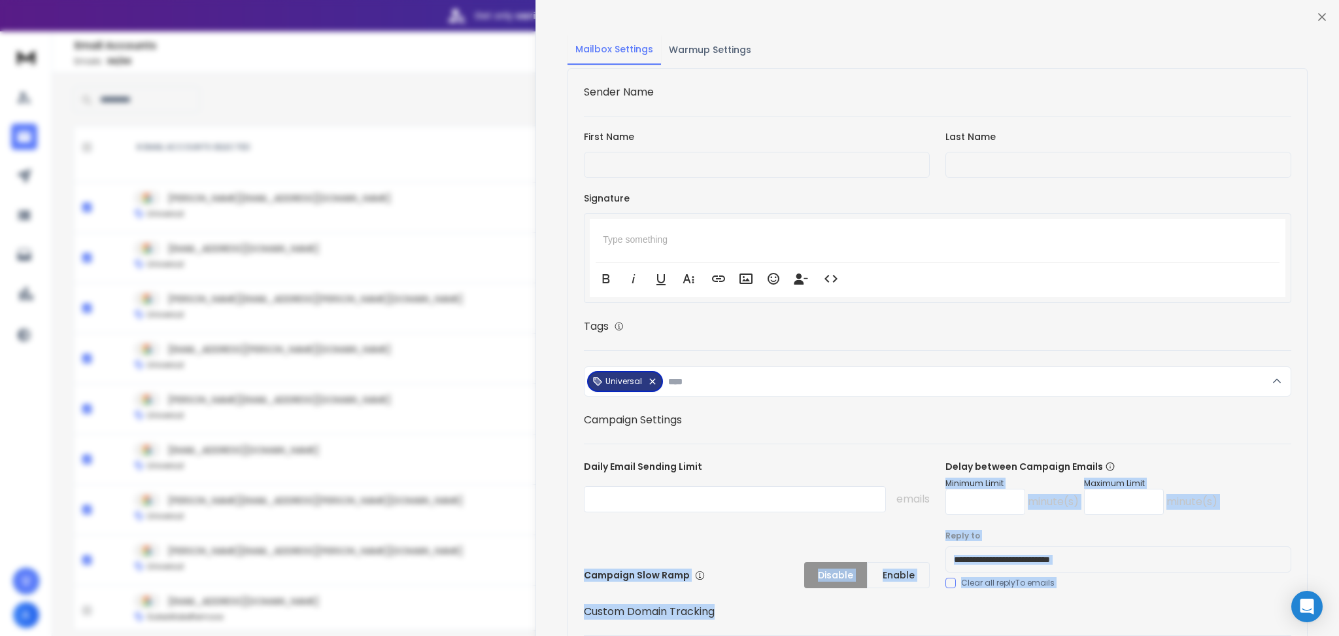
drag, startPoint x: 1335, startPoint y: 473, endPoint x: 1338, endPoint y: 602, distance: 128.9
click at [1338, 602] on div "Shared Sheet Component Mailbox Settings Warmup Settings Sender Name First Name …" at bounding box center [938, 318] width 804 height 636
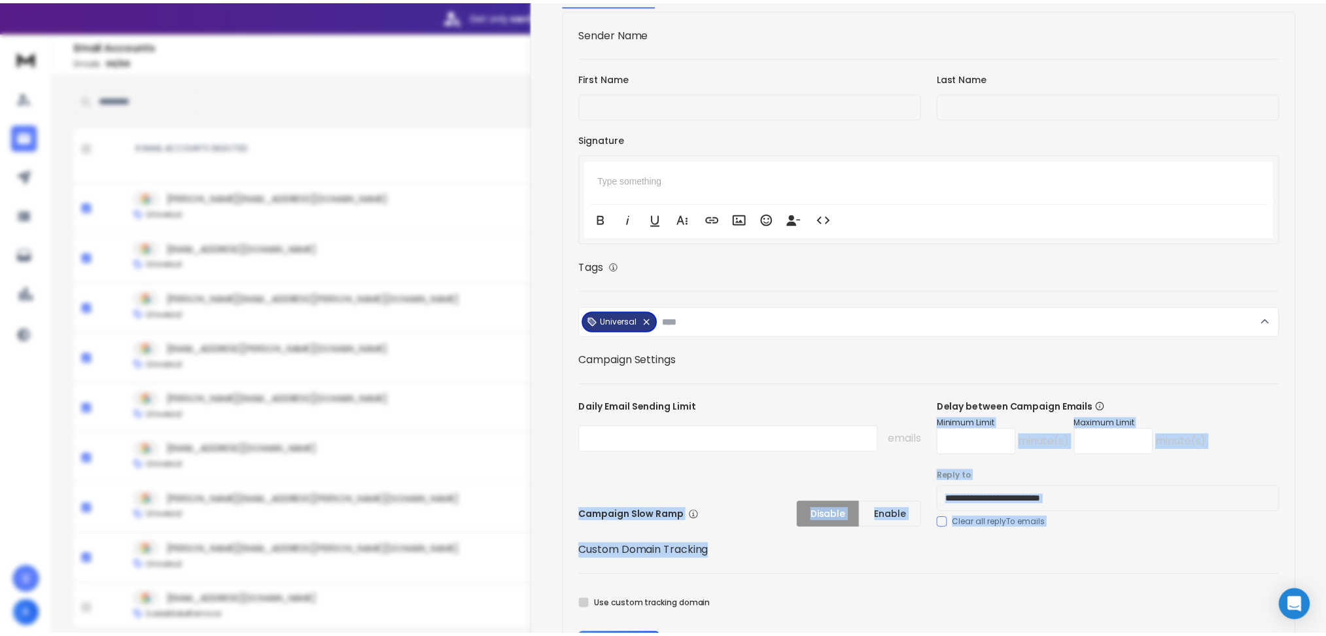
scroll to position [137, 0]
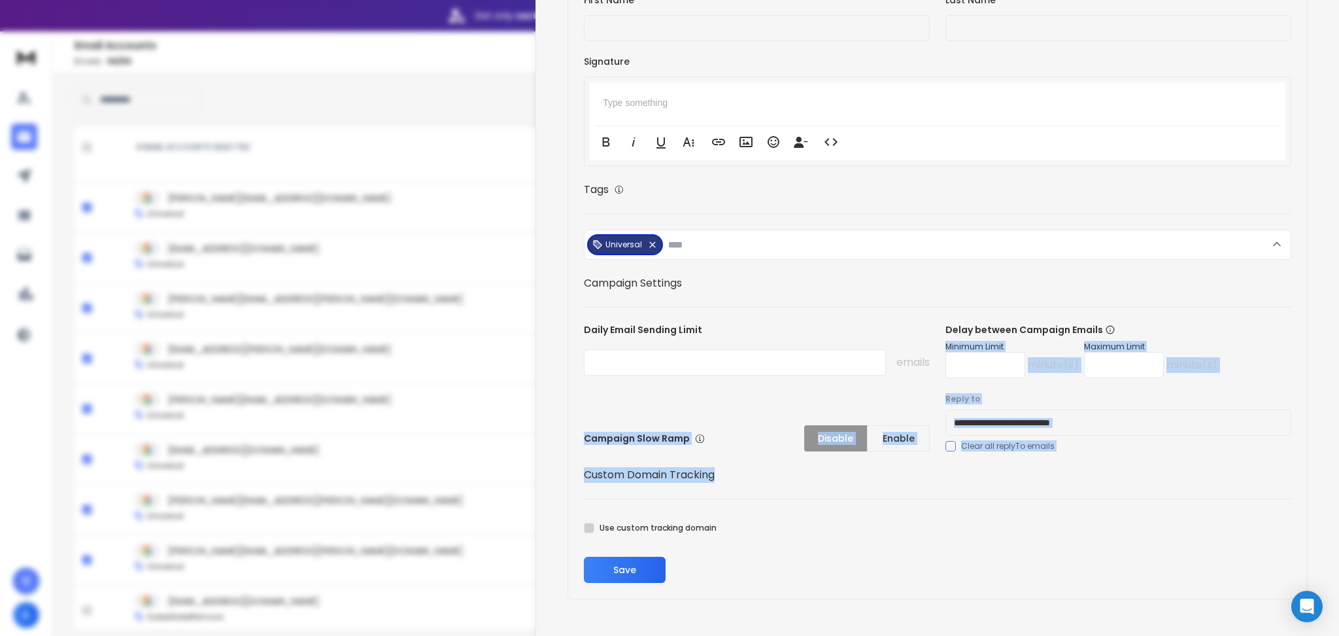
click at [630, 568] on button "Save" at bounding box center [625, 570] width 82 height 26
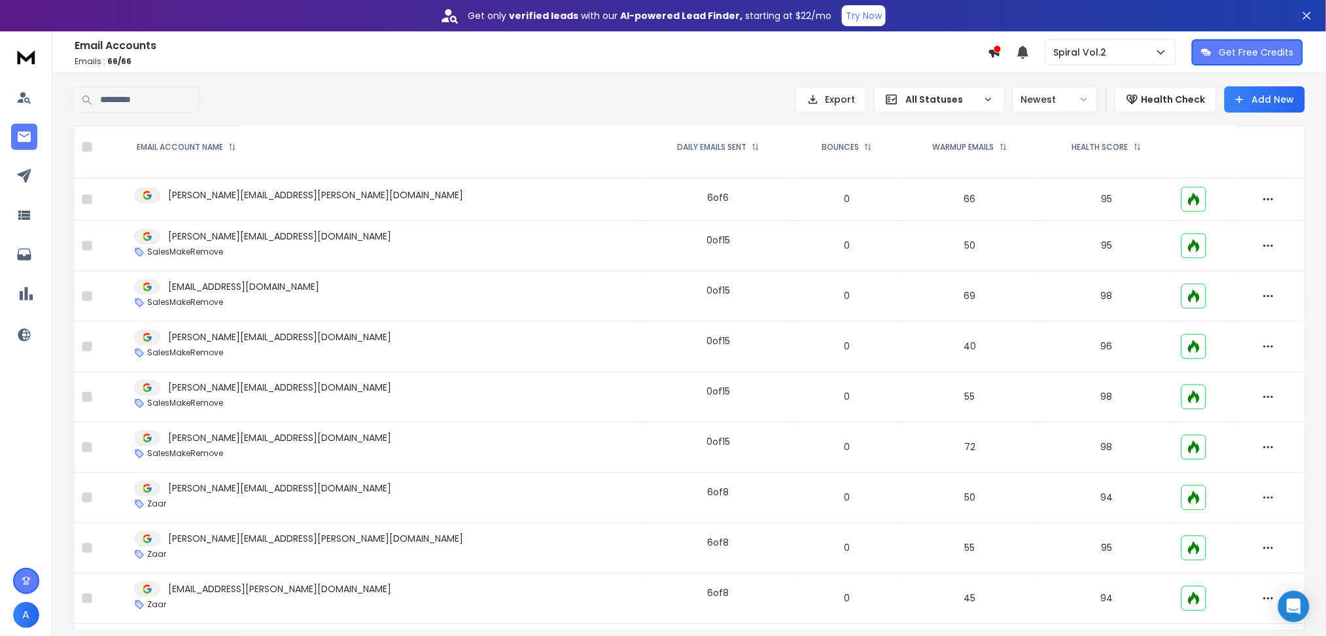
scroll to position [2684, 0]
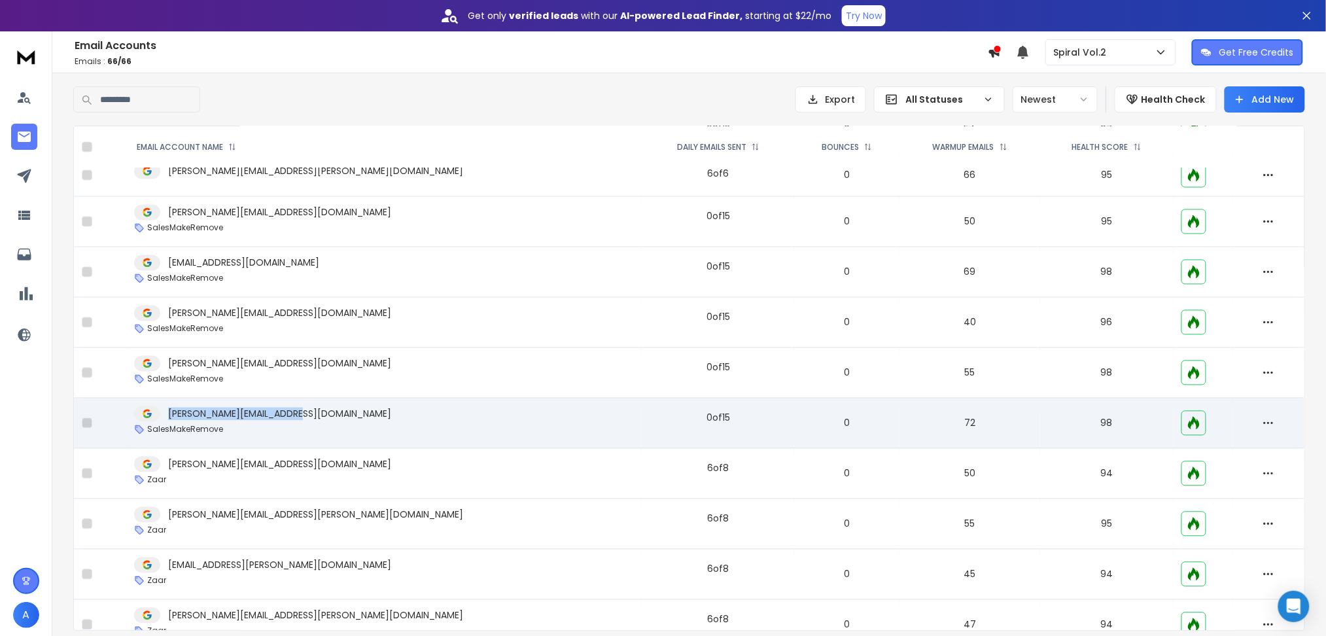
drag, startPoint x: 333, startPoint y: 409, endPoint x: 169, endPoint y: 411, distance: 164.2
click at [169, 411] on div "antoniov@salesmakeusa.com" at bounding box center [384, 414] width 500 height 16
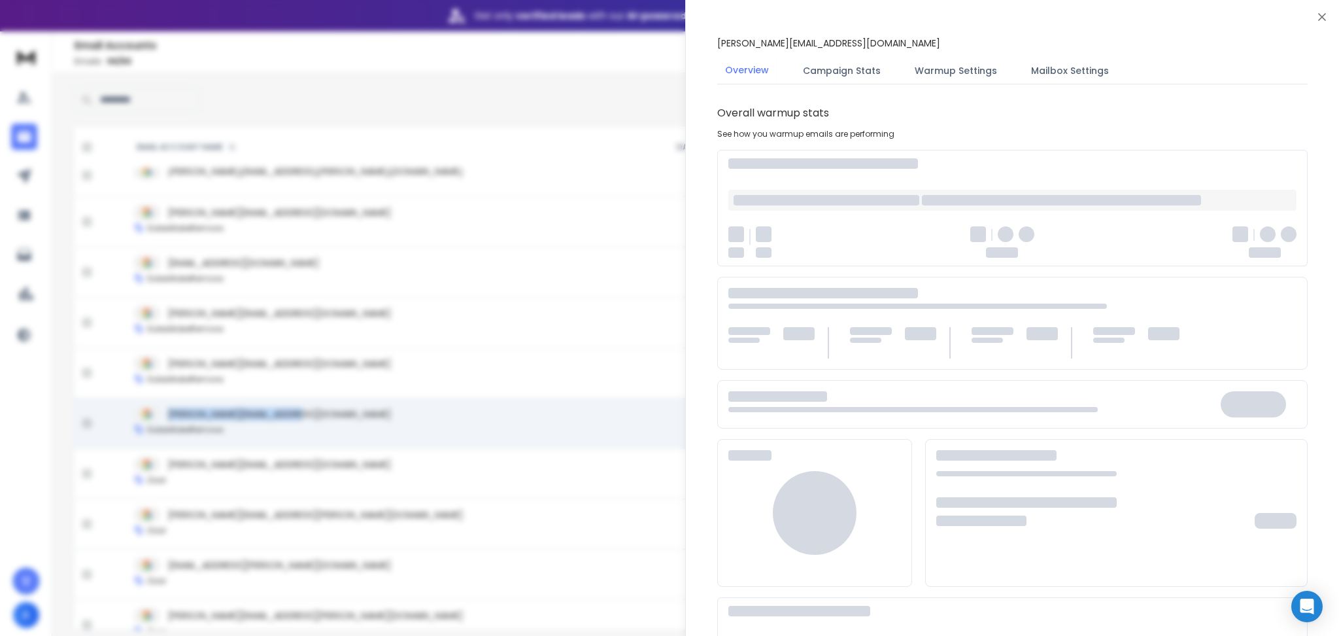
copy p "antoniov@salesmakeusa.com"
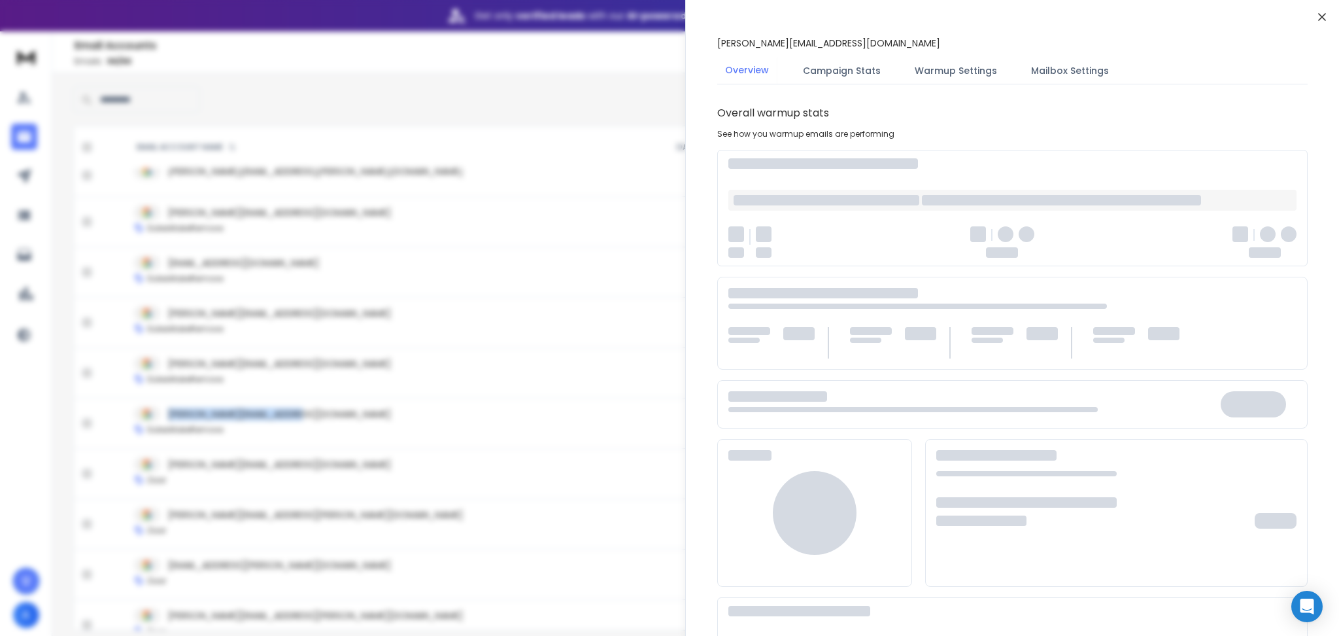
click at [1316, 18] on icon "button" at bounding box center [1322, 16] width 13 height 13
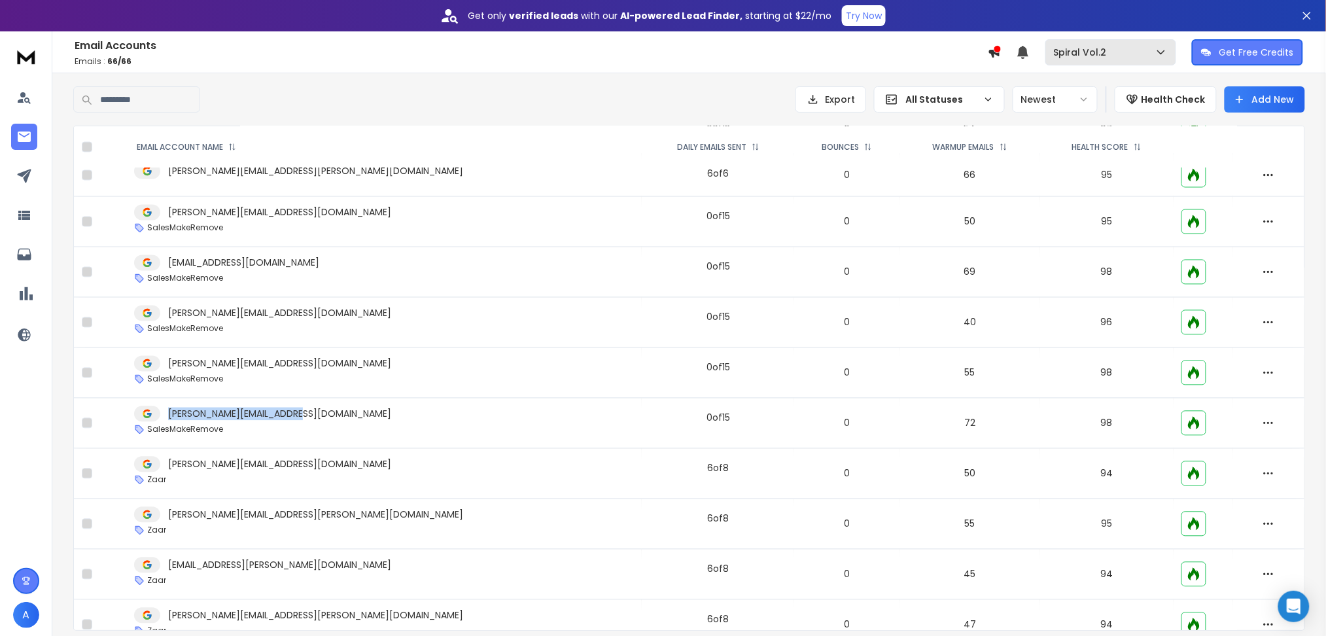
click at [1135, 63] on button "Spiral Vol.2" at bounding box center [1110, 52] width 131 height 26
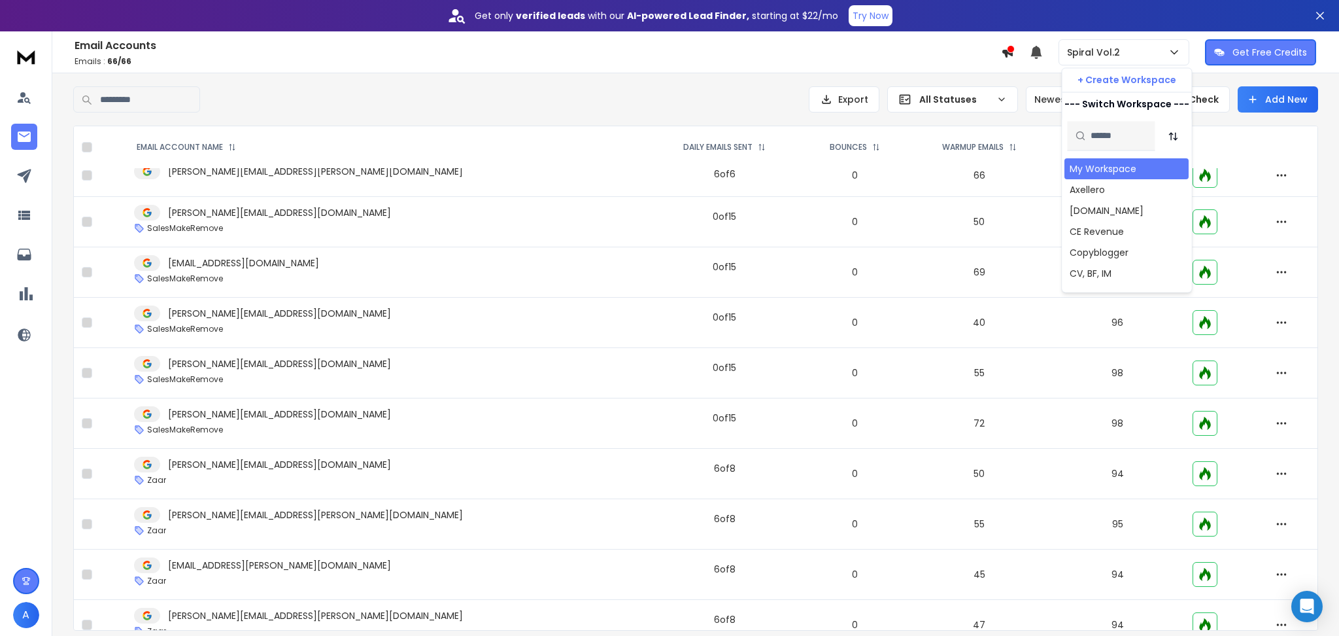
click at [1117, 137] on input "text" at bounding box center [1119, 135] width 56 height 29
type input "****"
click at [1127, 170] on div "Salesmake" at bounding box center [1127, 168] width 124 height 21
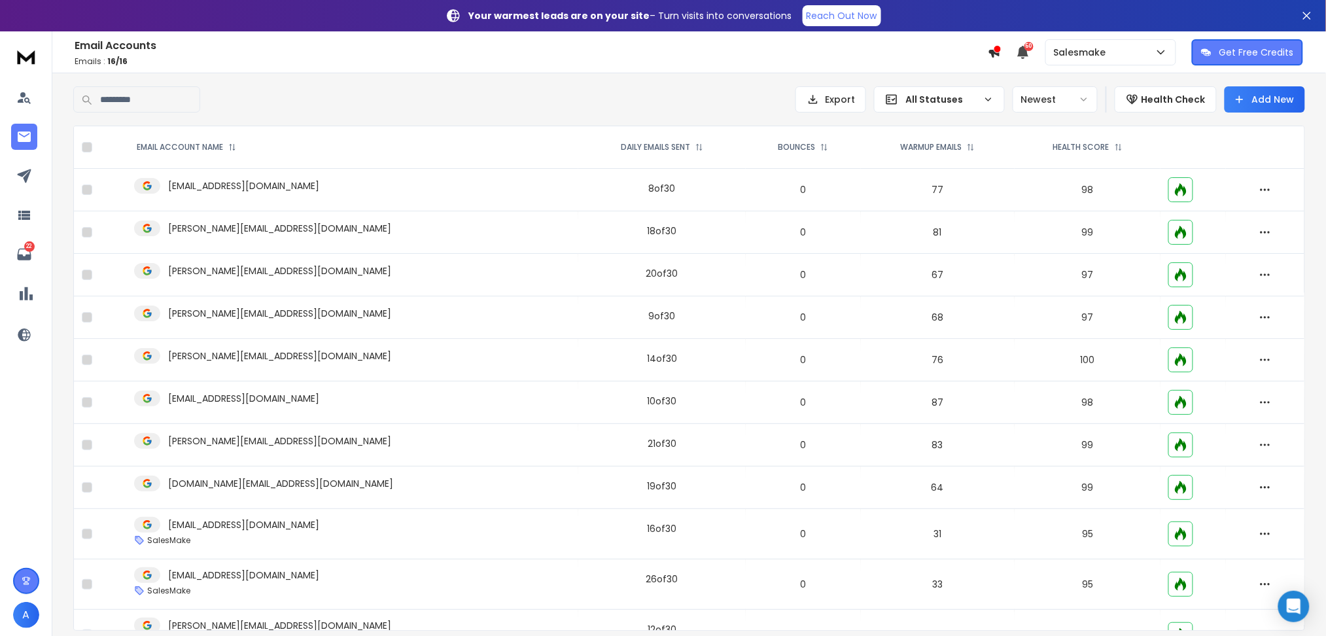
click at [138, 95] on input at bounding box center [136, 99] width 127 height 26
paste input "**********"
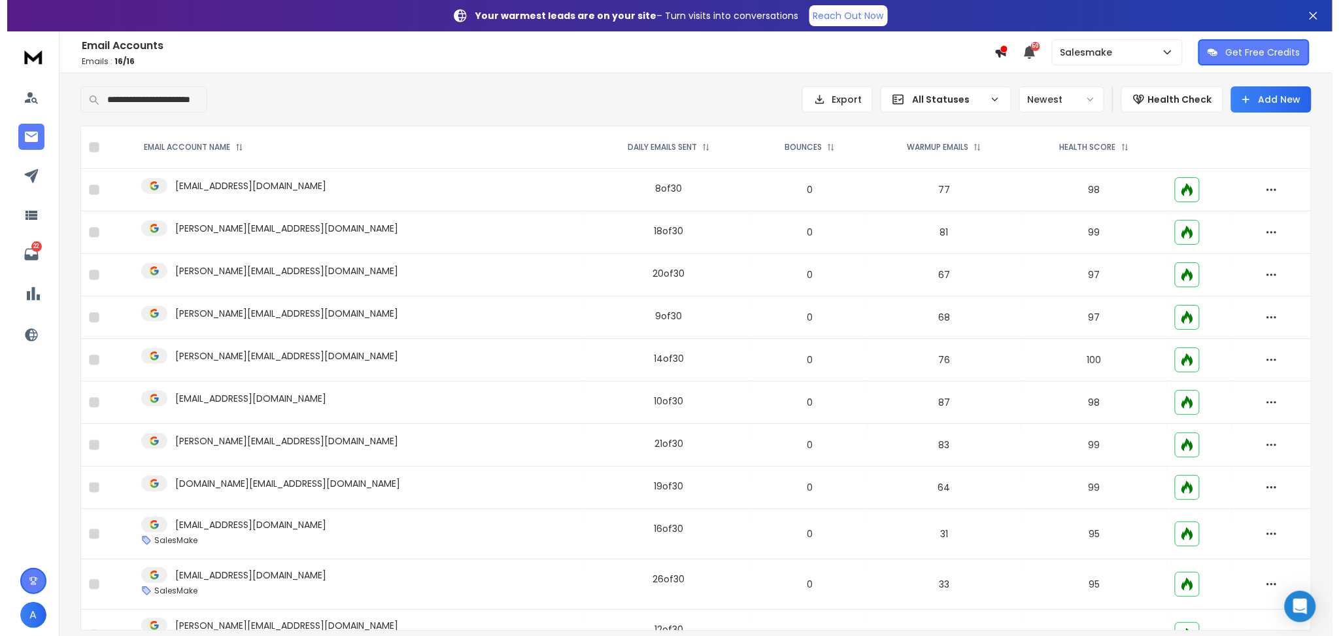
scroll to position [0, 26]
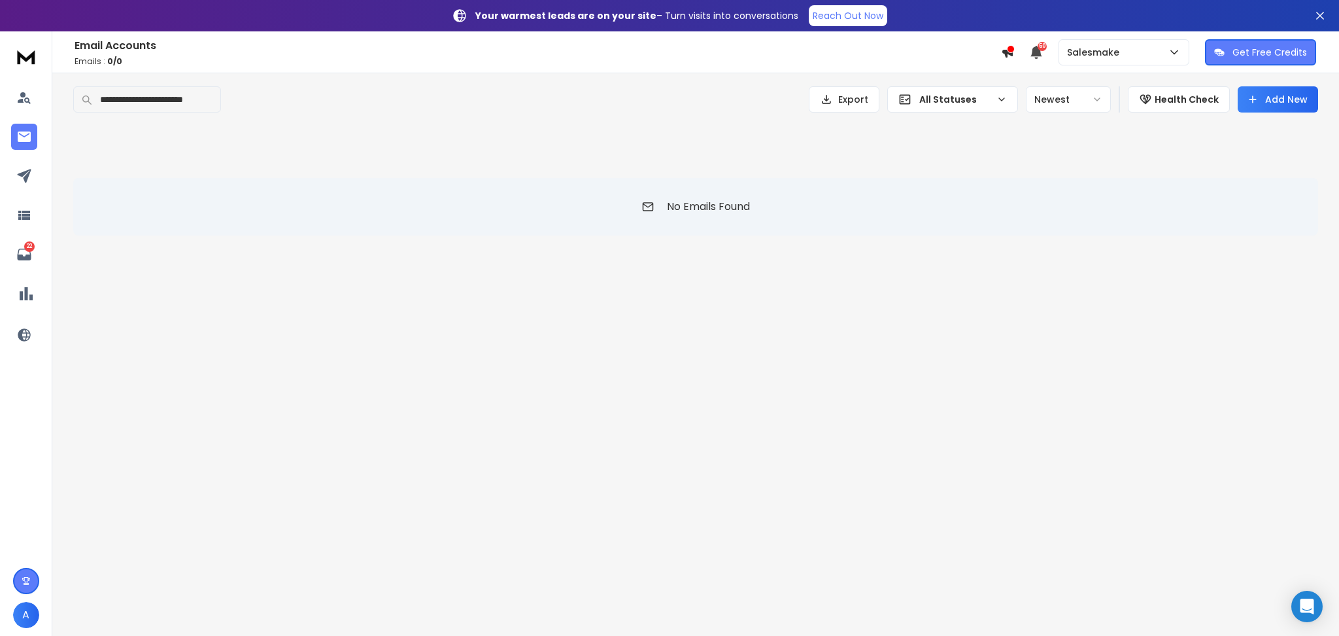
type input "**********"
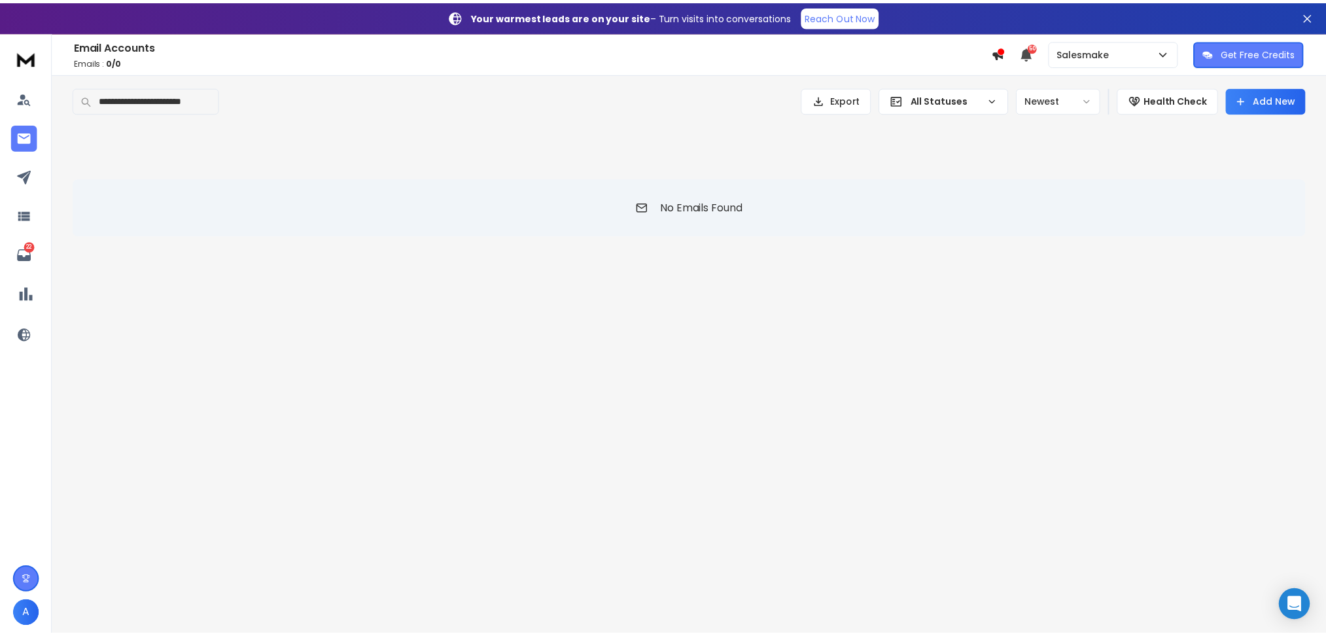
scroll to position [0, 0]
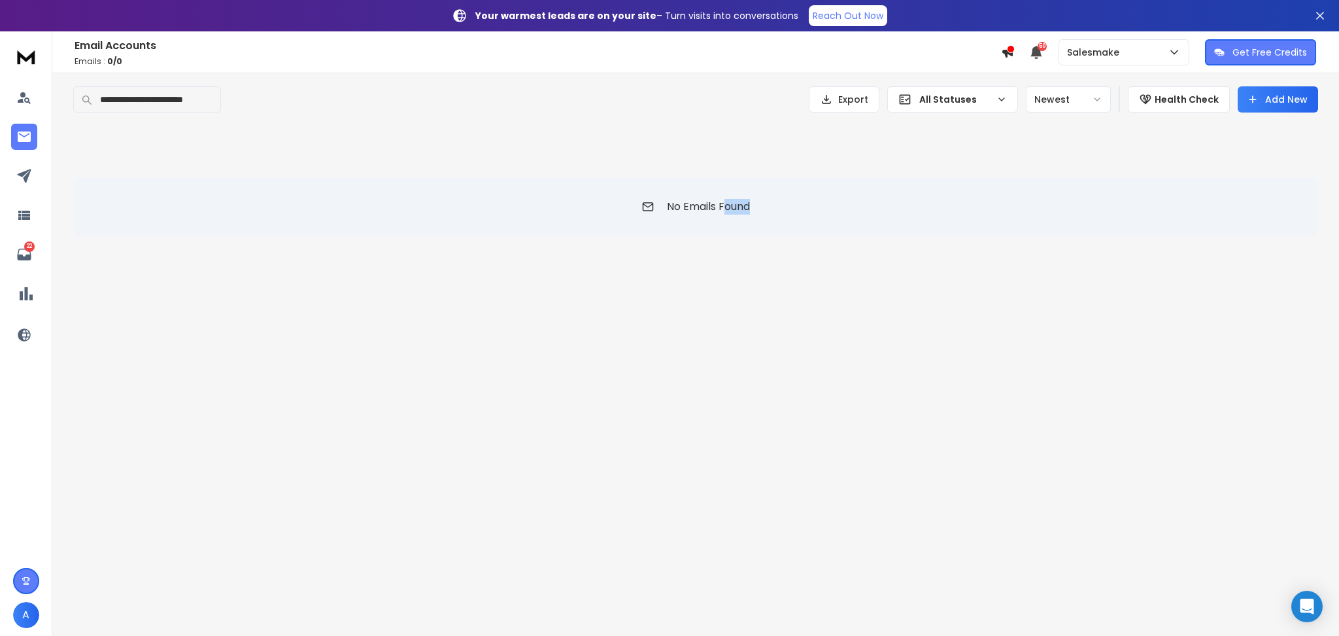
drag, startPoint x: 760, startPoint y: 298, endPoint x: 722, endPoint y: 237, distance: 71.7
click at [722, 237] on div "**********" at bounding box center [669, 318] width 1339 height 636
click at [135, 94] on input "**********" at bounding box center [147, 99] width 148 height 26
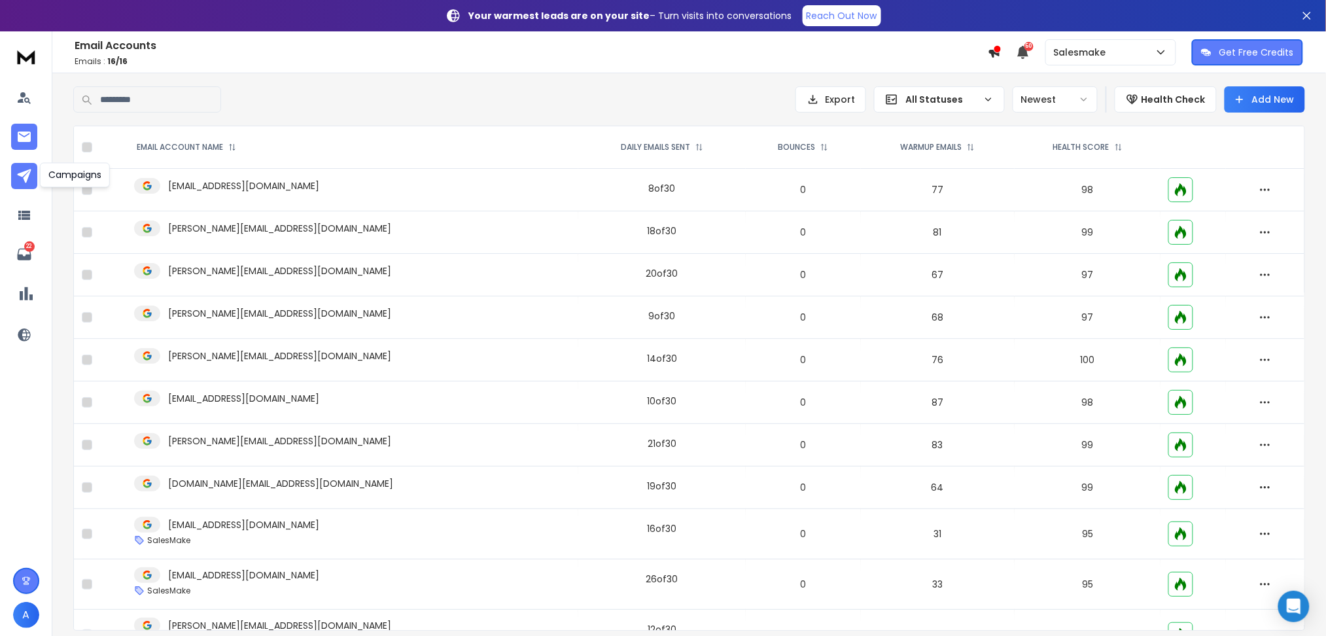
click at [26, 174] on icon at bounding box center [24, 176] width 14 height 14
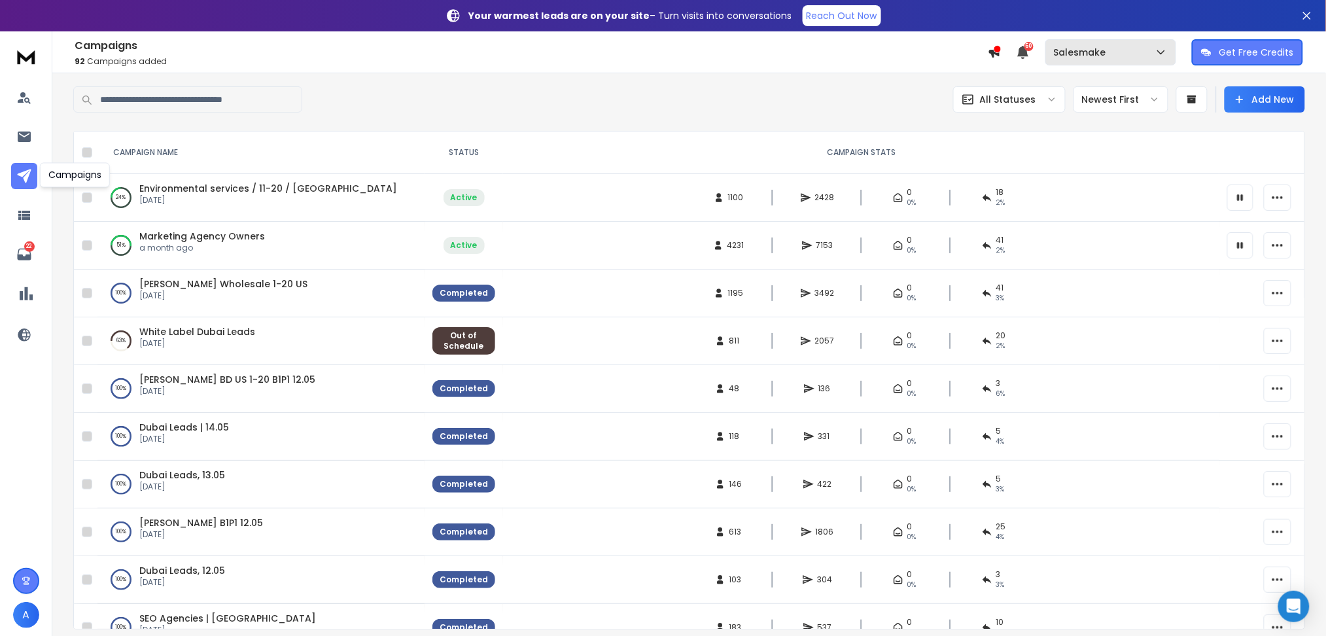
click at [1109, 54] on p "Salesmake" at bounding box center [1083, 52] width 58 height 13
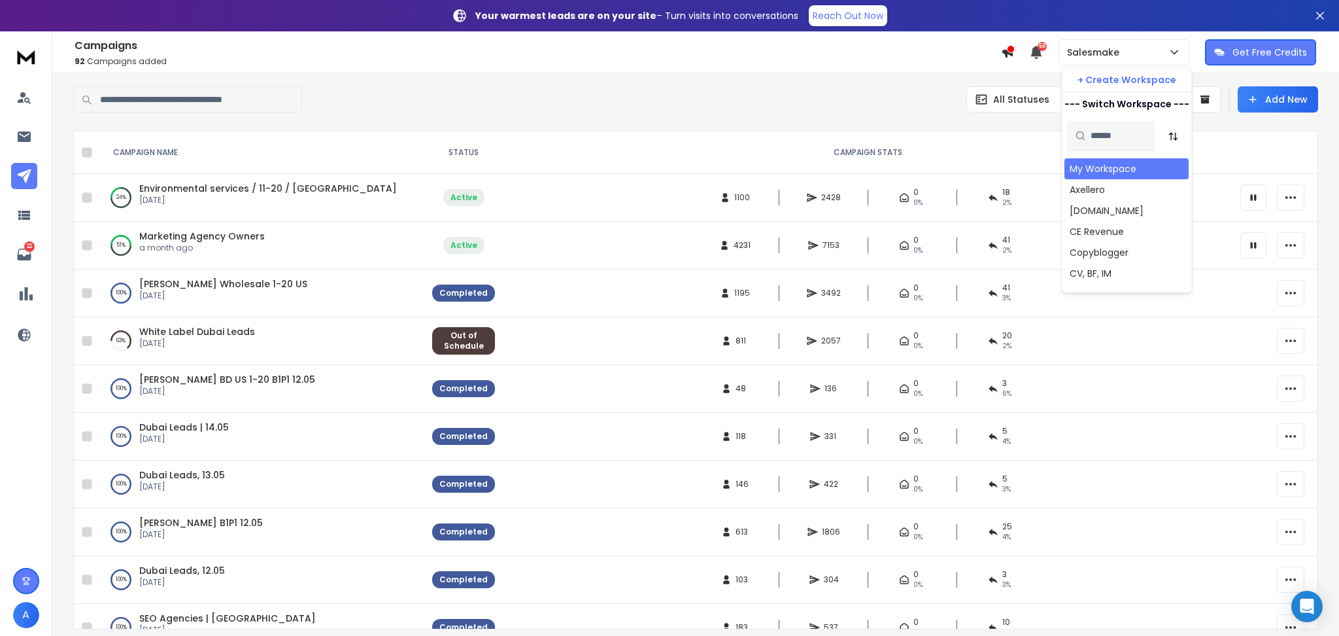
click at [1131, 136] on input "text" at bounding box center [1119, 135] width 56 height 29
type input "******"
click at [1126, 190] on div "Spiral Vol.2" at bounding box center [1127, 189] width 124 height 21
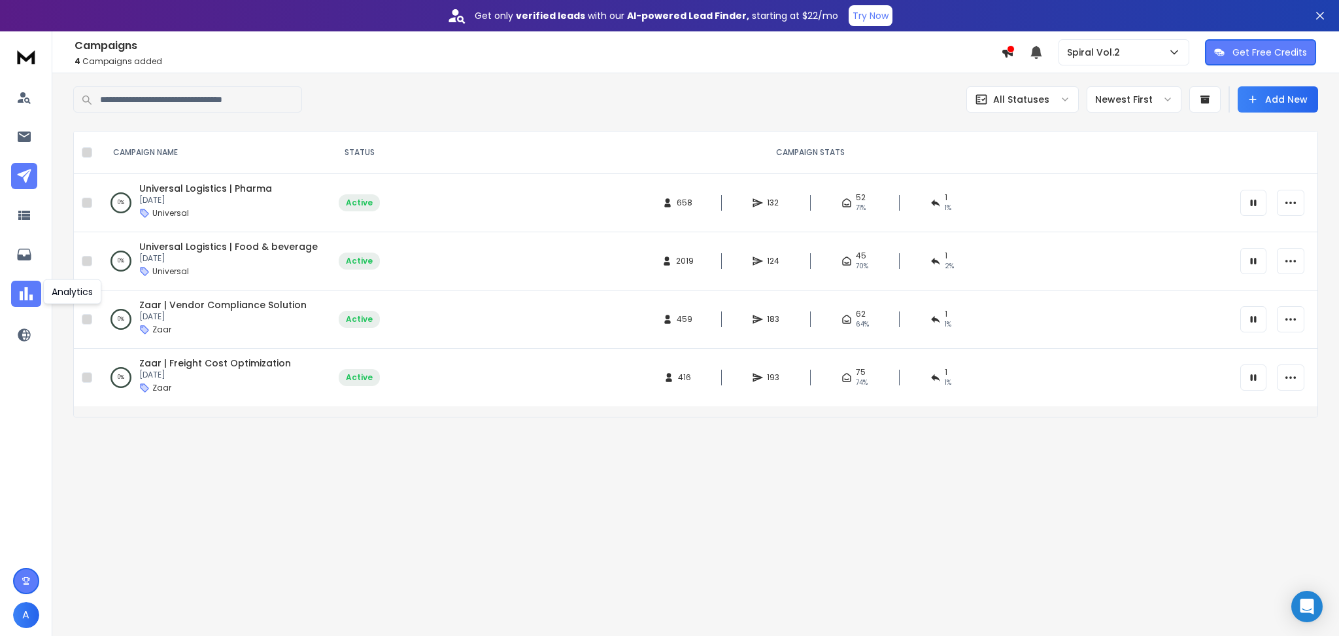
click at [26, 302] on icon at bounding box center [26, 294] width 20 height 20
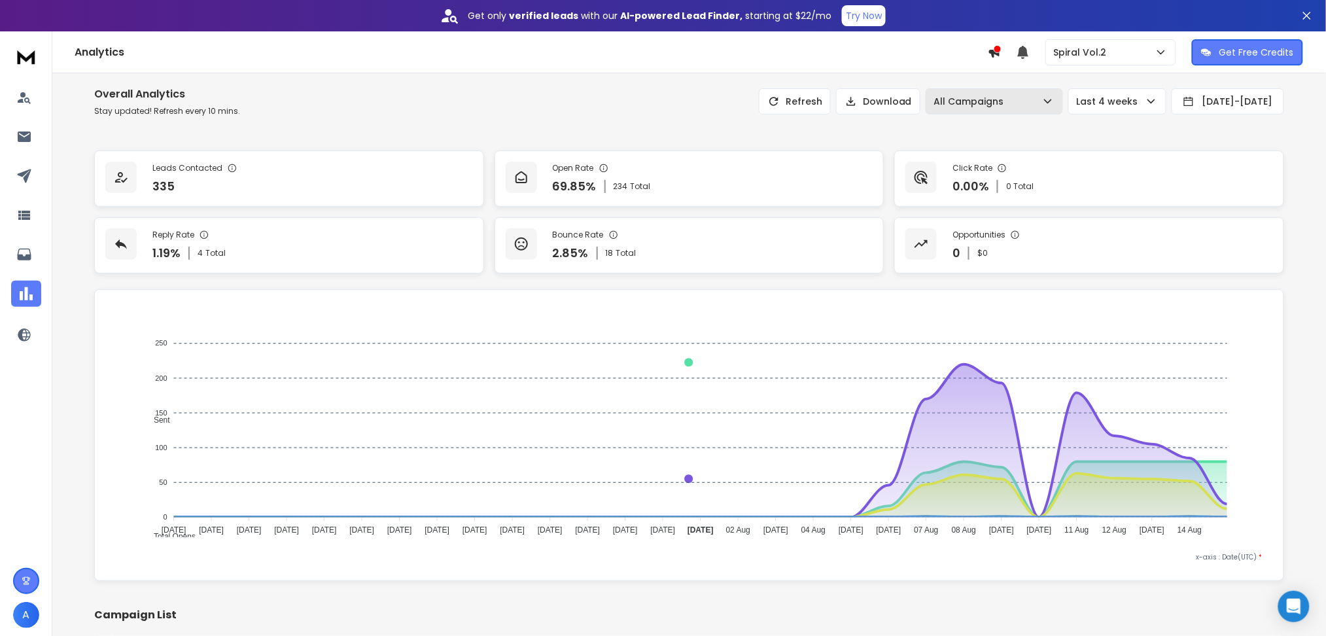
click at [951, 97] on p "All Campaigns" at bounding box center [971, 101] width 75 height 13
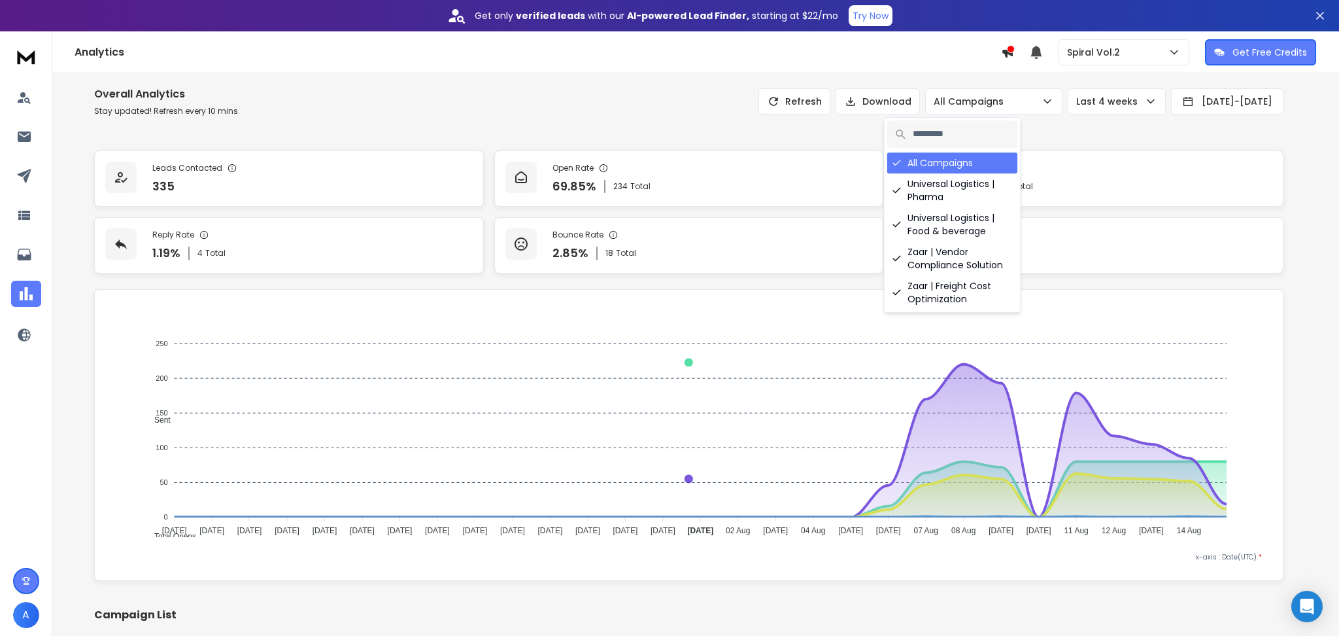
click at [893, 157] on div "All Campaigns" at bounding box center [952, 162] width 131 height 21
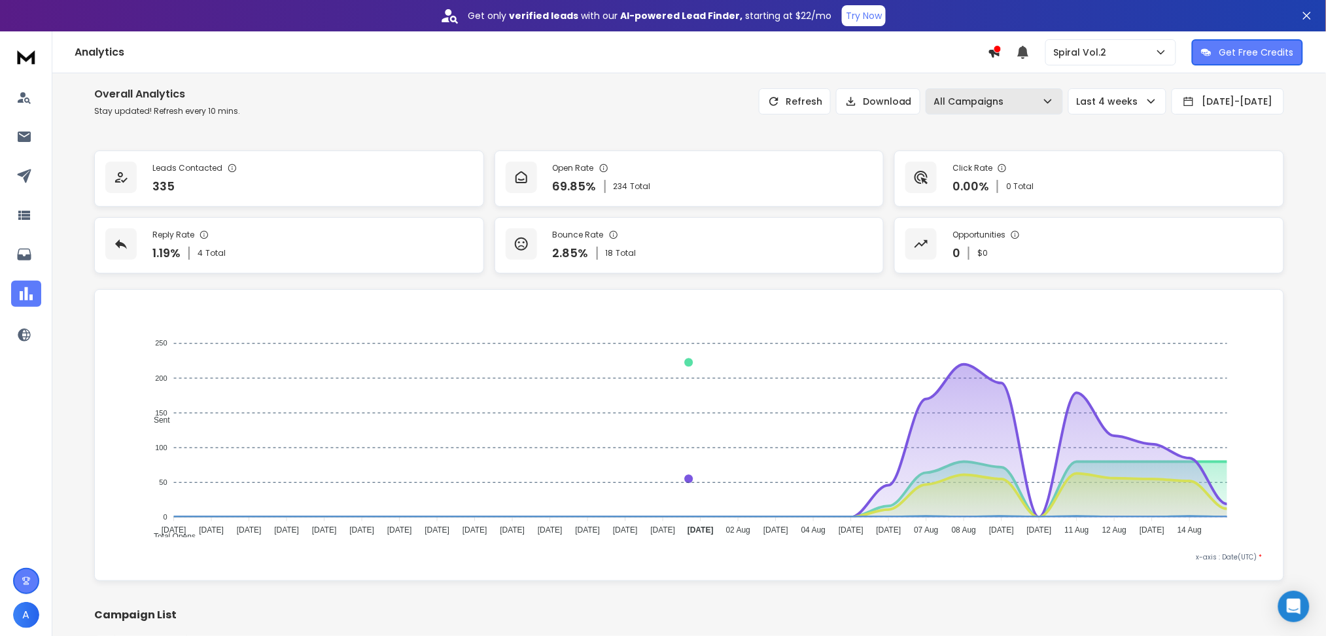
click at [997, 92] on button "All Campaigns" at bounding box center [993, 101] width 137 height 26
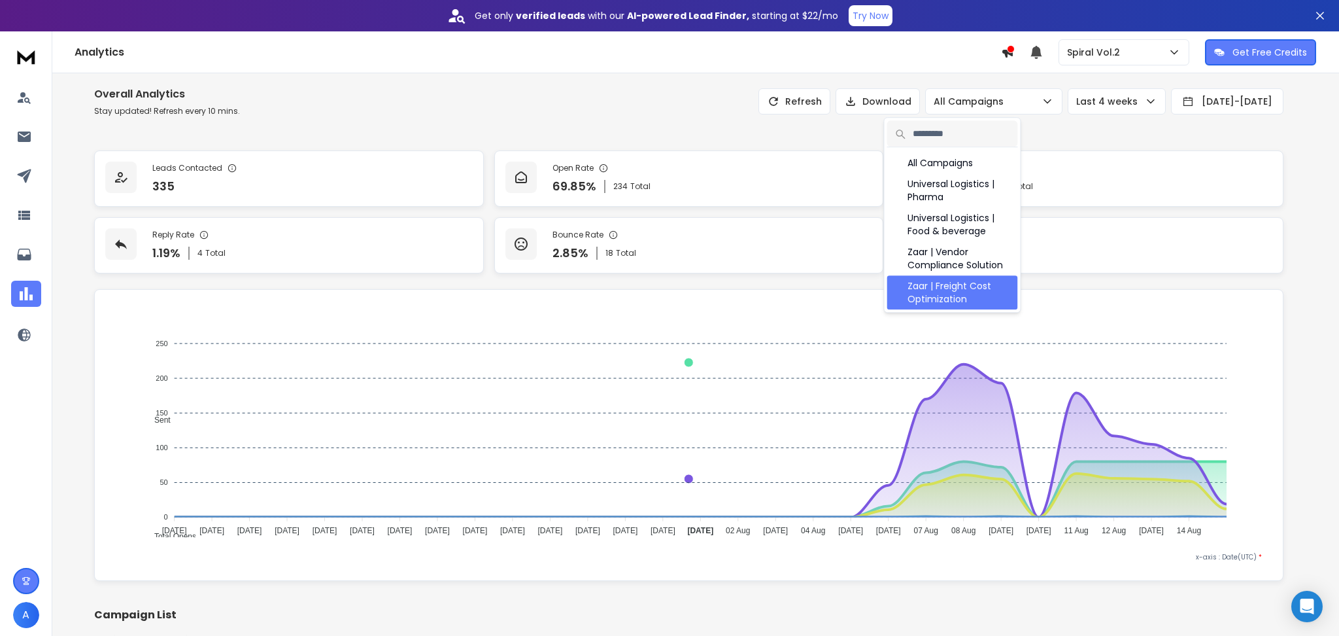
click at [895, 288] on span at bounding box center [896, 292] width 9 height 9
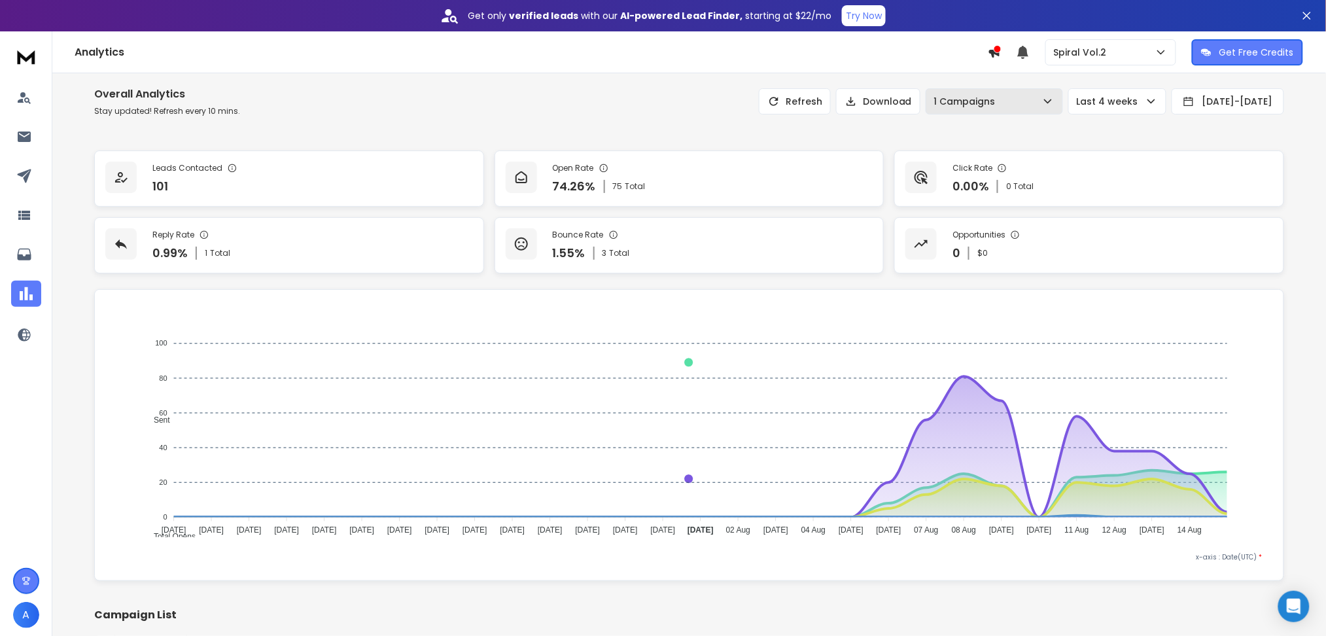
click at [990, 94] on button "1 Campaigns" at bounding box center [993, 101] width 137 height 26
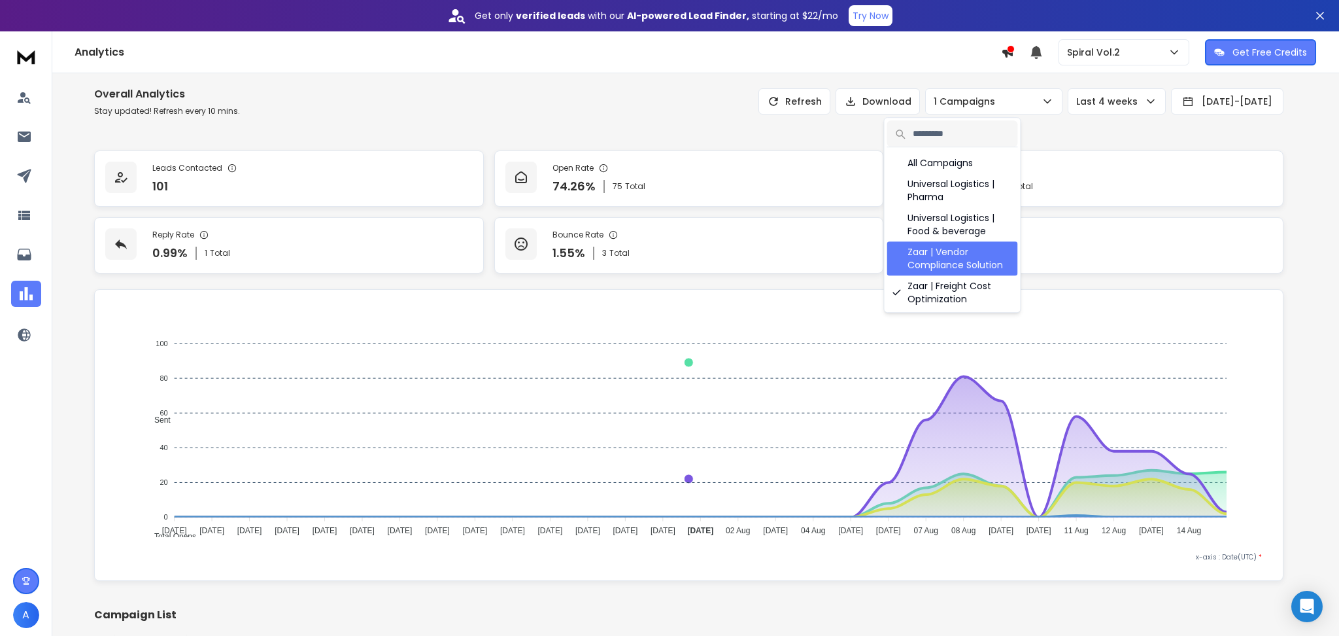
click at [903, 257] on div "Zaar | Vendor Compliance Solution" at bounding box center [952, 258] width 131 height 34
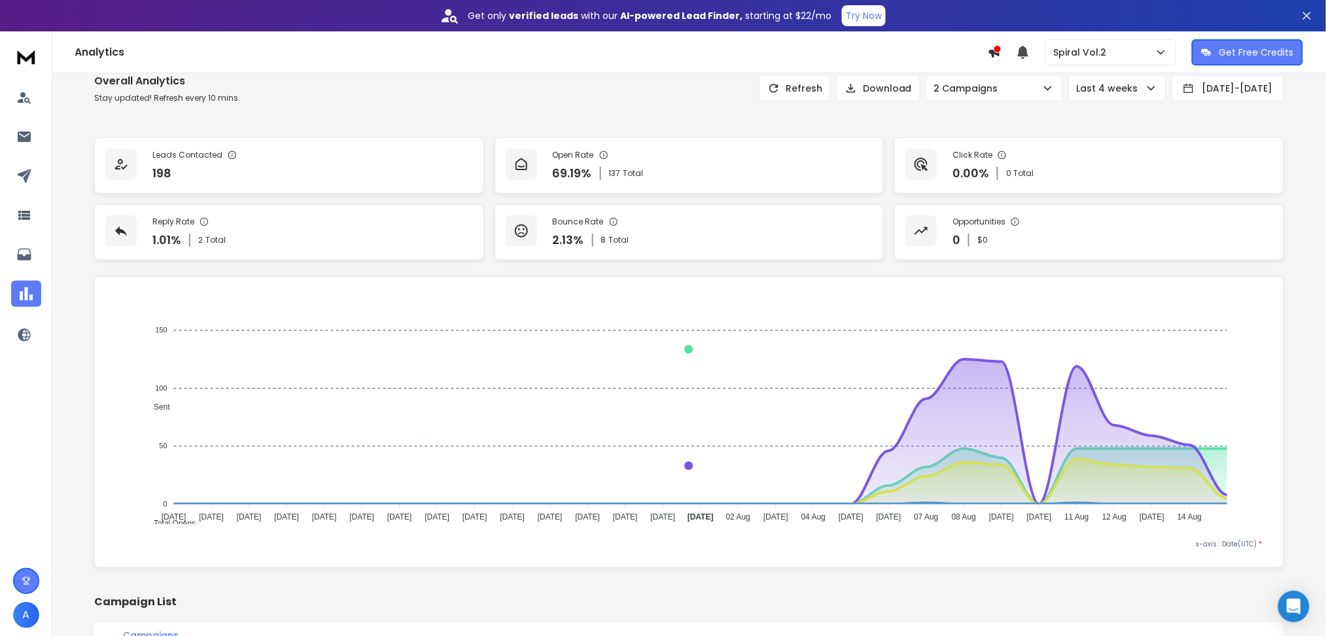
scroll to position [10, 0]
click at [22, 173] on icon at bounding box center [24, 176] width 14 height 14
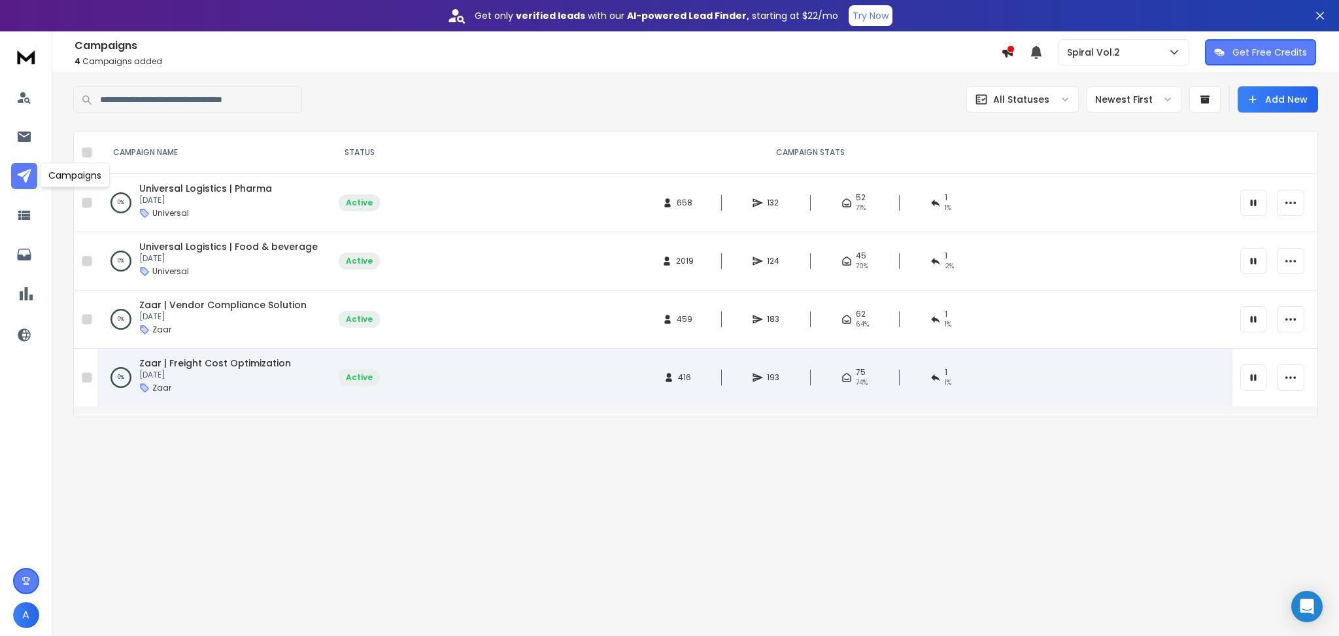
click at [253, 368] on span "Zaar | Freight Cost Optimization" at bounding box center [215, 362] width 152 height 13
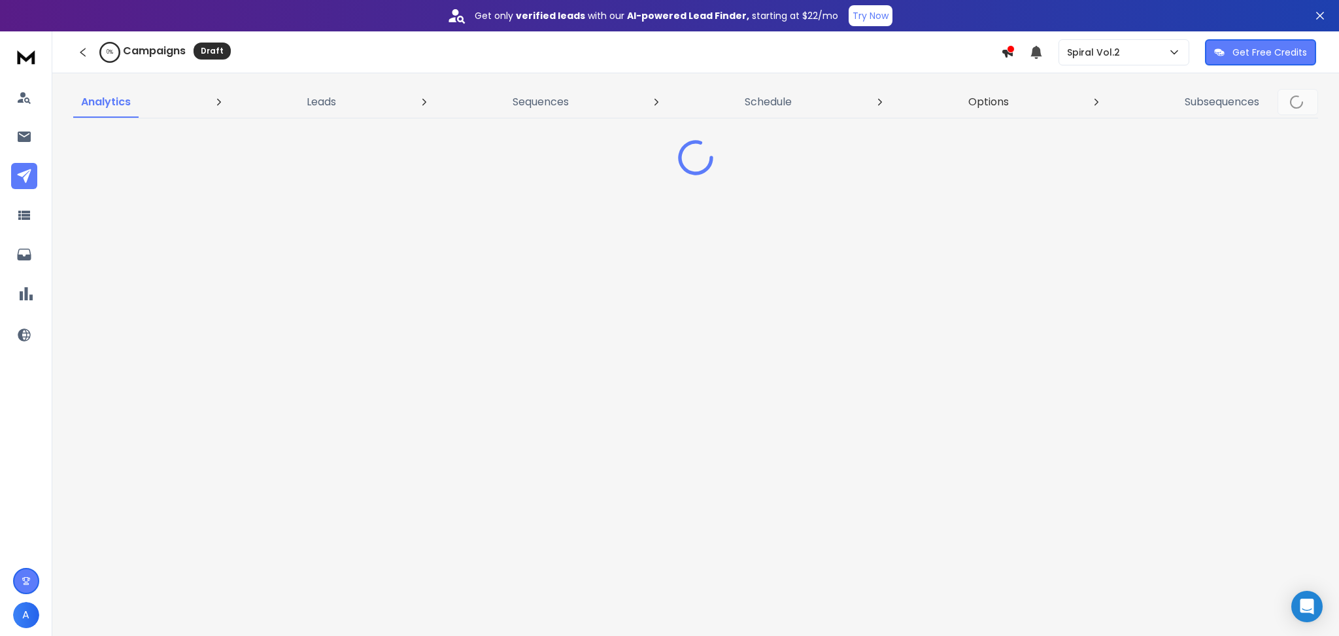
click at [1003, 95] on p "Options" at bounding box center [989, 102] width 41 height 16
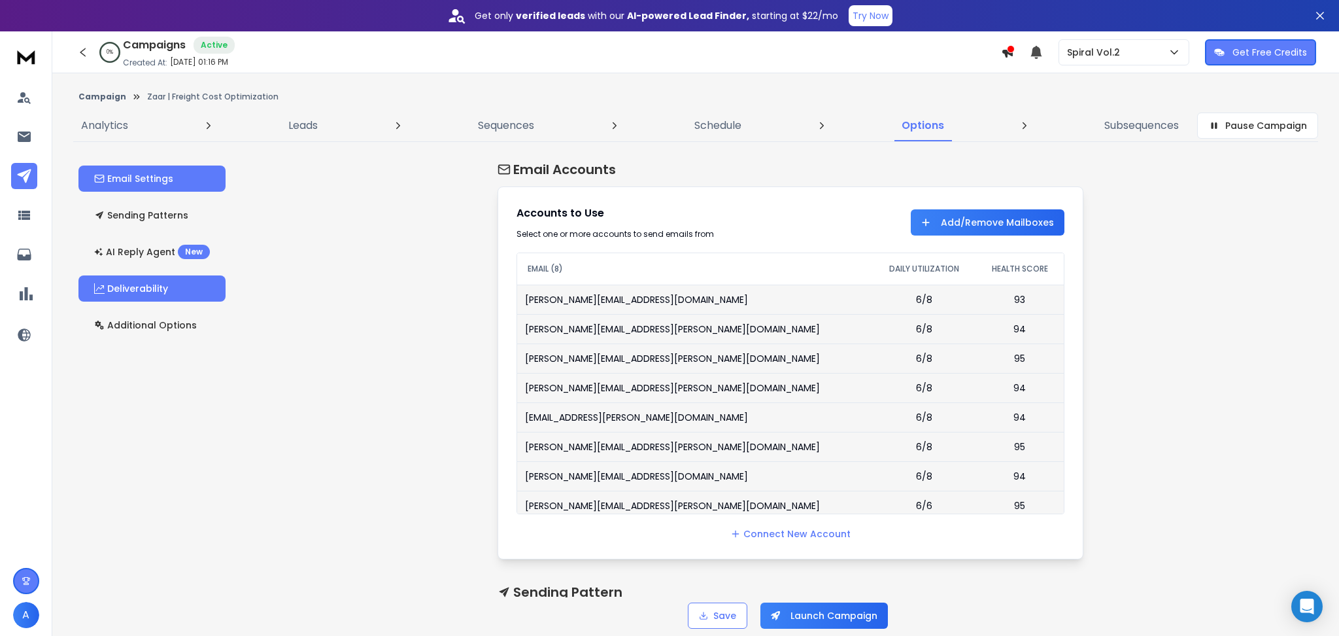
click at [132, 285] on p "Deliverability" at bounding box center [131, 288] width 74 height 13
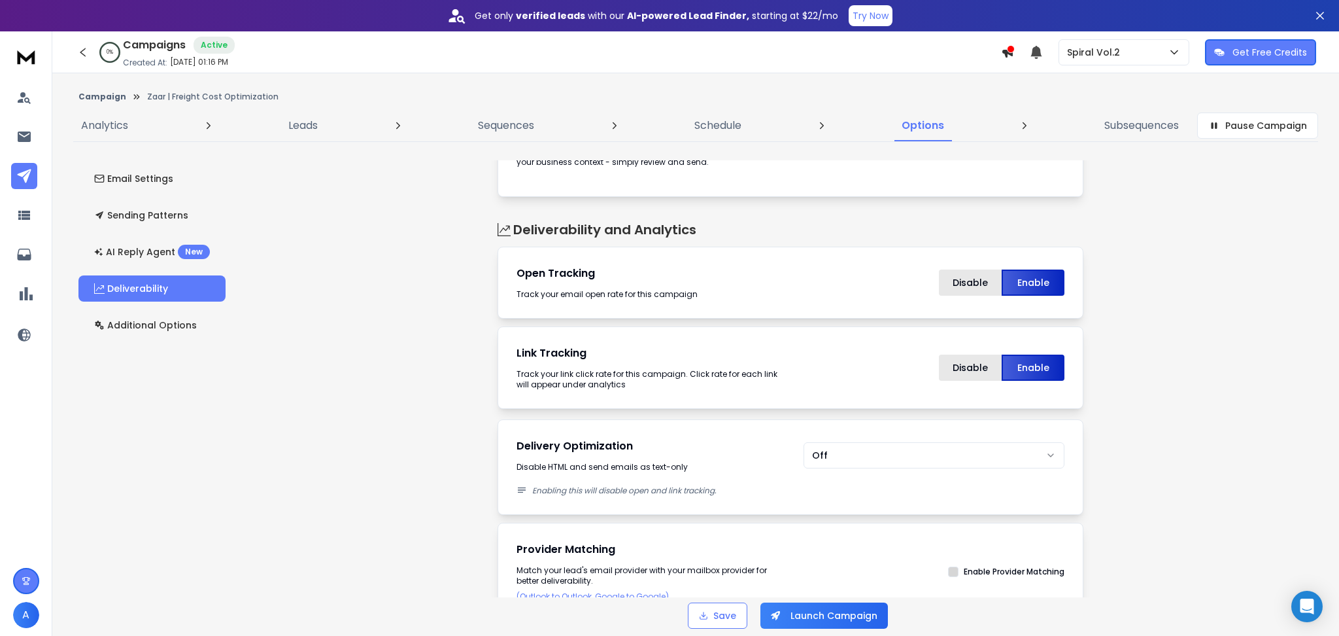
scroll to position [1479, 0]
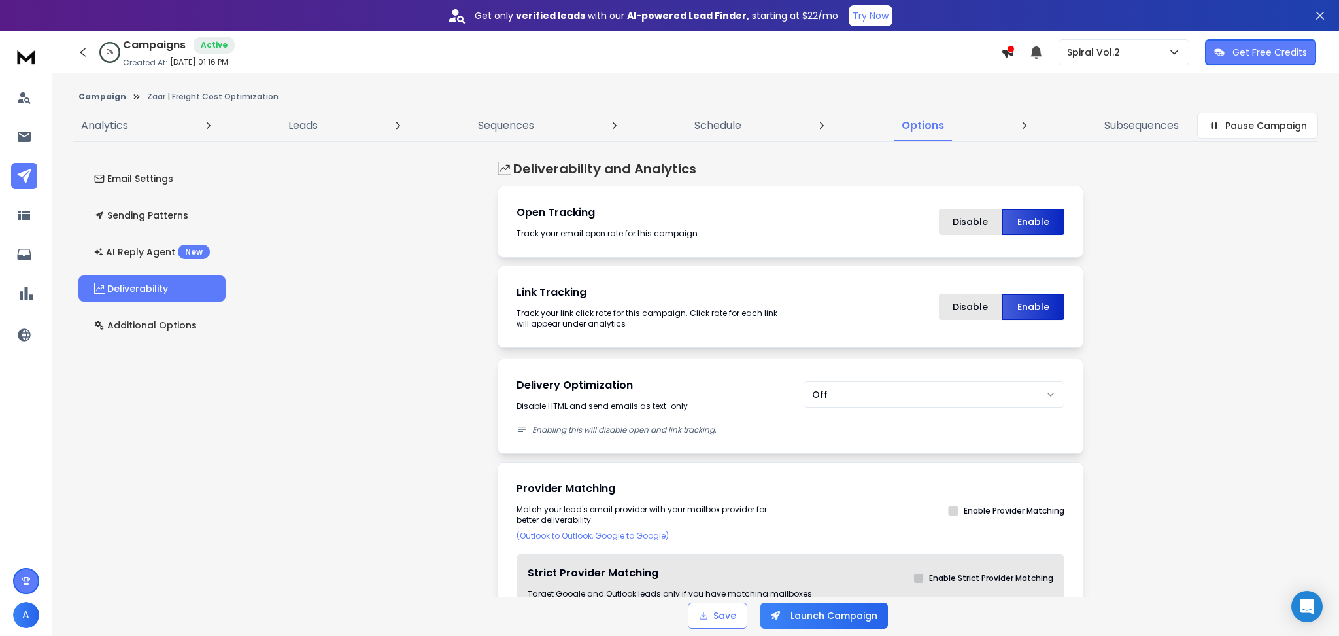
click at [973, 221] on button "Disable" at bounding box center [970, 222] width 63 height 26
click at [717, 621] on button "Save" at bounding box center [718, 615] width 60 height 26
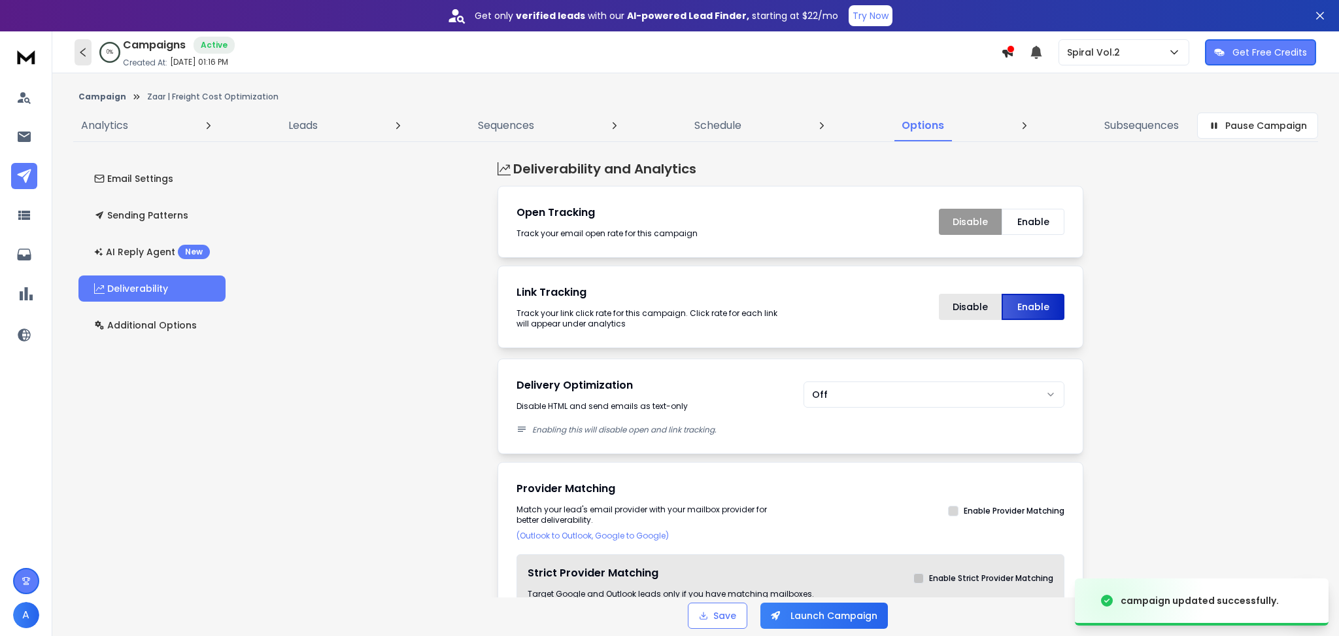
click at [77, 48] on icon at bounding box center [83, 52] width 12 height 12
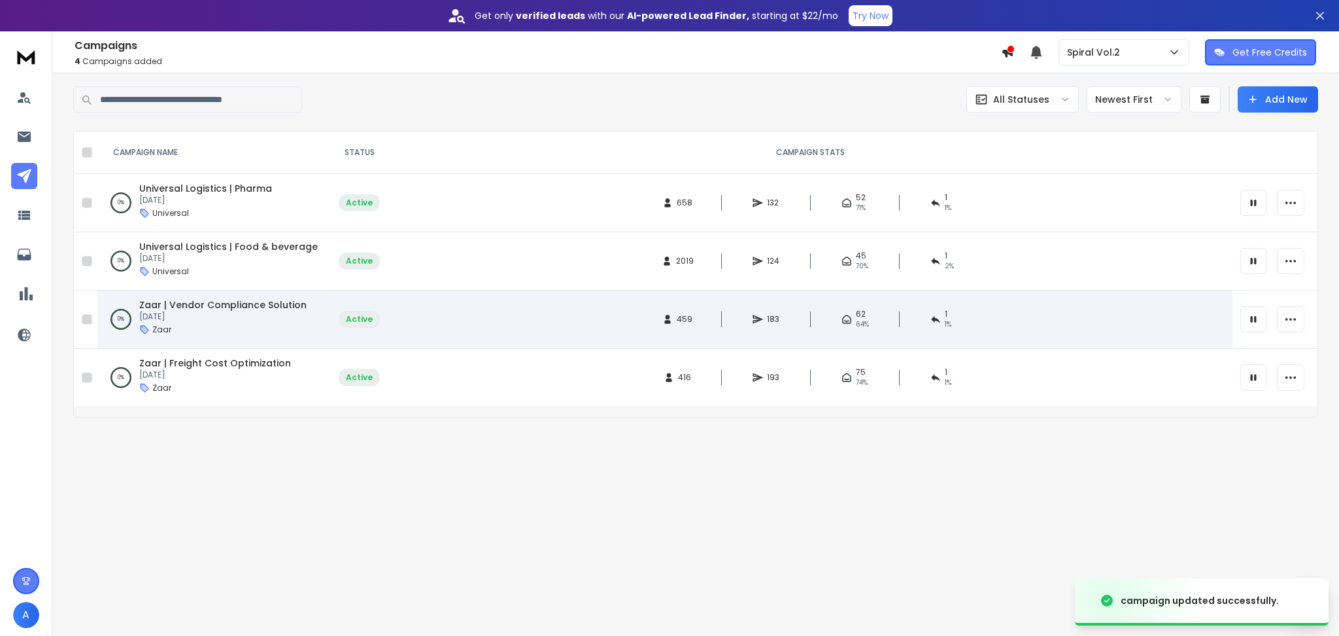
click at [249, 323] on div "Zaar | Vendor Compliance Solution [DATE] Zaar" at bounding box center [222, 319] width 167 height 42
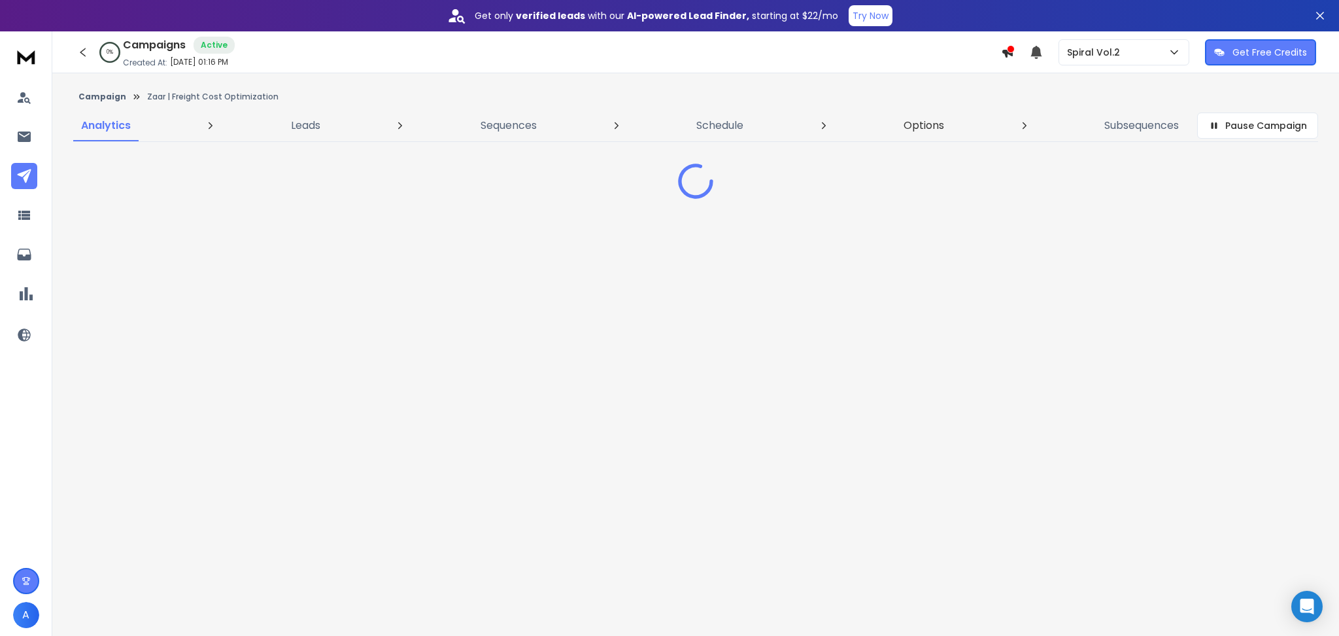
click at [927, 128] on p "Options" at bounding box center [924, 126] width 41 height 16
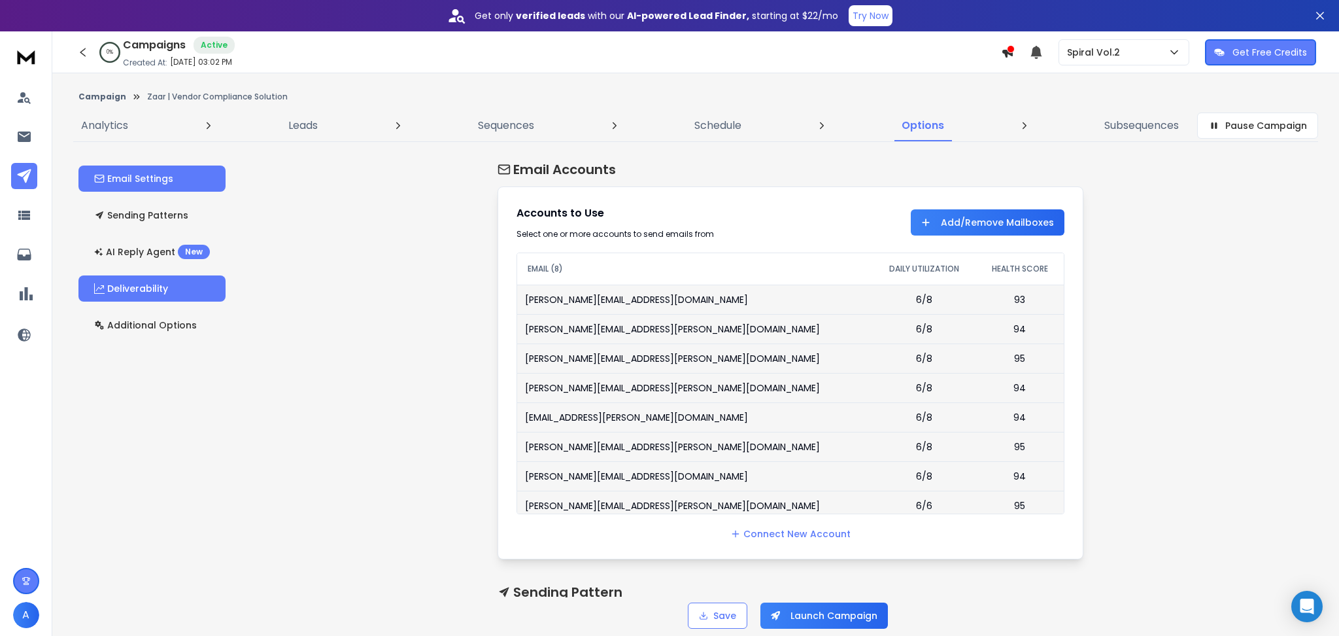
click at [136, 279] on button "Deliverability" at bounding box center [151, 288] width 147 height 26
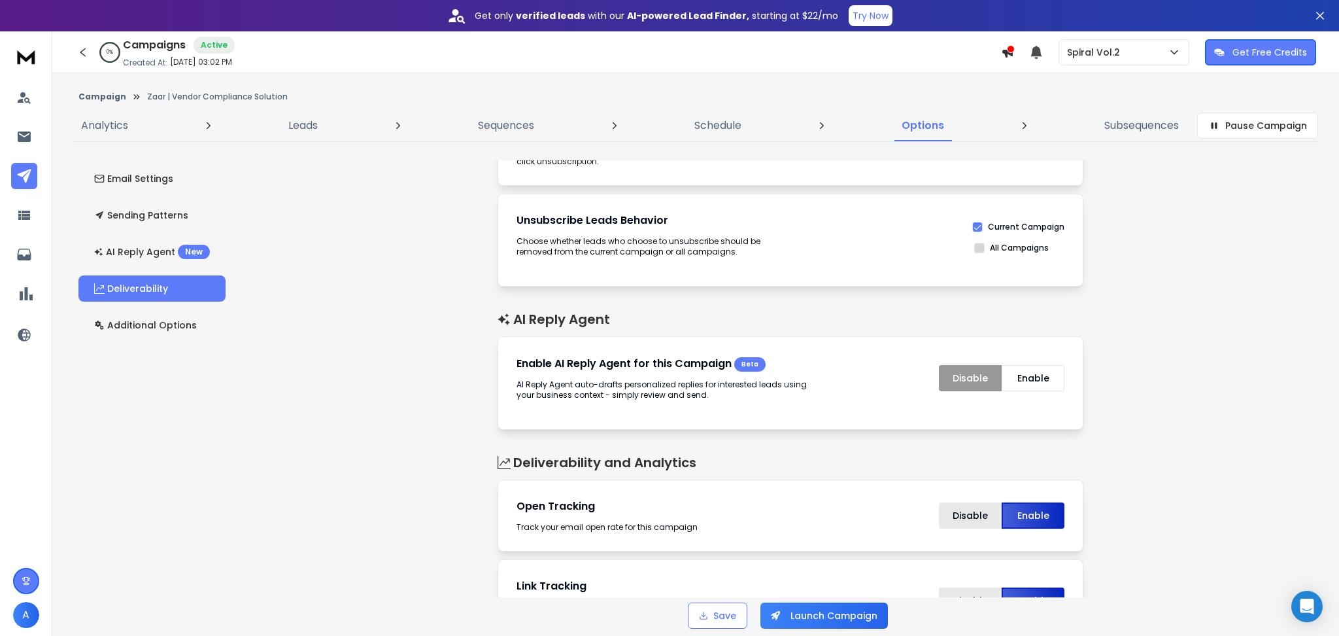
scroll to position [1479, 0]
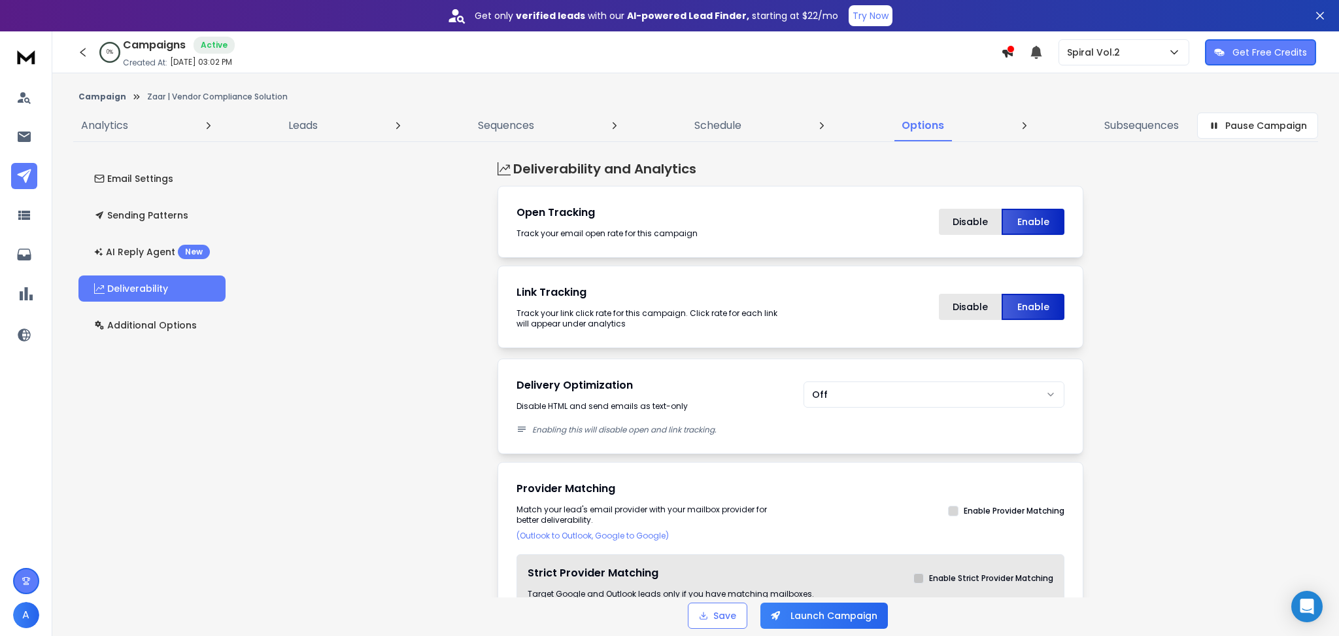
click at [959, 228] on button "Disable" at bounding box center [970, 222] width 63 height 26
click at [734, 615] on button "Save" at bounding box center [718, 615] width 60 height 26
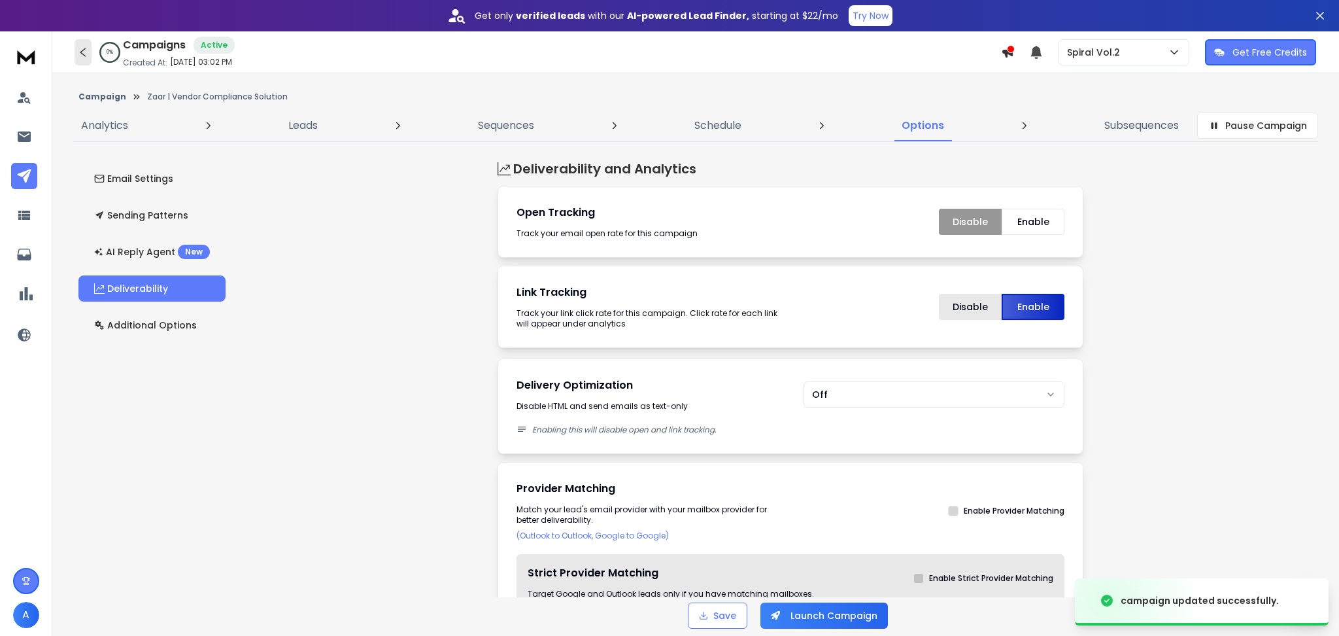
click at [78, 52] on icon at bounding box center [83, 52] width 12 height 12
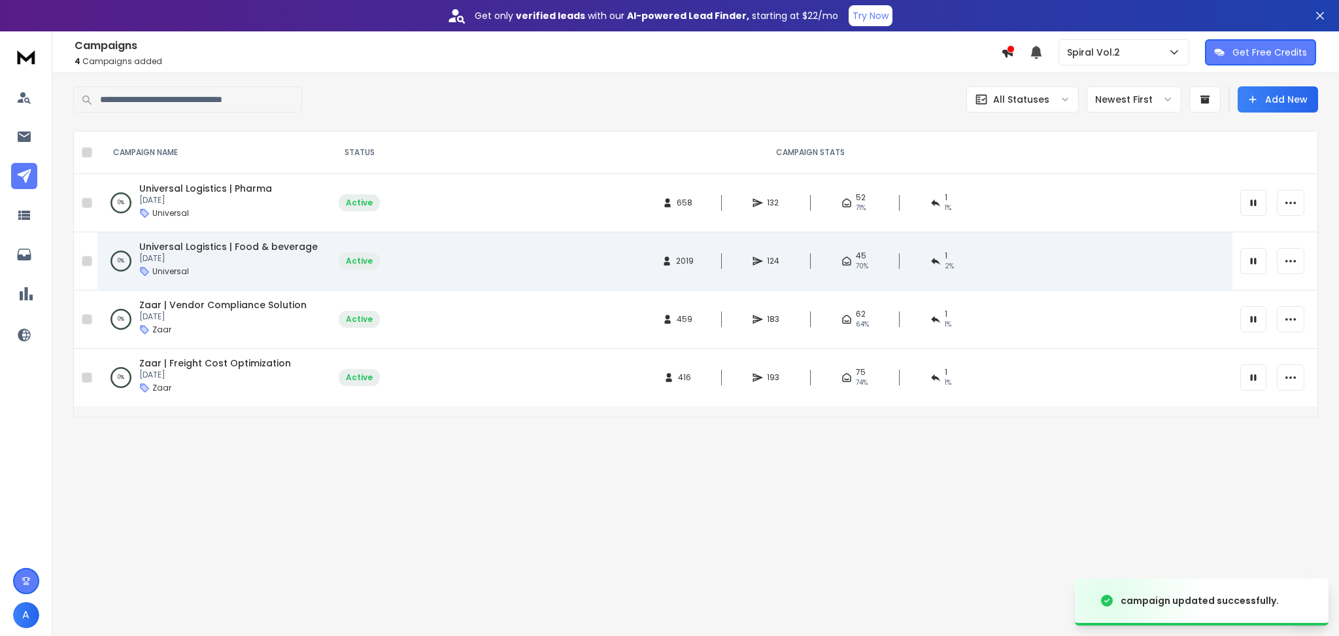
click at [210, 254] on p "[DATE]" at bounding box center [228, 258] width 179 height 10
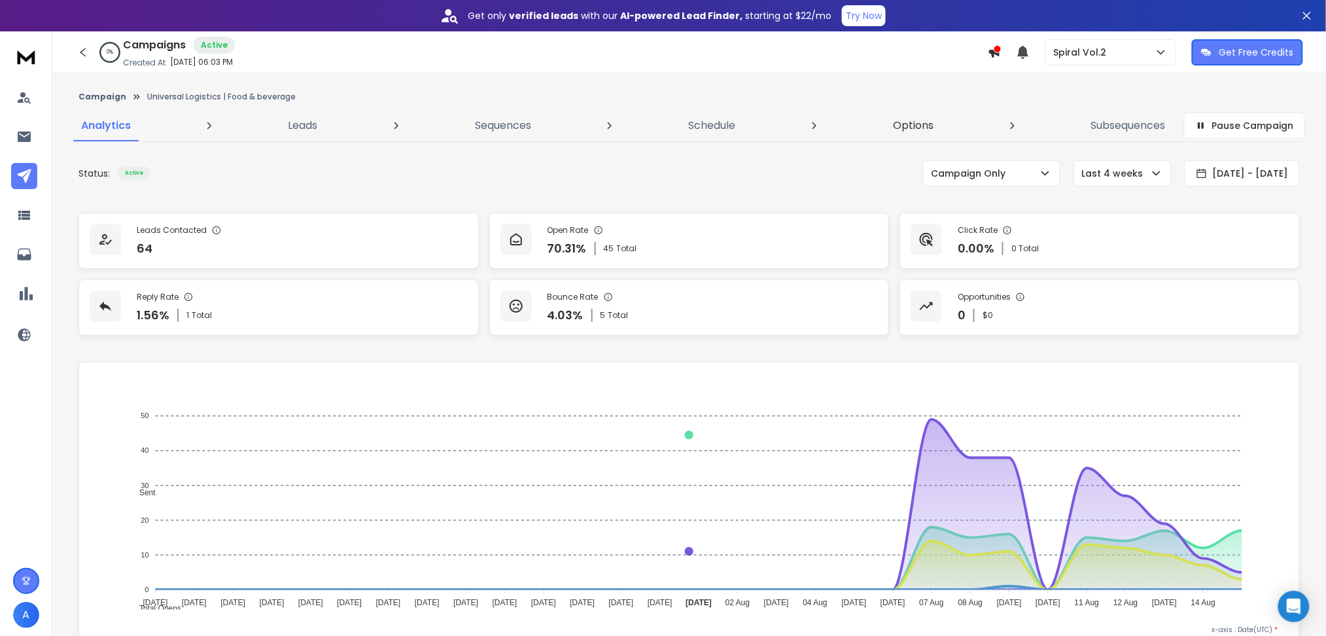
click at [919, 123] on p "Options" at bounding box center [913, 126] width 41 height 16
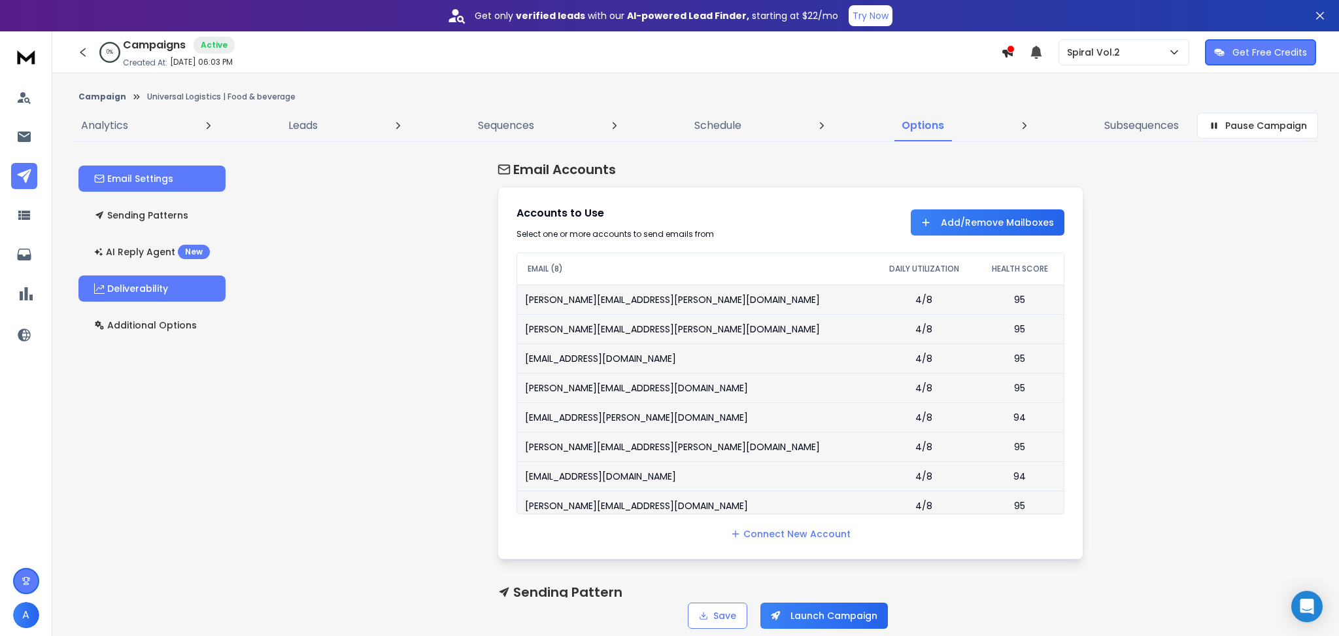
click at [143, 290] on p "Deliverability" at bounding box center [131, 288] width 74 height 13
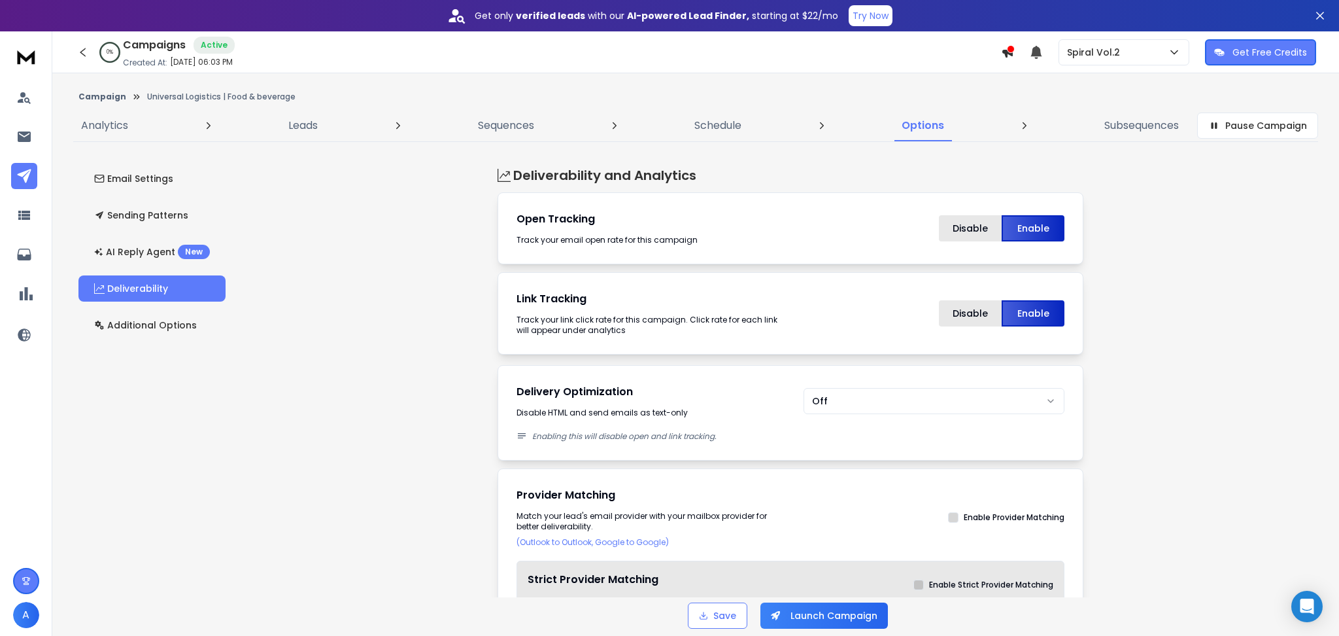
scroll to position [1479, 0]
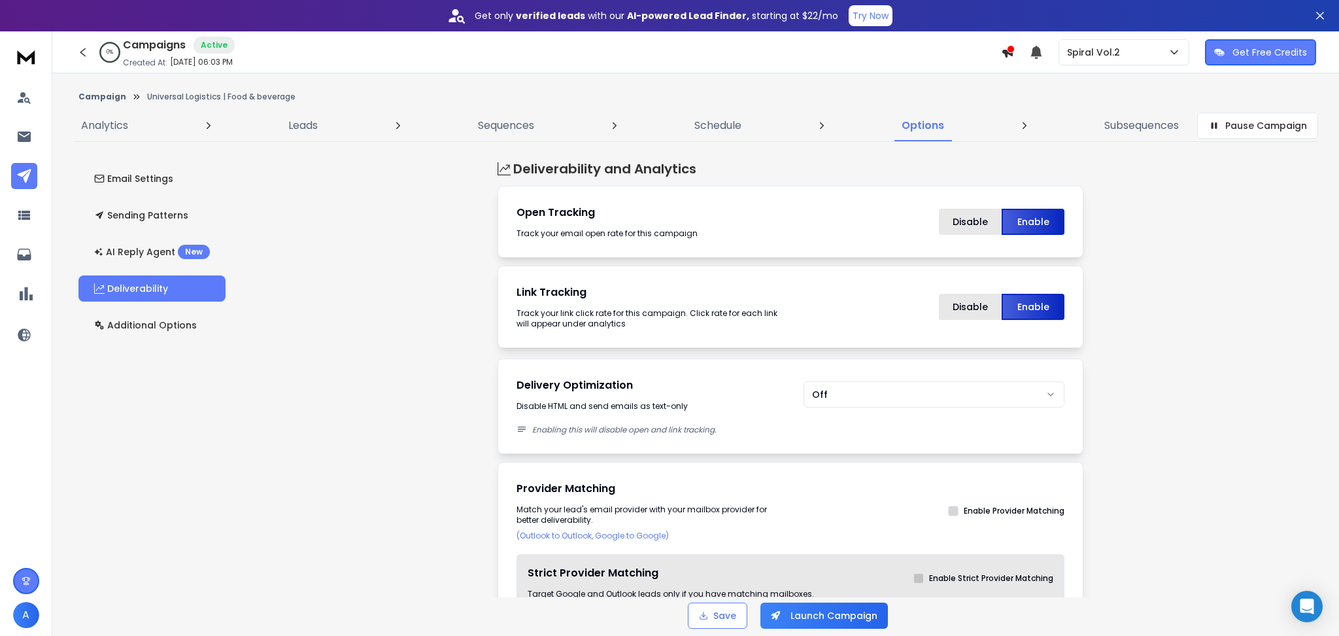
click at [956, 220] on button "Disable" at bounding box center [970, 222] width 63 height 26
click at [703, 615] on icon "submit" at bounding box center [703, 615] width 9 height 9
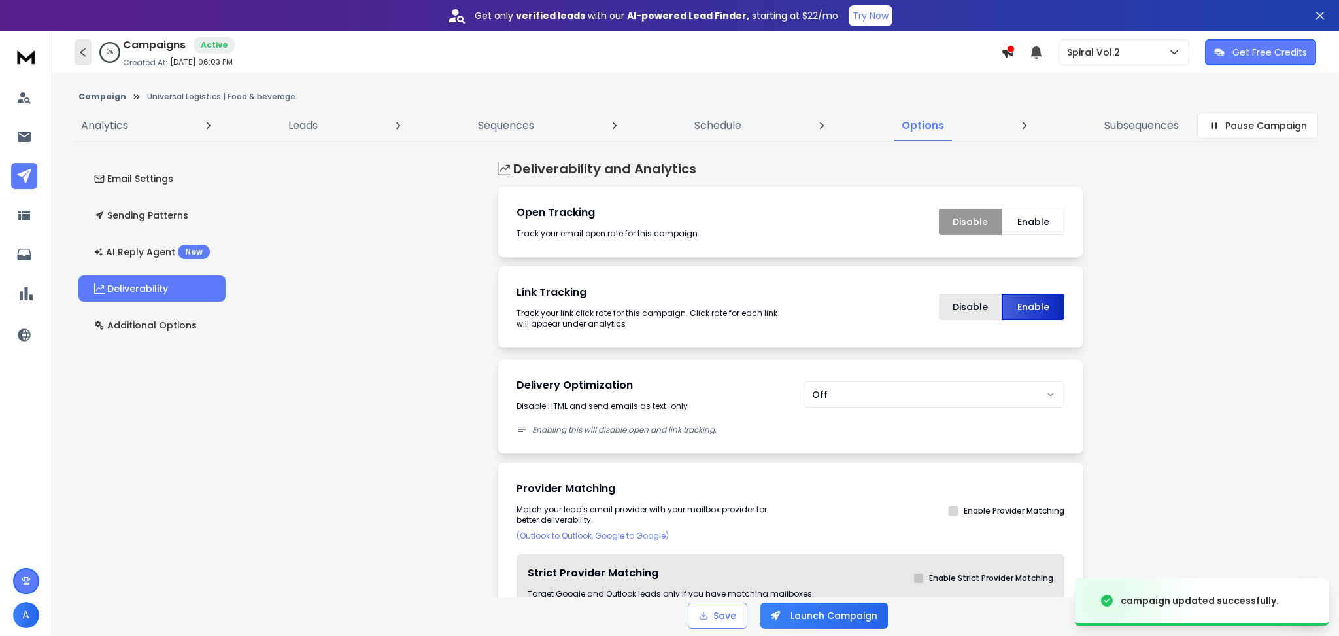
click at [82, 52] on icon at bounding box center [83, 52] width 12 height 12
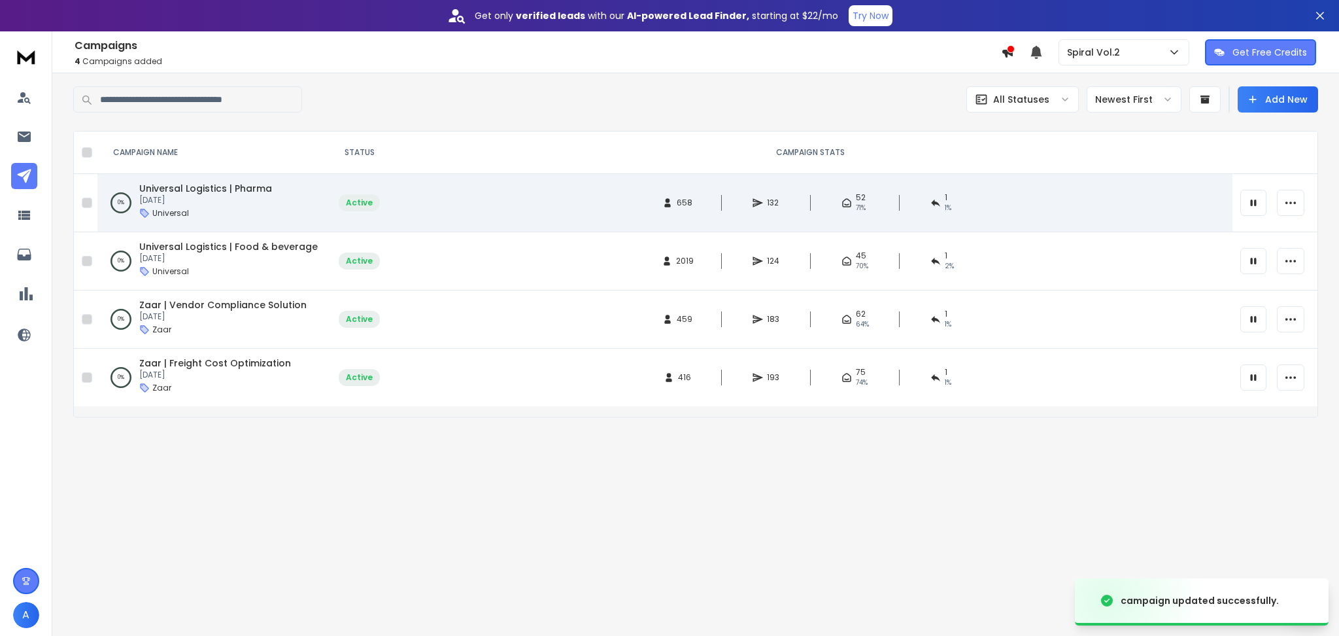
click at [221, 198] on p "[DATE]" at bounding box center [205, 200] width 133 height 10
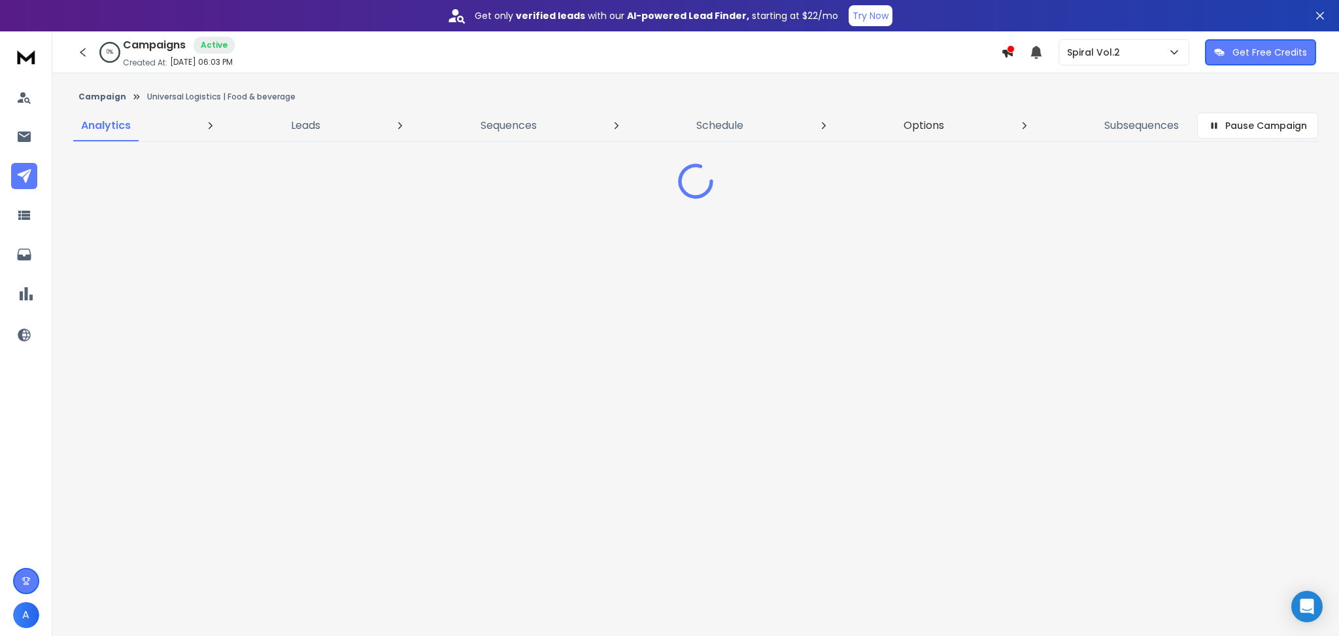
click at [916, 116] on link "Options" at bounding box center [924, 125] width 56 height 31
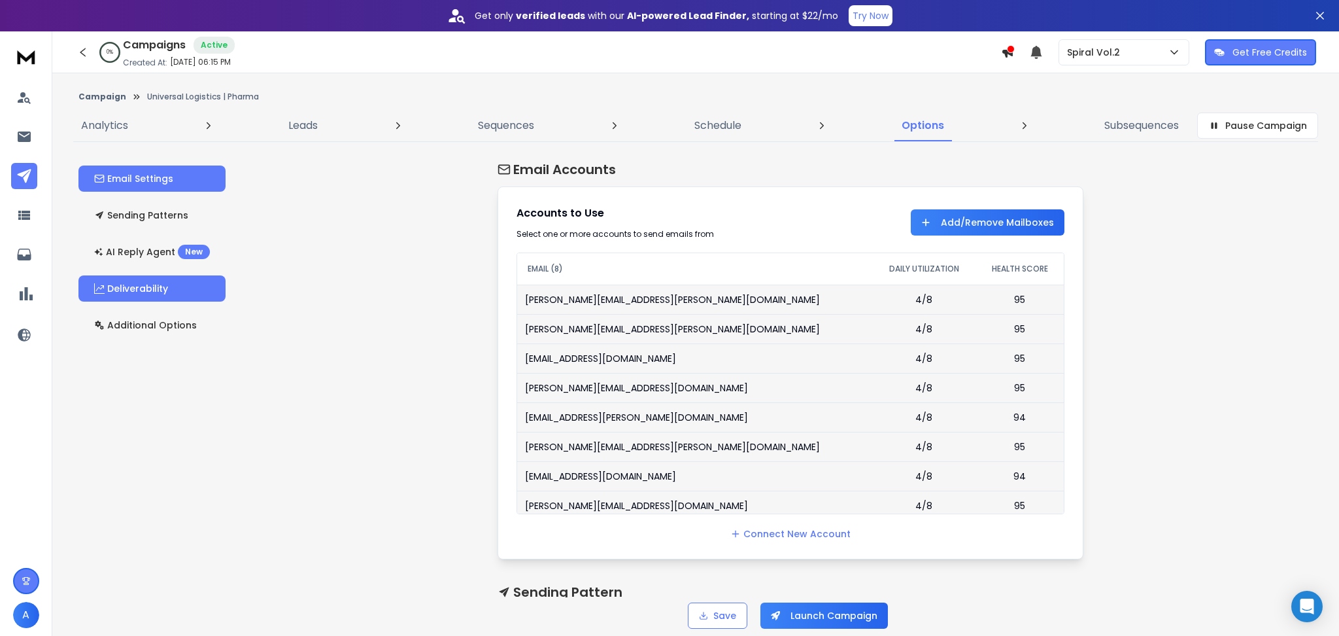
click at [141, 287] on p "Deliverability" at bounding box center [131, 288] width 74 height 13
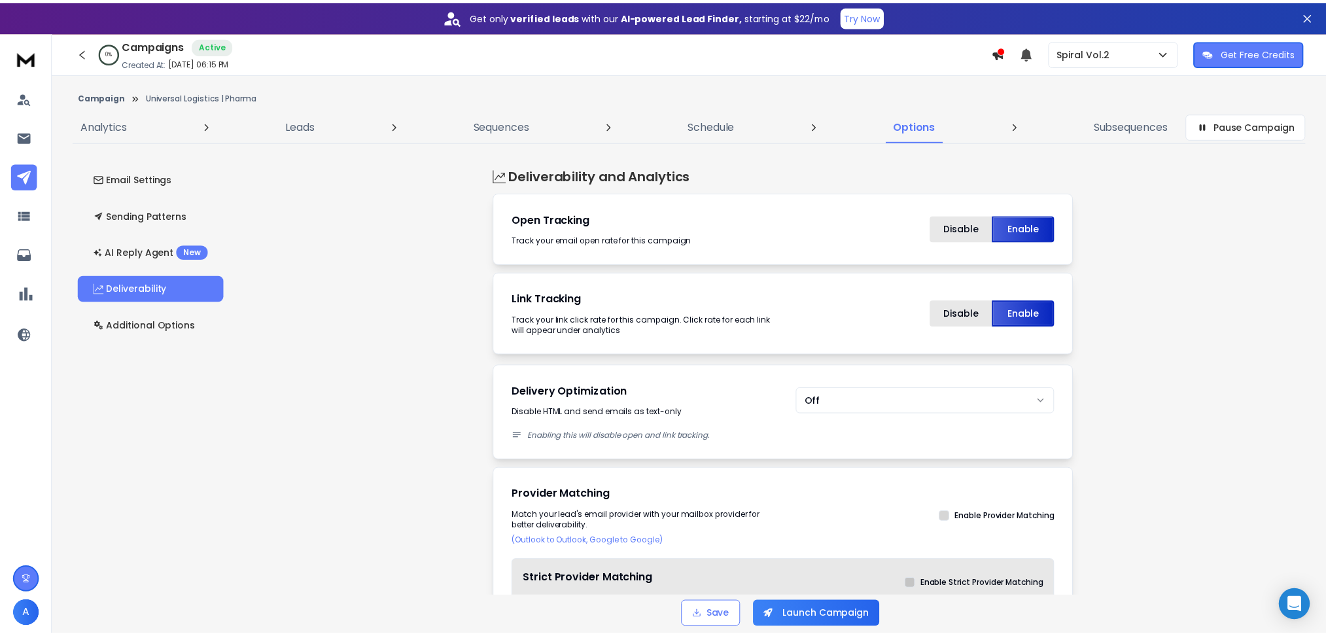
scroll to position [1479, 0]
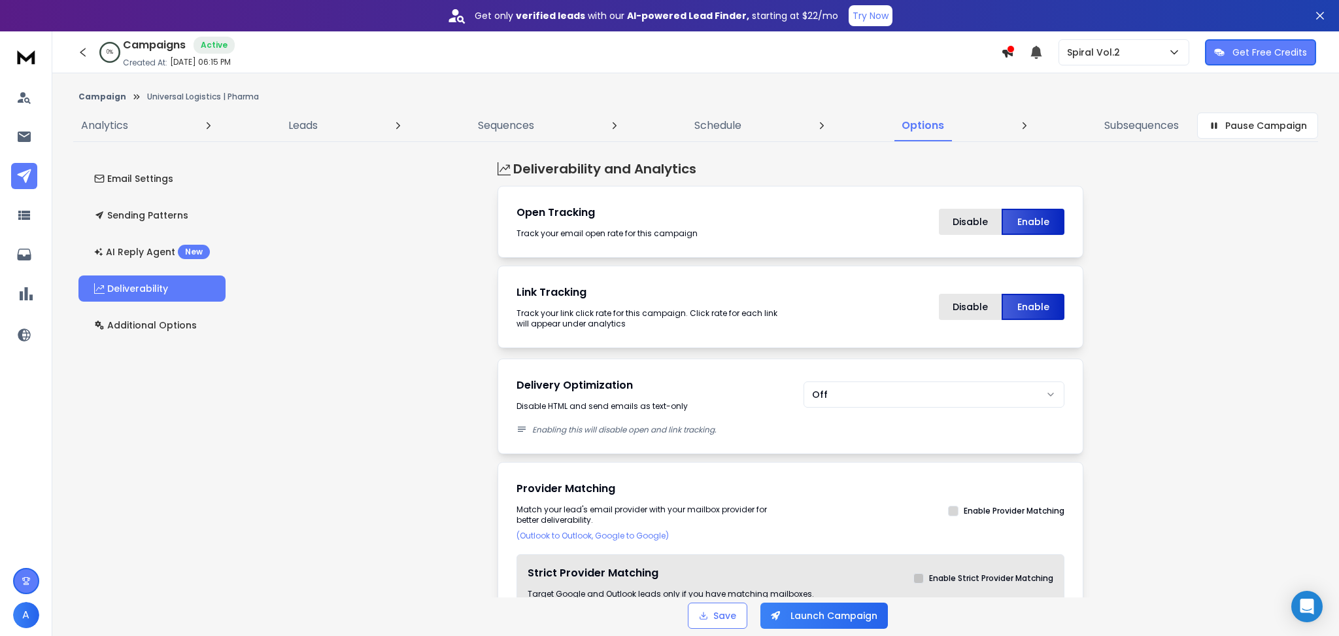
click at [965, 223] on button "Disable" at bounding box center [970, 222] width 63 height 26
click at [952, 306] on button "Disable" at bounding box center [970, 307] width 63 height 26
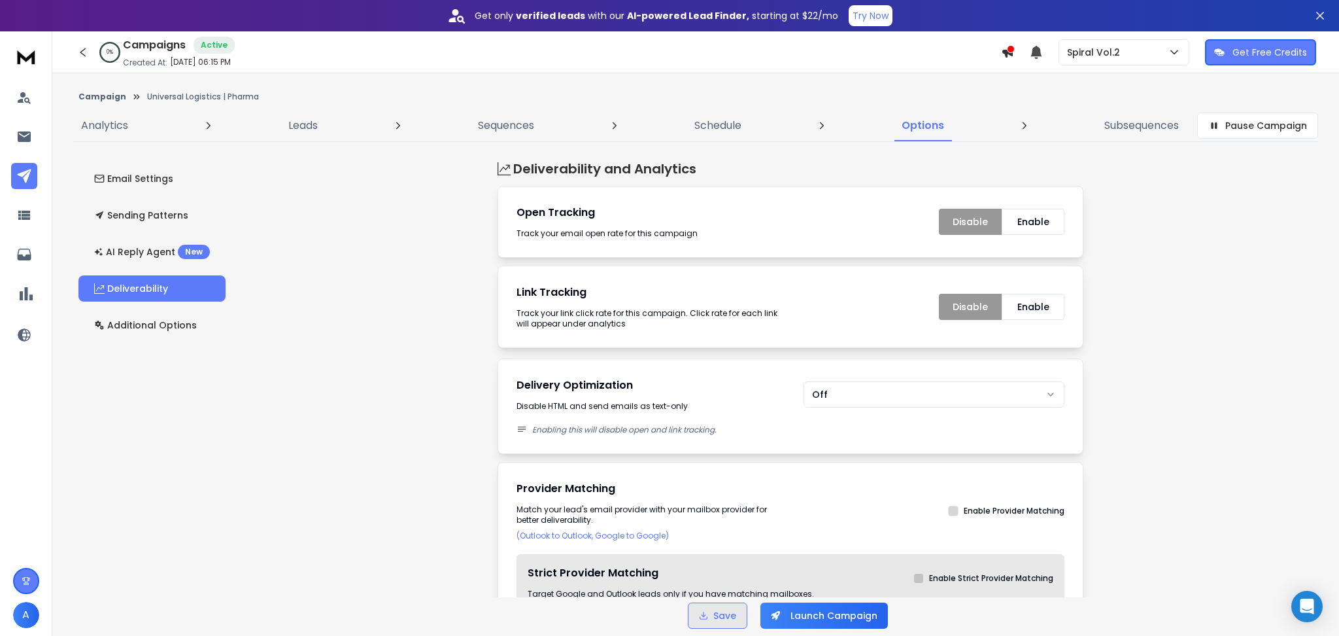
click at [702, 615] on icon "submit" at bounding box center [703, 615] width 9 height 9
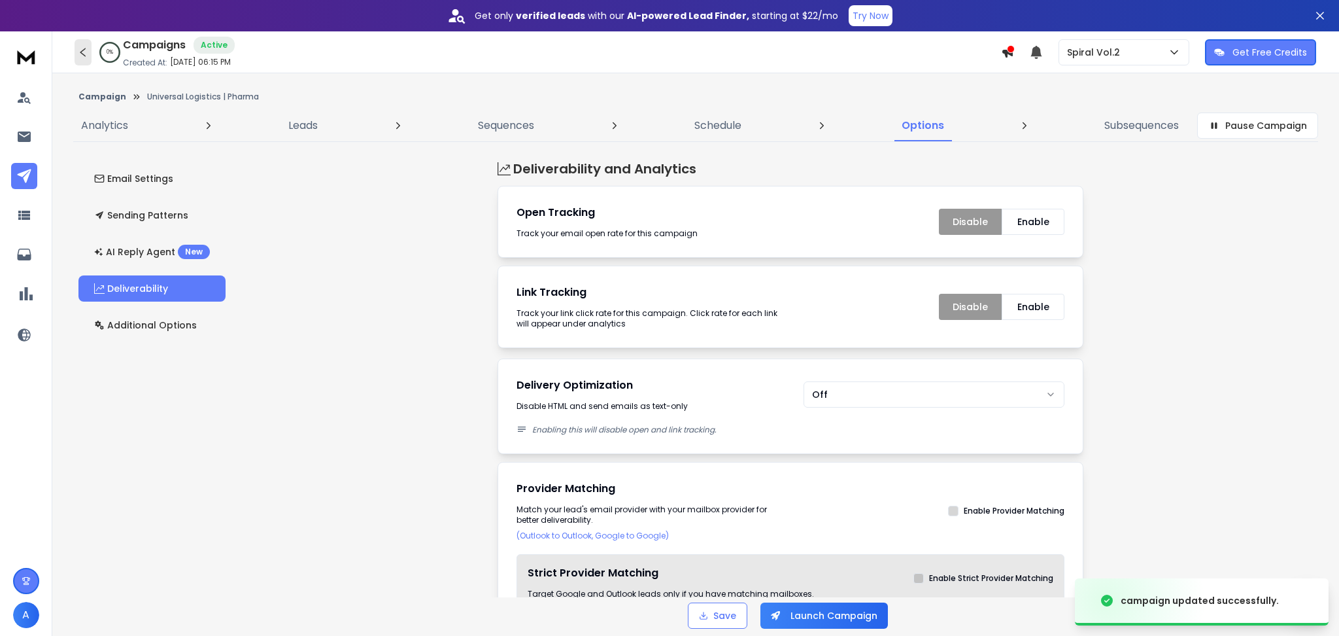
click at [84, 54] on icon at bounding box center [83, 52] width 12 height 12
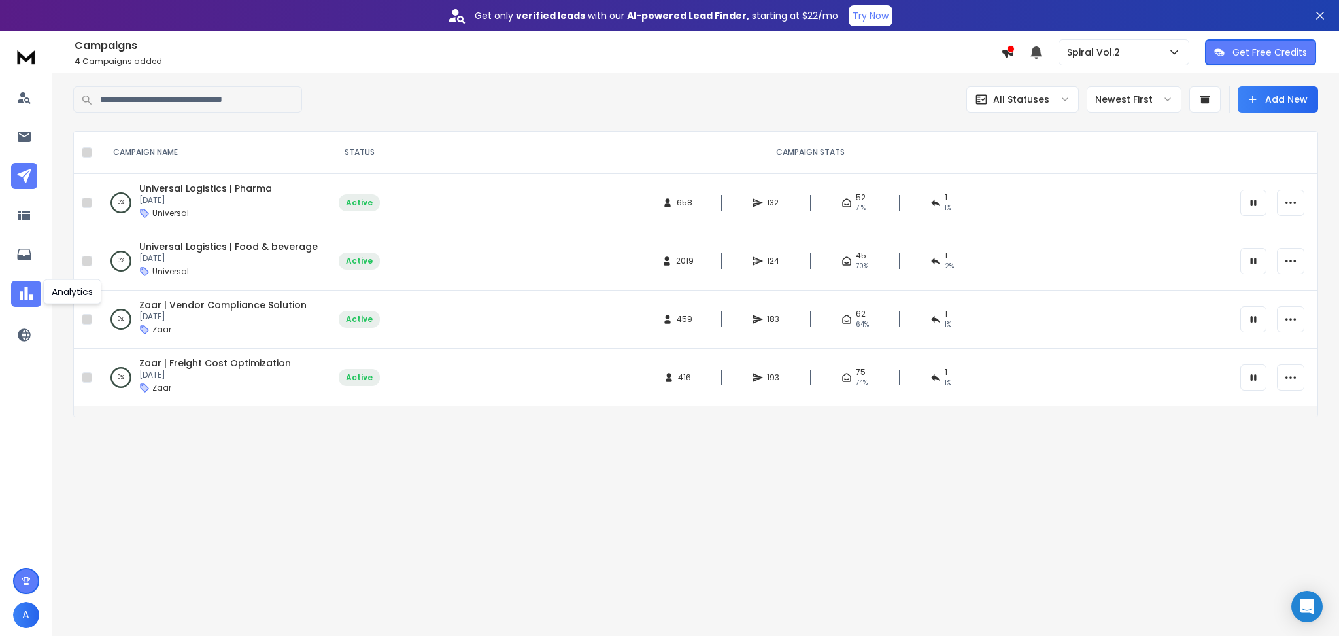
click at [33, 295] on icon at bounding box center [26, 294] width 20 height 20
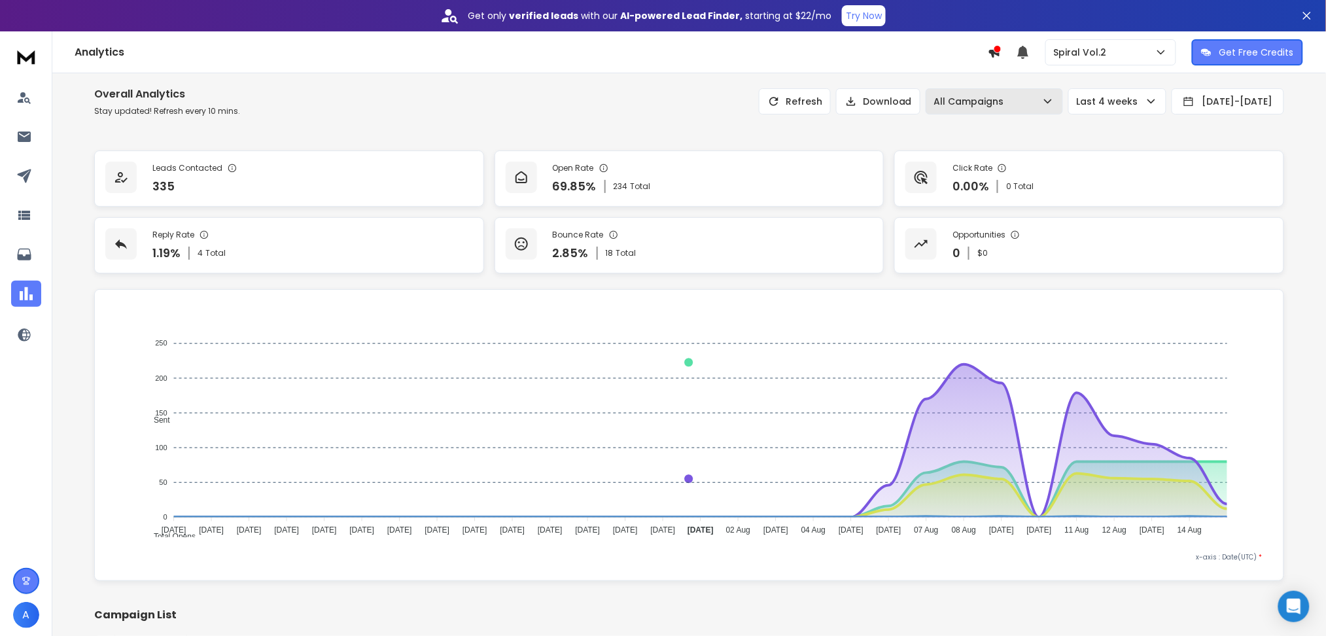
click at [990, 109] on button "All Campaigns" at bounding box center [993, 101] width 137 height 26
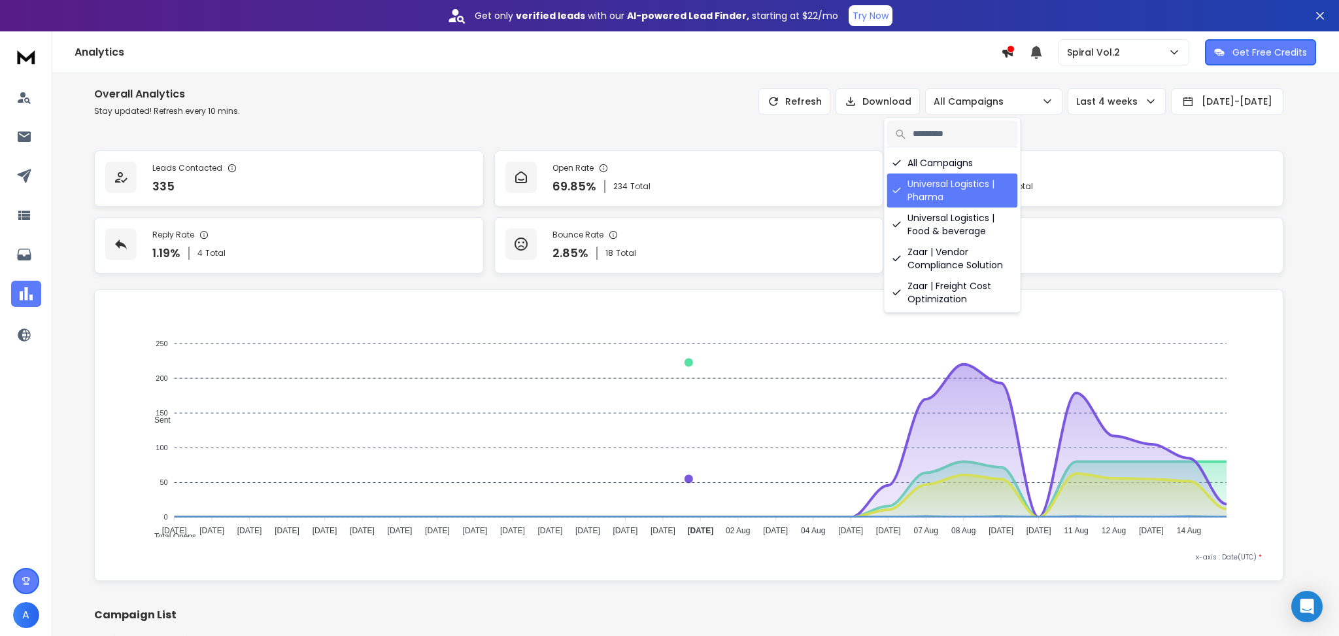
click at [894, 192] on icon at bounding box center [896, 190] width 10 height 10
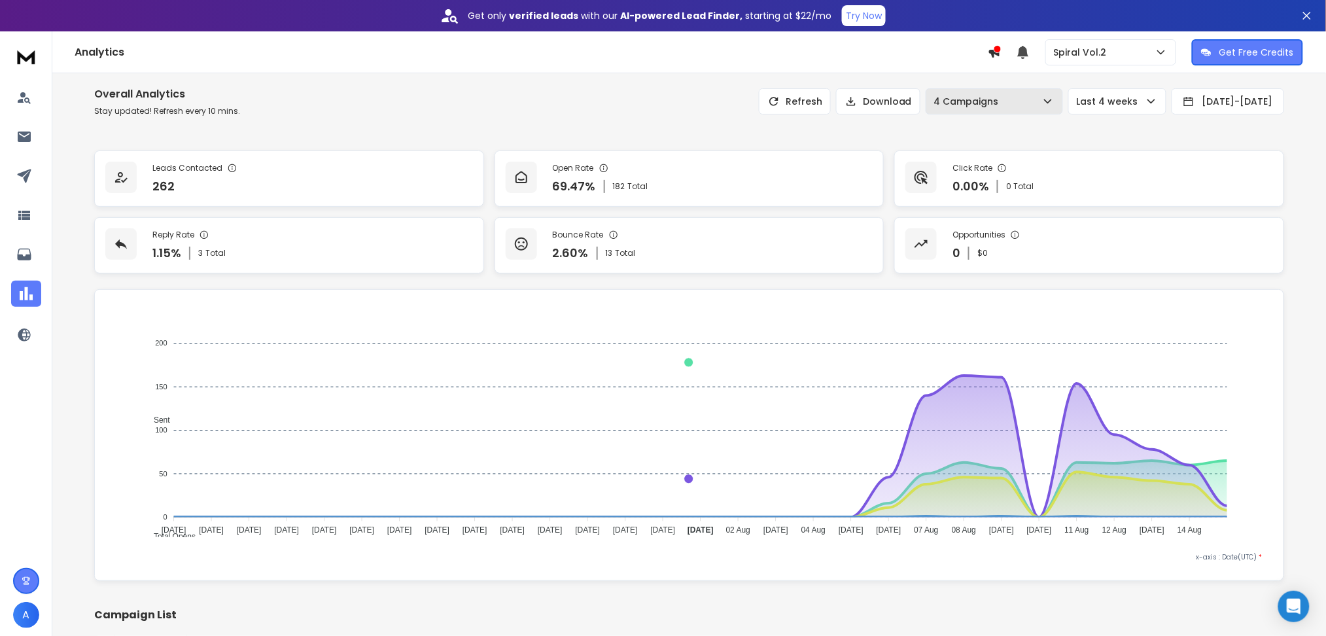
click at [989, 97] on div "4 Campaigns" at bounding box center [994, 101] width 120 height 13
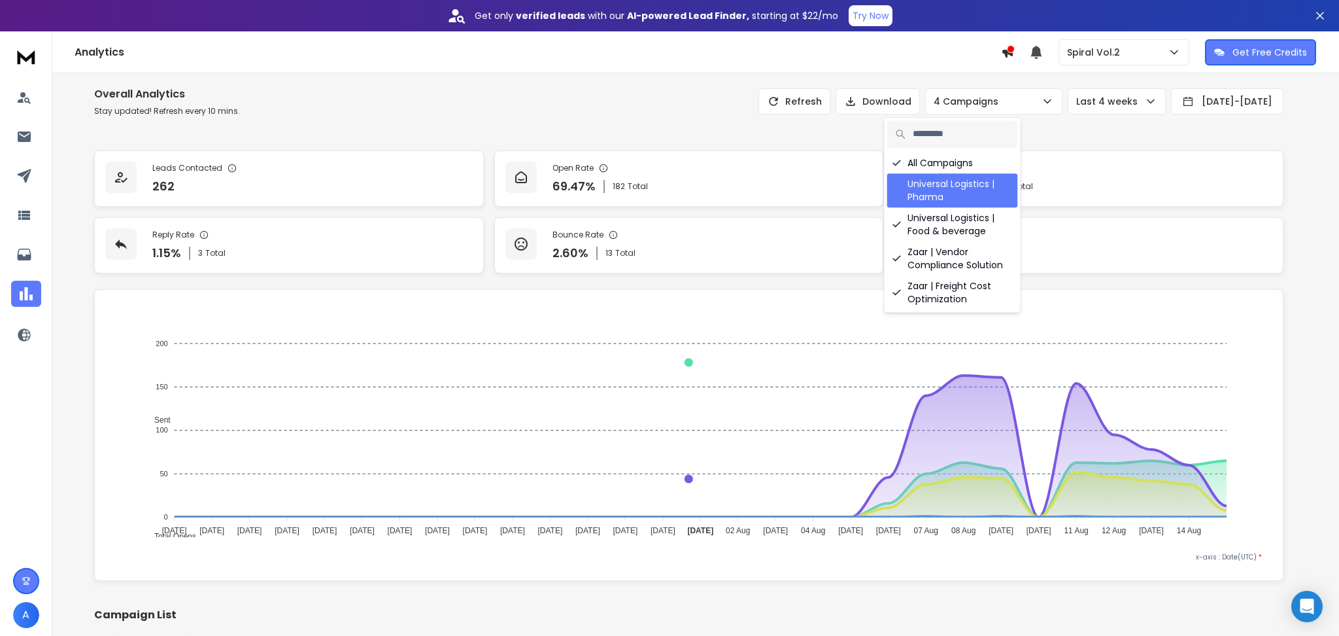
click at [897, 192] on span at bounding box center [896, 190] width 9 height 9
